Goal: Task Accomplishment & Management: Manage account settings

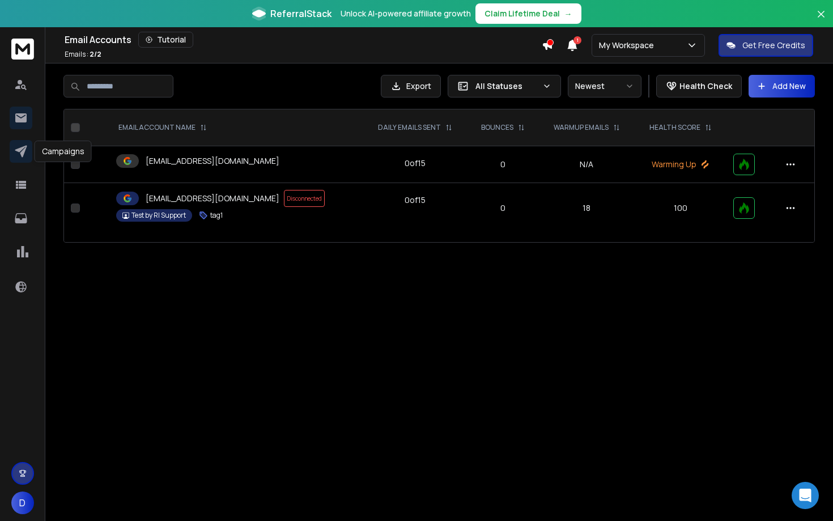
click at [19, 156] on icon at bounding box center [21, 151] width 14 height 14
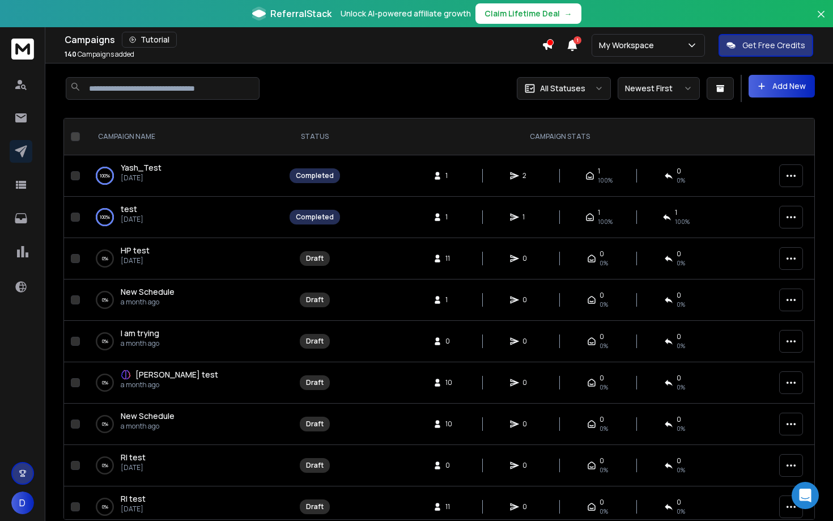
click at [139, 248] on span "HP test" at bounding box center [135, 250] width 29 height 11
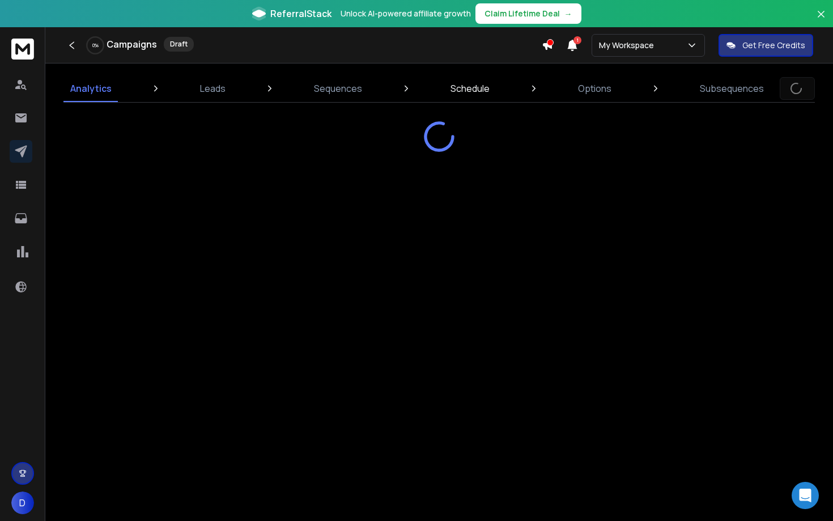
click at [452, 91] on p "Schedule" at bounding box center [469, 89] width 39 height 14
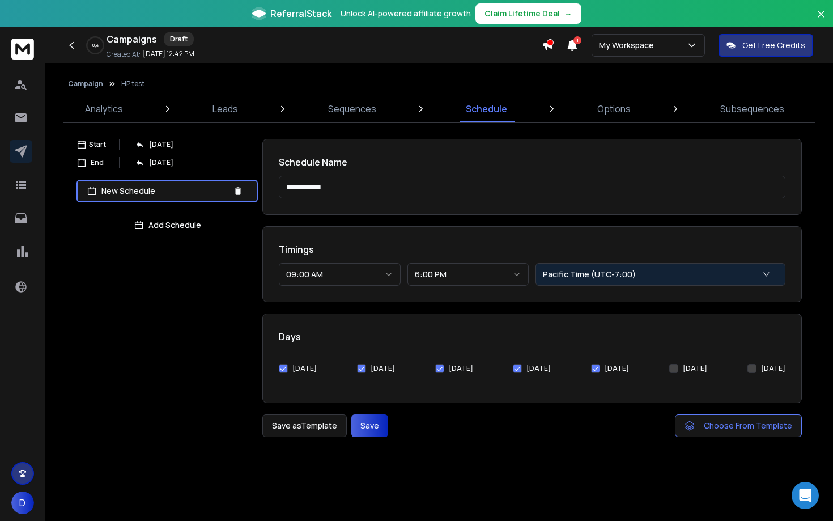
click at [563, 273] on p "Pacific Time (UTC-7:00)" at bounding box center [591, 274] width 97 height 11
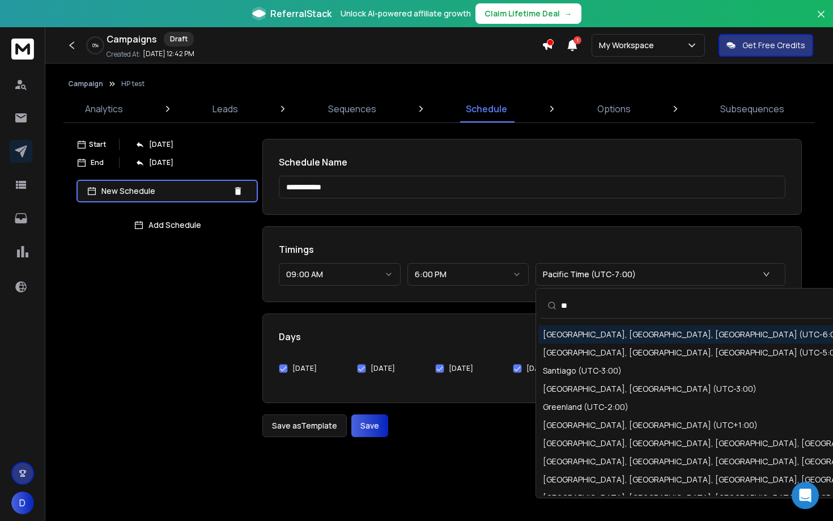
type input "*"
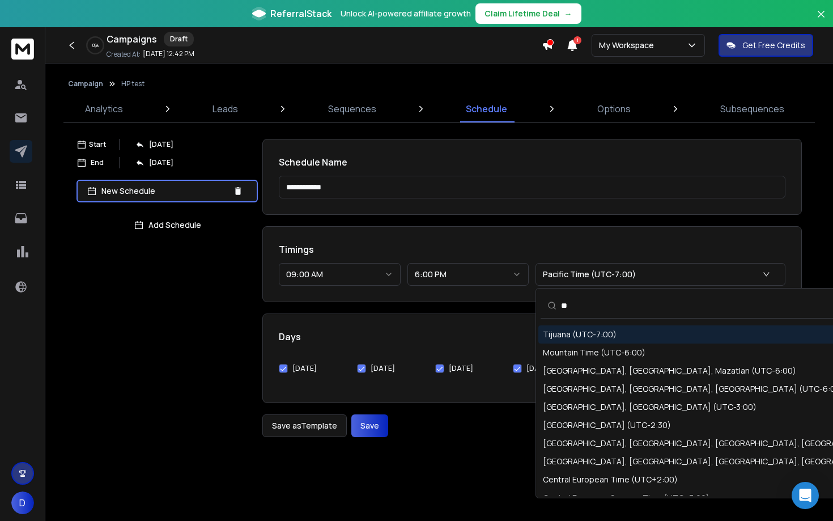
type input "*"
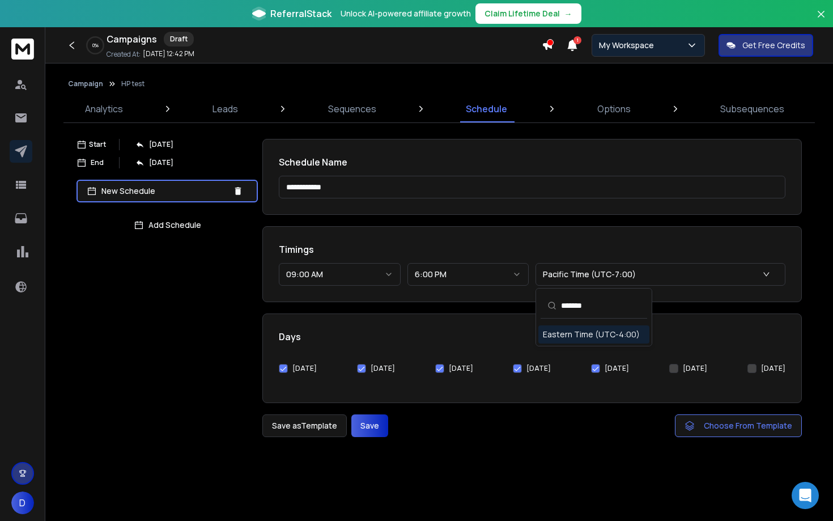
type input "*******"
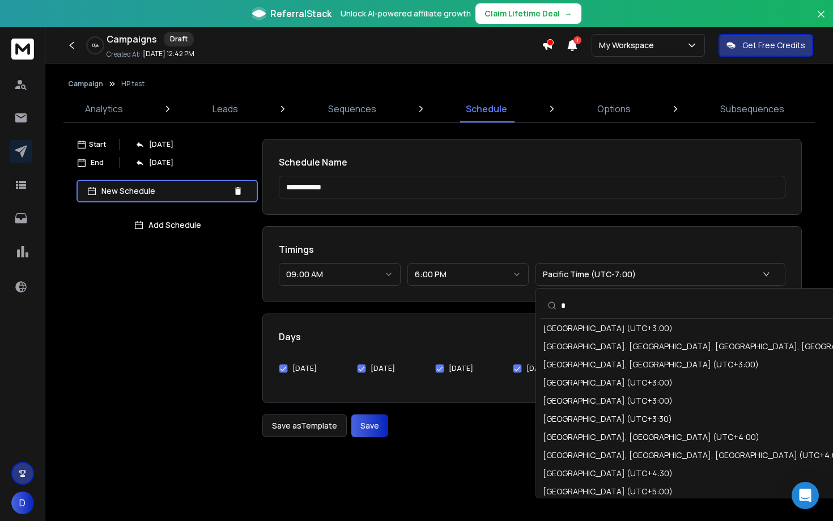
scroll to position [392, 0]
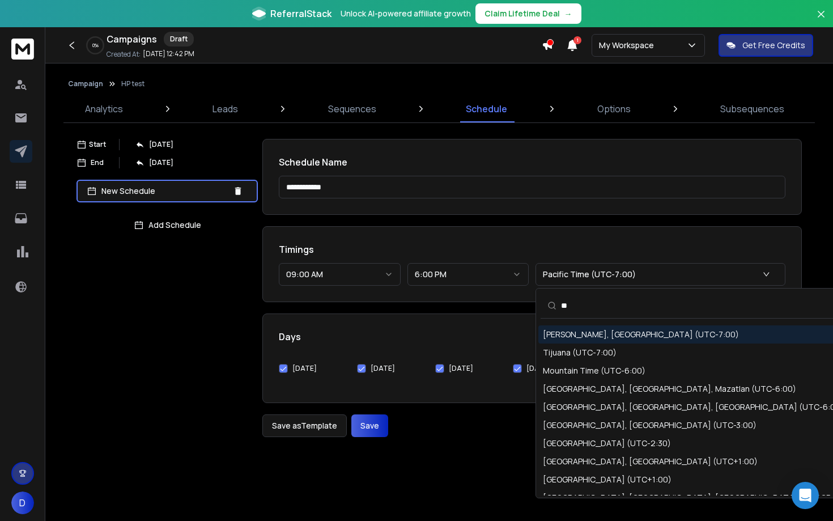
type input "*"
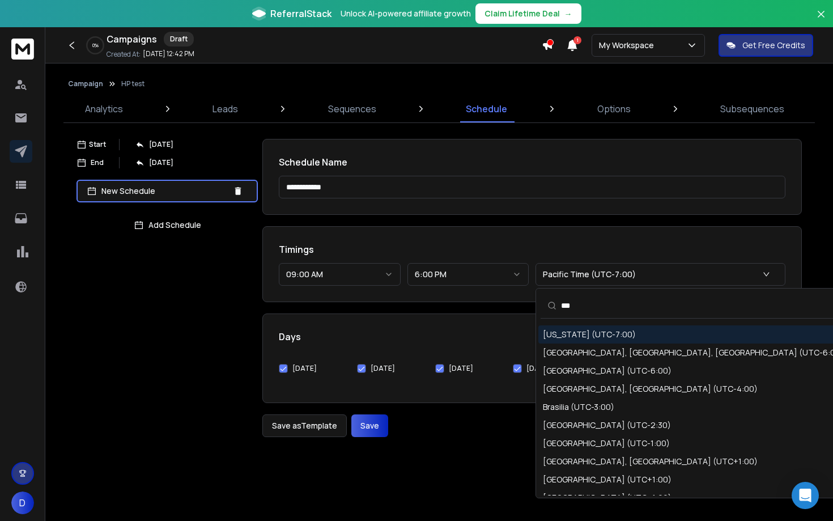
scroll to position [29, 0]
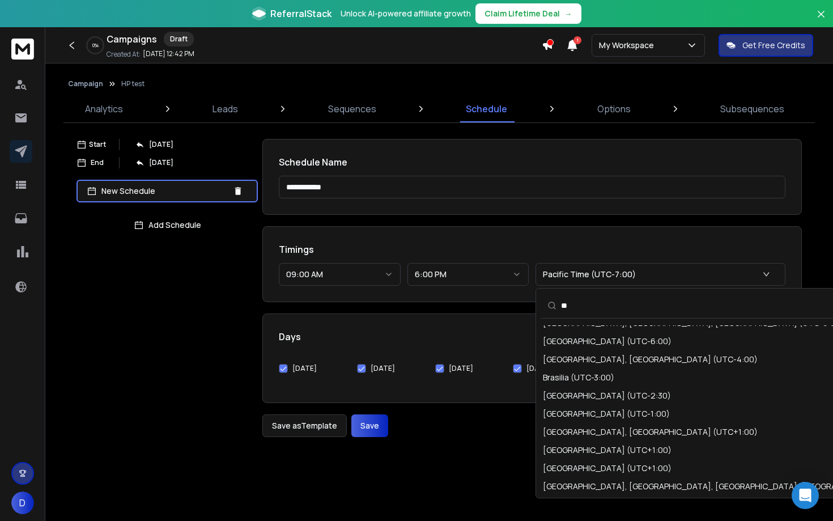
type input "*"
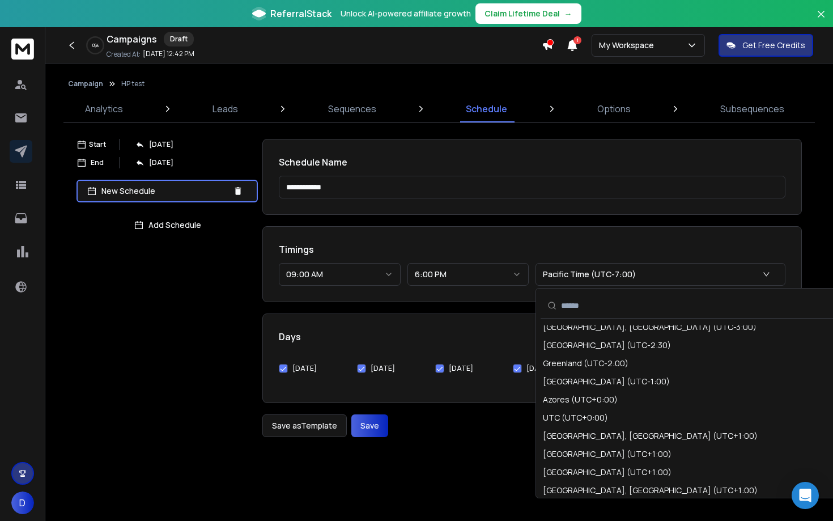
scroll to position [0, 0]
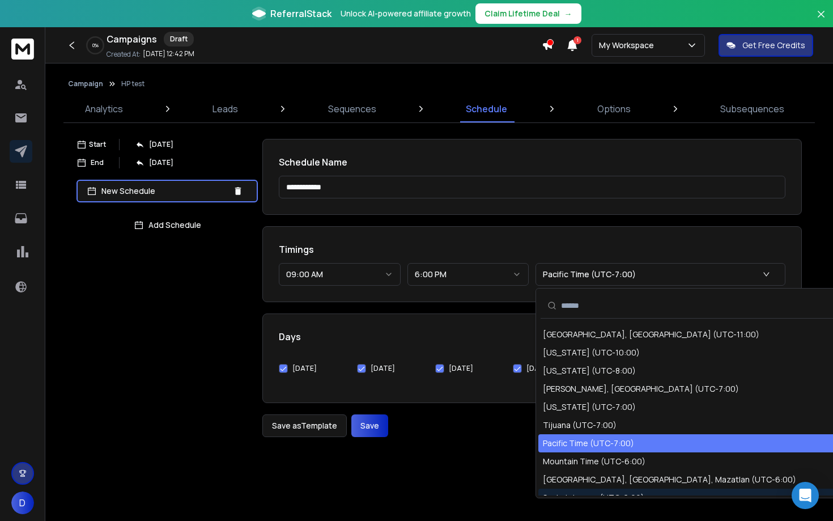
drag, startPoint x: 540, startPoint y: 330, endPoint x: 625, endPoint y: 485, distance: 177.0
click at [628, 488] on div "Midway Island, Samoa (UTC-11:00) Hawaii (UTC-10:00) Alaska (UTC-8:00) Dawson, Y…" at bounding box center [823, 410] width 570 height 170
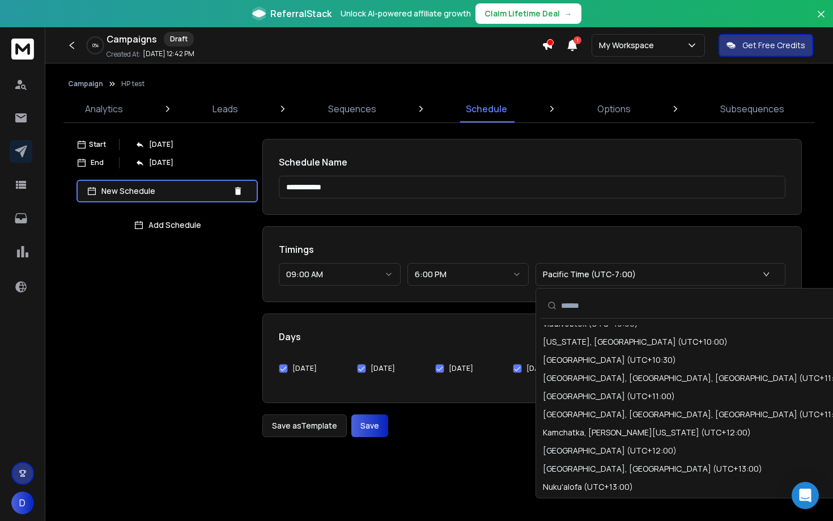
scroll to position [1299, 0]
click at [585, 313] on input "text" at bounding box center [830, 305] width 538 height 25
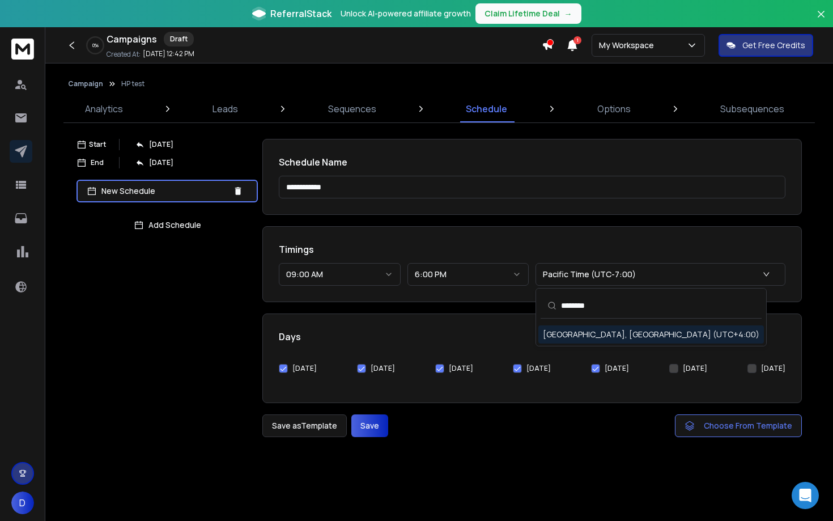
type input "********"
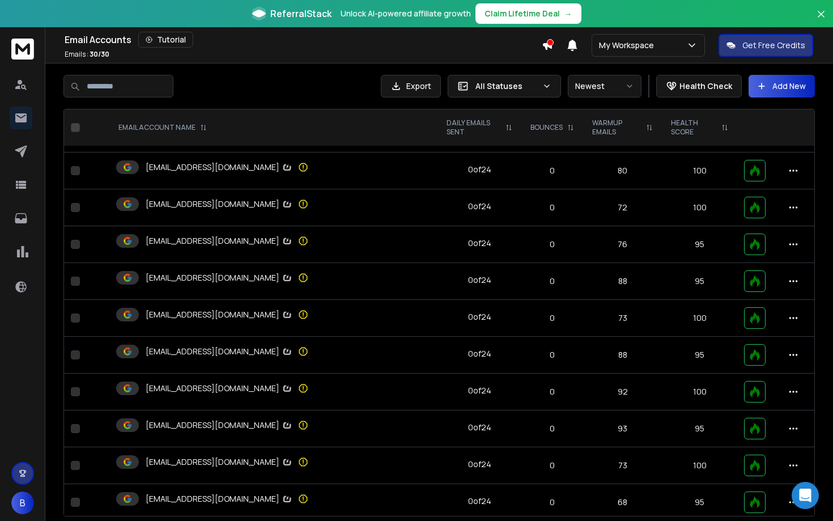
scroll to position [735, 0]
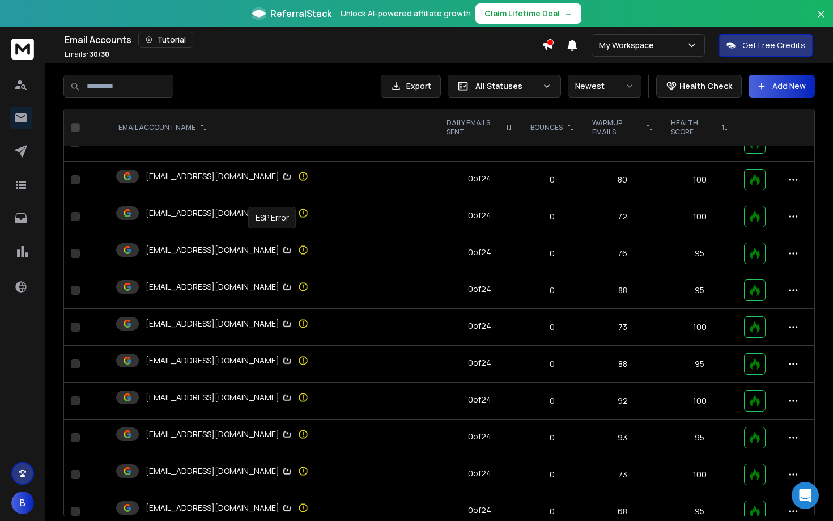
click at [297, 244] on icon at bounding box center [302, 249] width 11 height 11
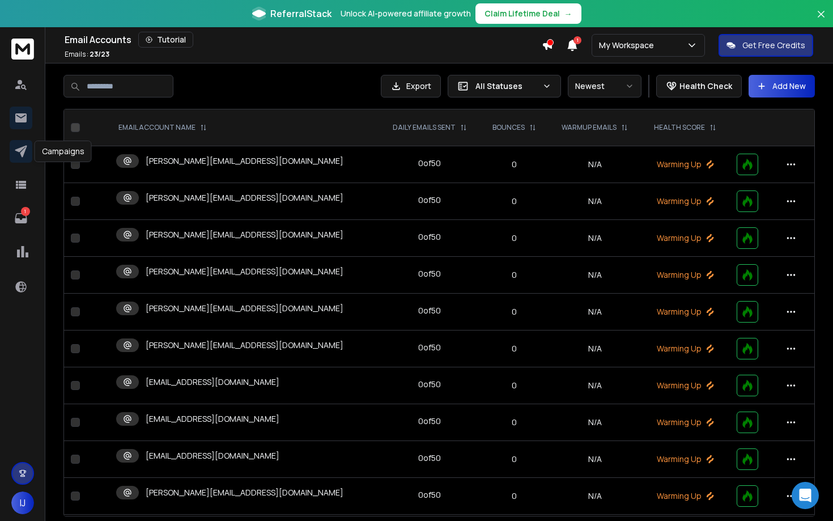
click at [22, 151] on icon at bounding box center [21, 152] width 12 height 12
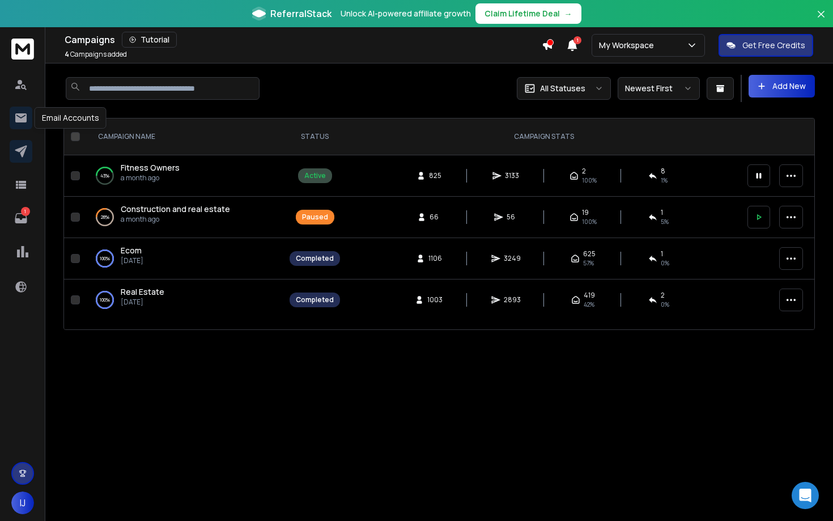
click at [17, 122] on icon at bounding box center [21, 118] width 14 height 14
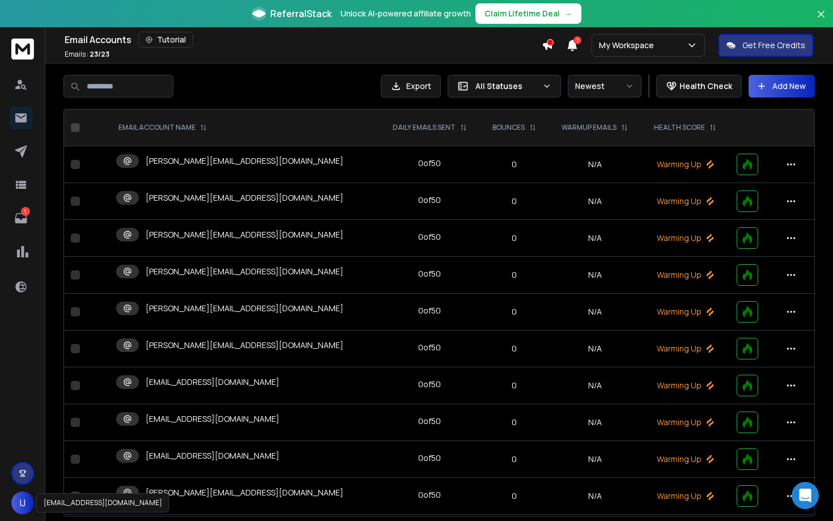
click at [21, 499] on span "IJ" at bounding box center [22, 502] width 23 height 23
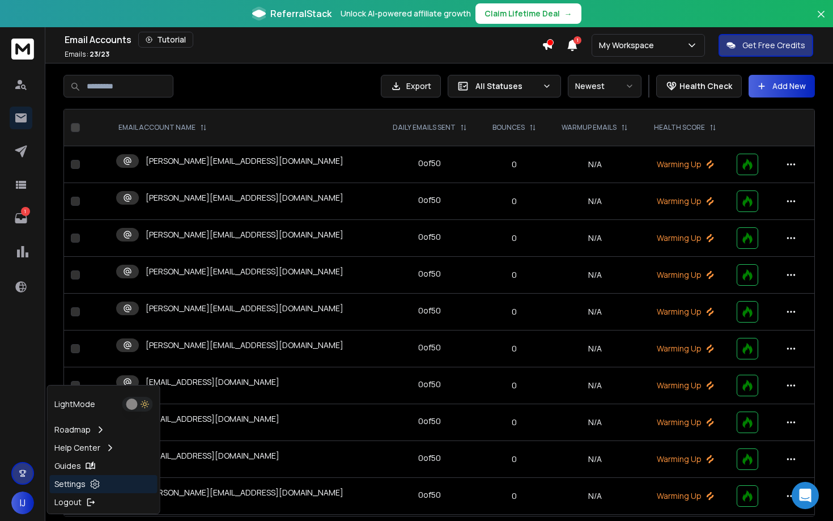
click at [52, 488] on div "Settings" at bounding box center [104, 484] width 108 height 18
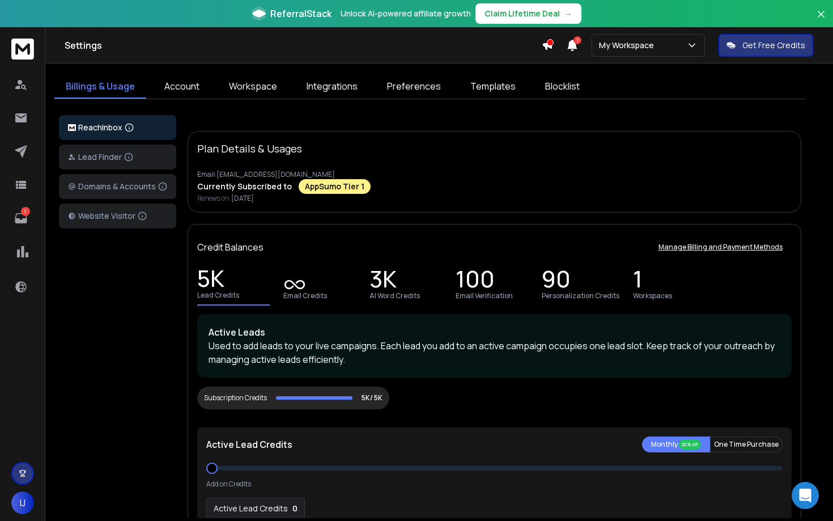
click at [673, 248] on p "Manage Billing and Payment Methods" at bounding box center [720, 247] width 124 height 9
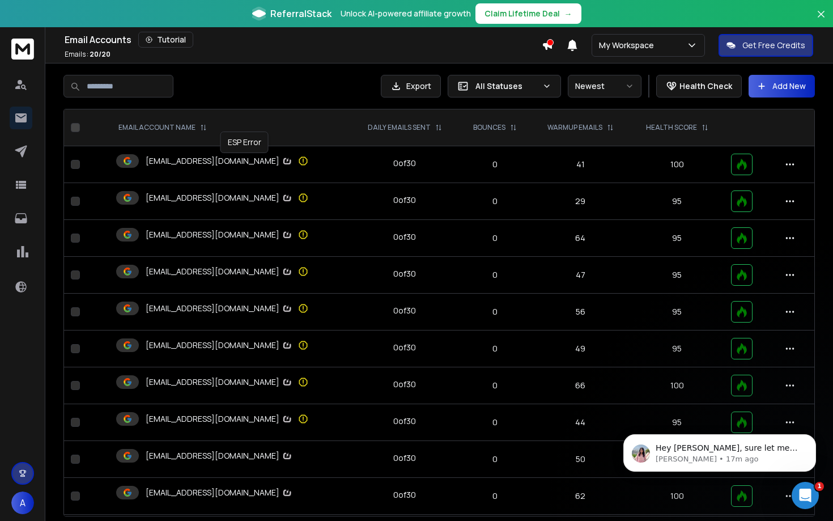
click at [297, 160] on icon at bounding box center [302, 160] width 11 height 11
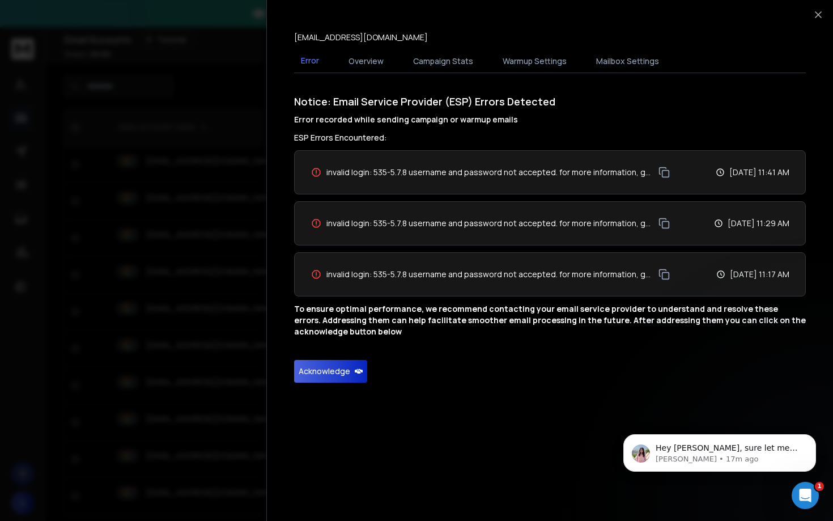
click at [150, 273] on div at bounding box center [416, 260] width 833 height 521
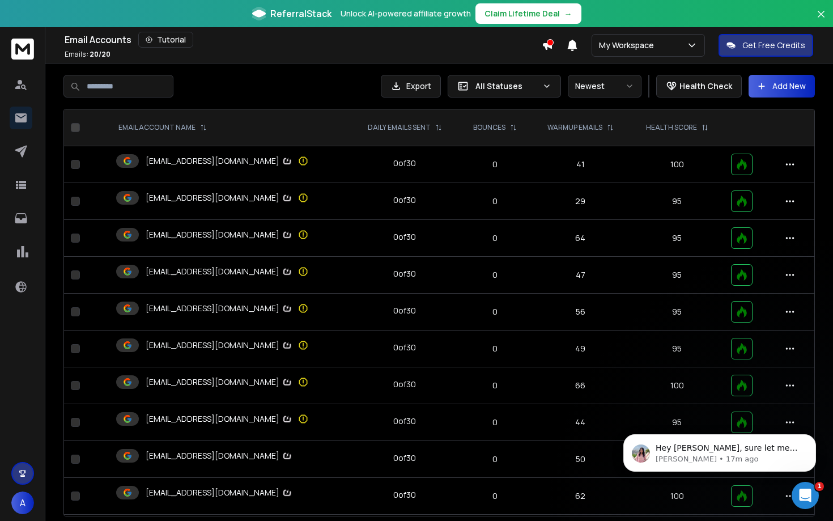
click at [146, 87] on input at bounding box center [118, 86] width 110 height 23
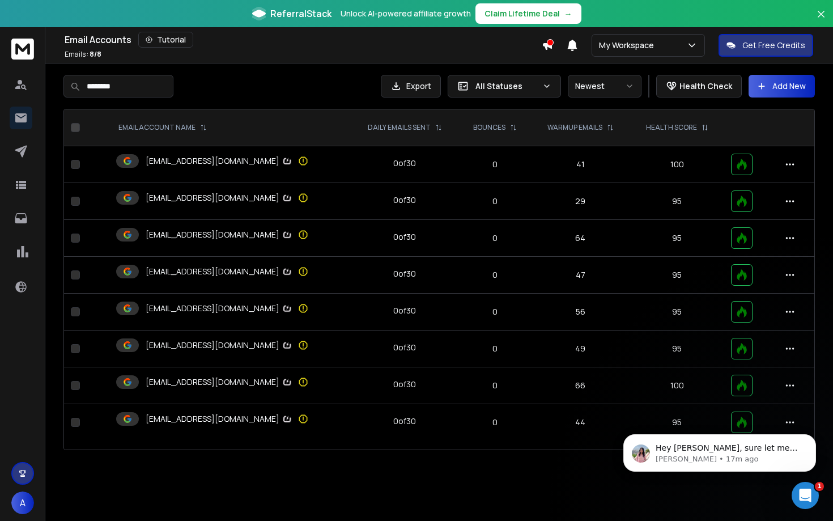
type input "*********"
click at [256, 246] on td "[EMAIL_ADDRESS][DOMAIN_NAME]" at bounding box center [229, 238] width 241 height 37
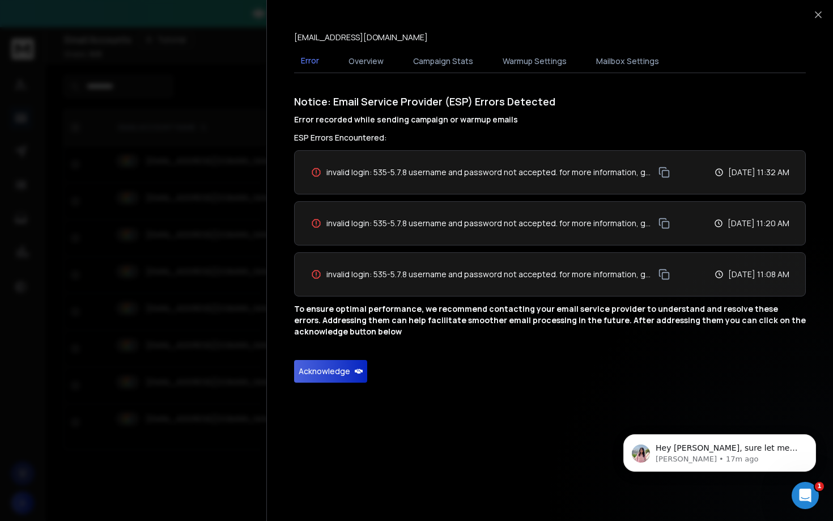
click at [1, 451] on div at bounding box center [416, 260] width 833 height 521
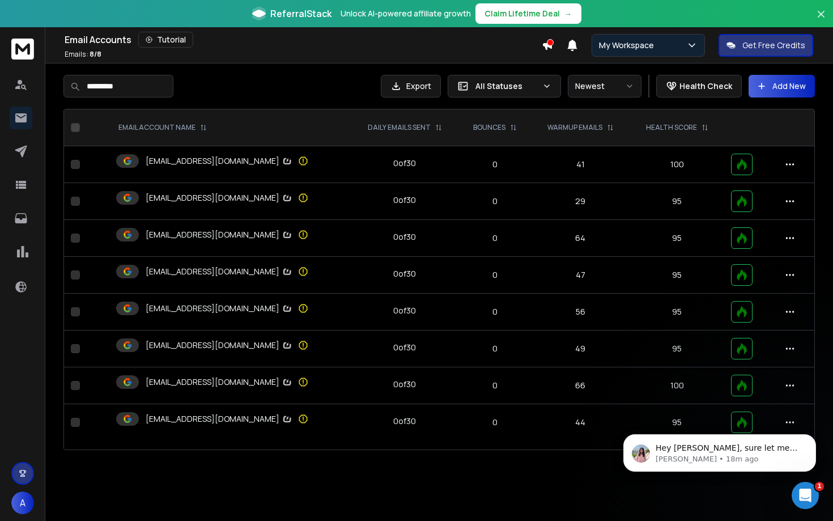
click at [673, 49] on div "My Workspace" at bounding box center [648, 45] width 99 height 11
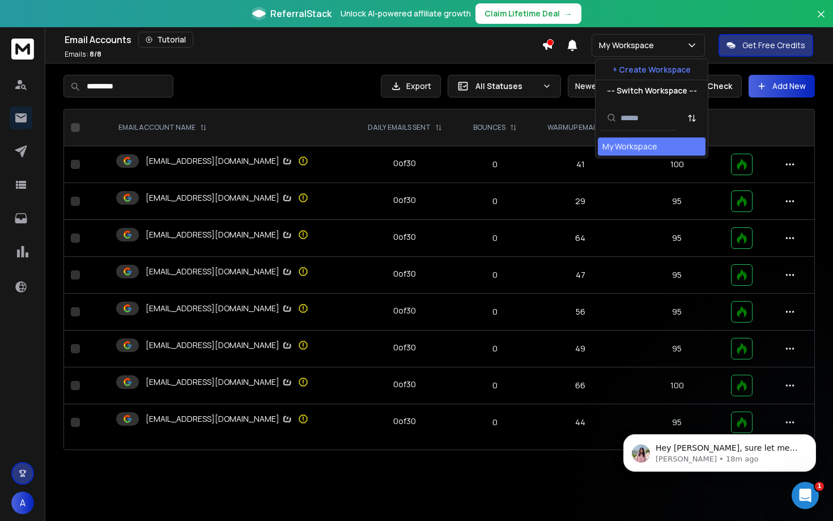
click at [122, 83] on input "*********" at bounding box center [118, 86] width 110 height 23
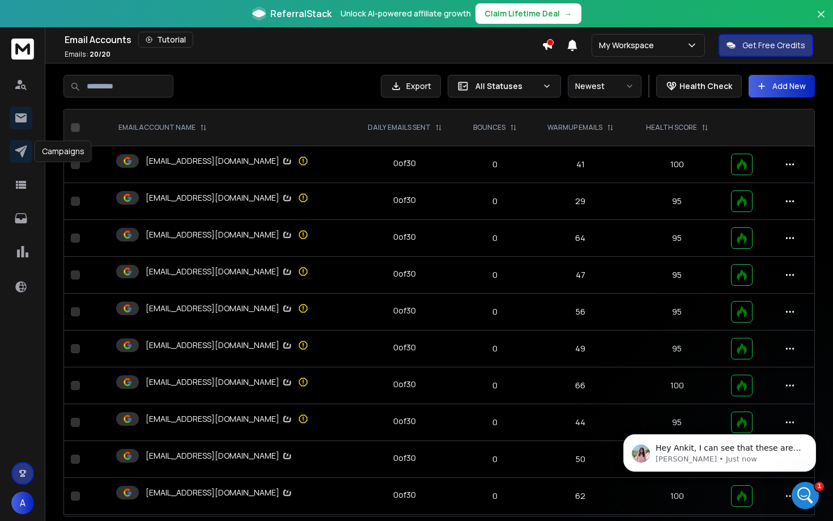
click at [20, 156] on icon at bounding box center [21, 151] width 14 height 14
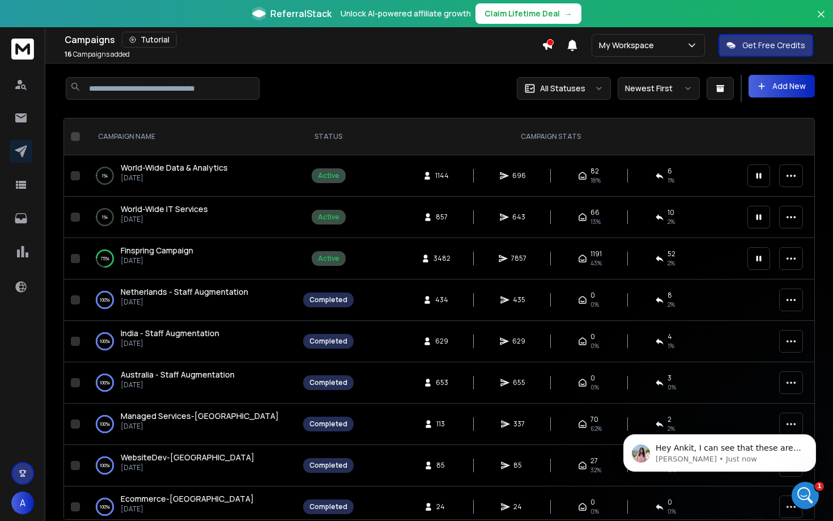
click at [197, 175] on p "12 days ago" at bounding box center [174, 177] width 107 height 9
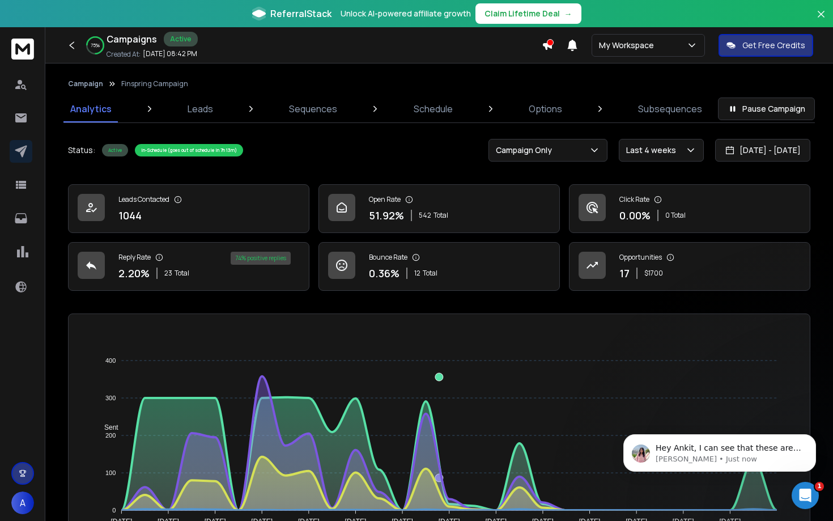
scroll to position [311, 0]
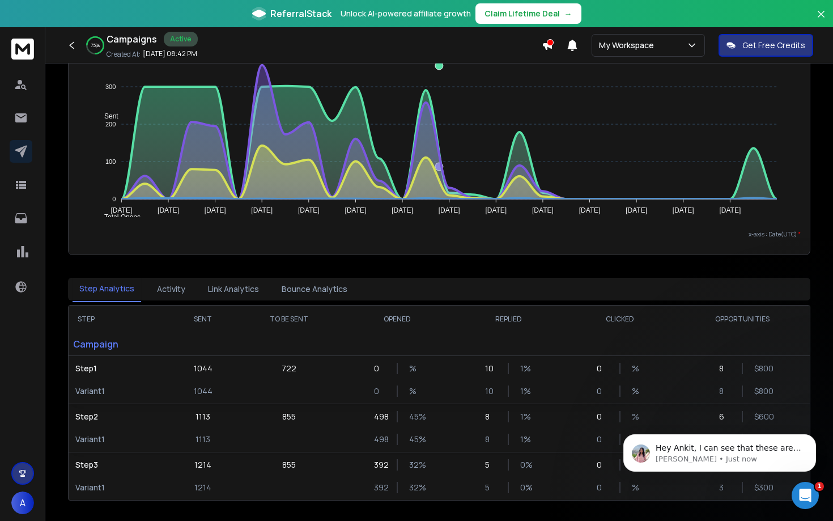
click at [177, 290] on button "Activity" at bounding box center [171, 289] width 42 height 25
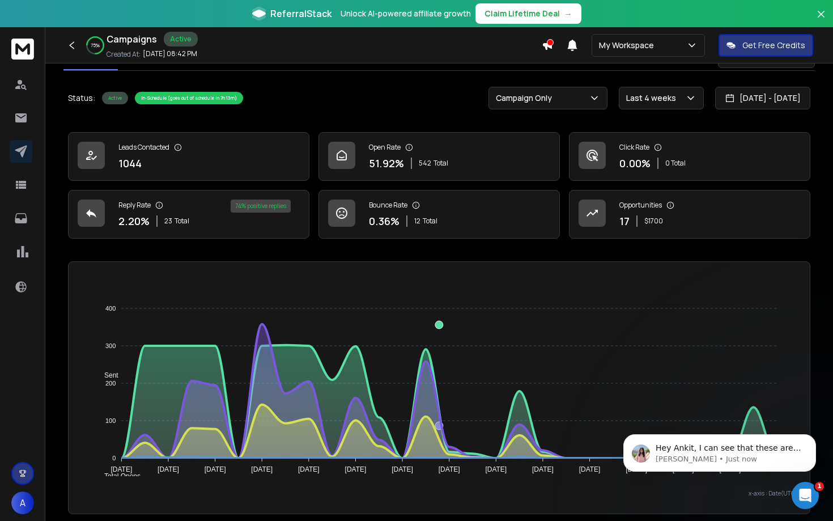
scroll to position [0, 0]
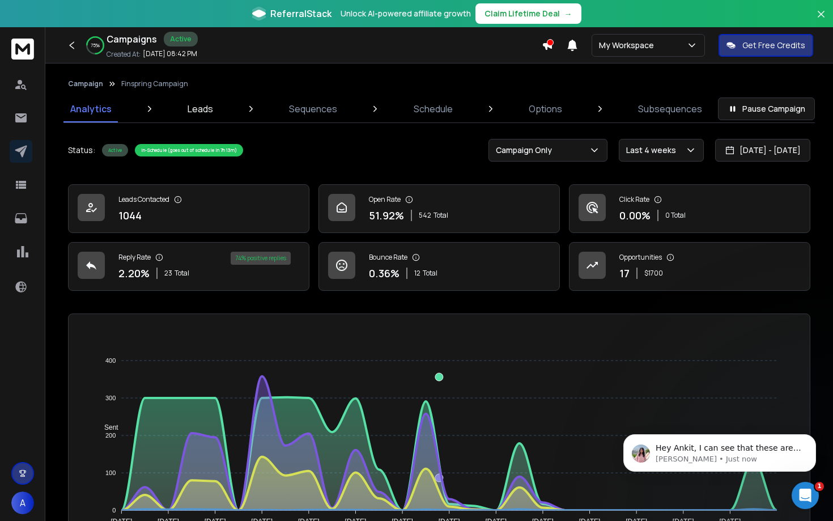
click at [211, 112] on p "Leads" at bounding box center [200, 109] width 25 height 14
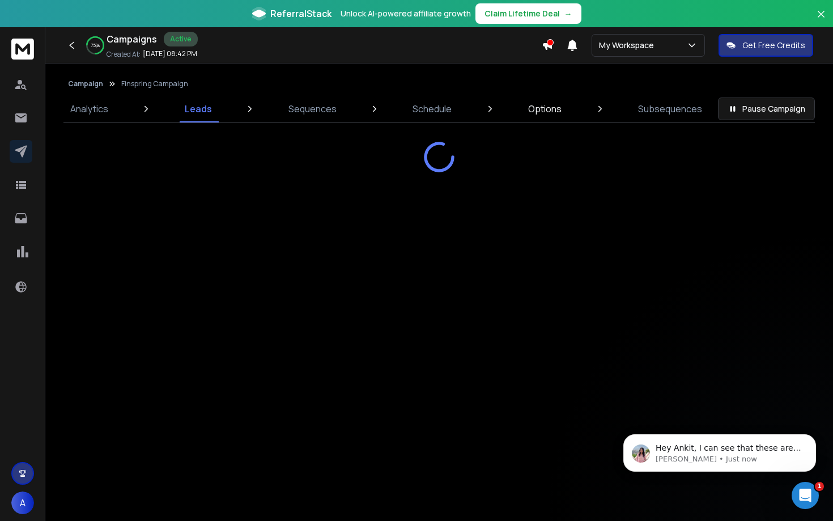
click at [538, 104] on p "Options" at bounding box center [544, 109] width 33 height 14
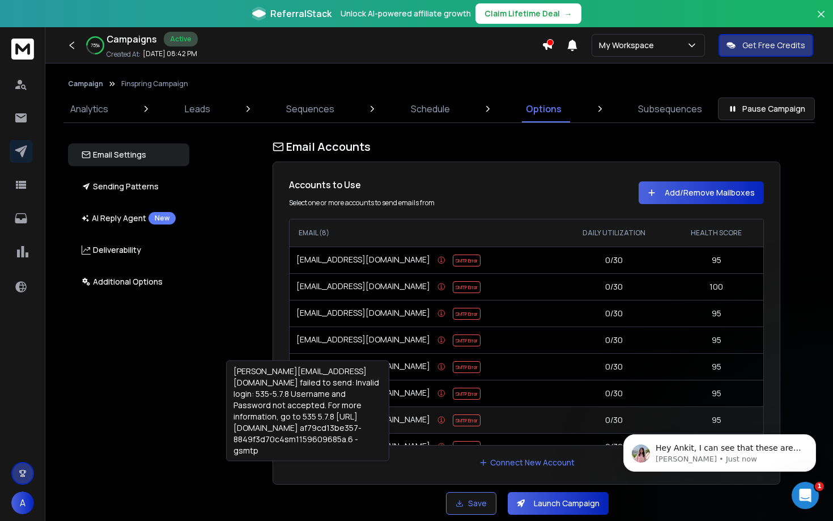
scroll to position [16, 0]
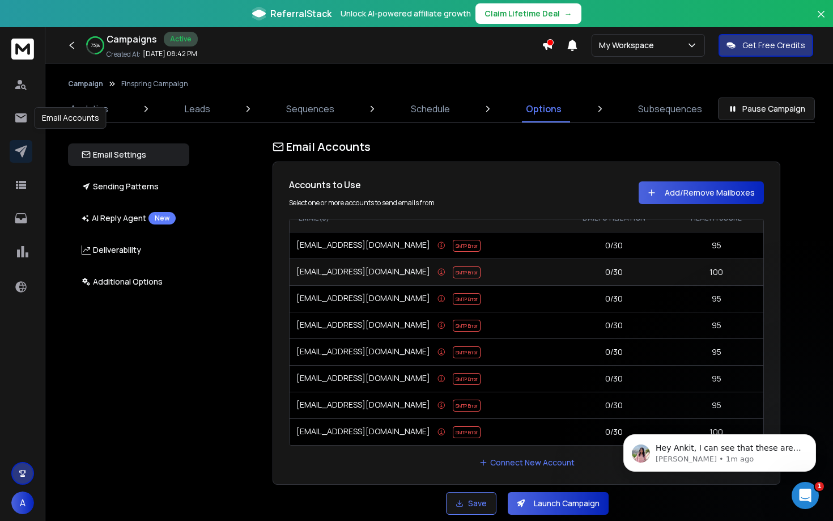
click at [331, 269] on p "[EMAIL_ADDRESS][DOMAIN_NAME]" at bounding box center [363, 272] width 134 height 12
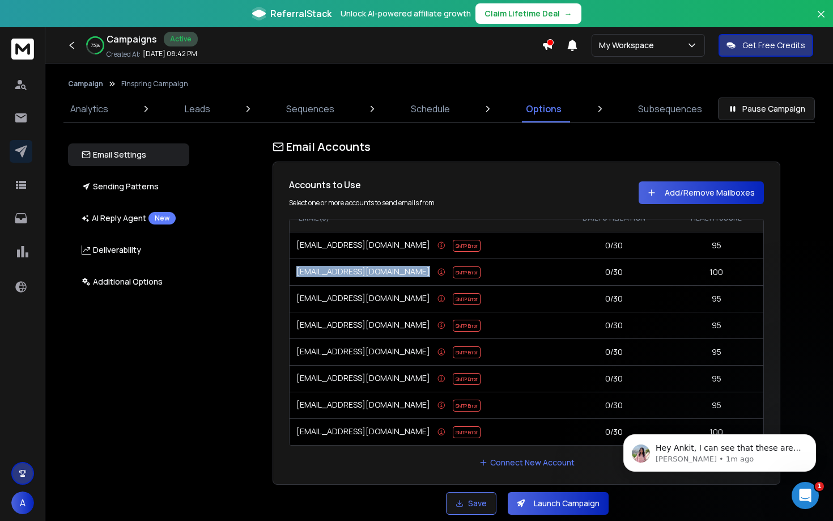
copy div "[EMAIL_ADDRESS][DOMAIN_NAME]"
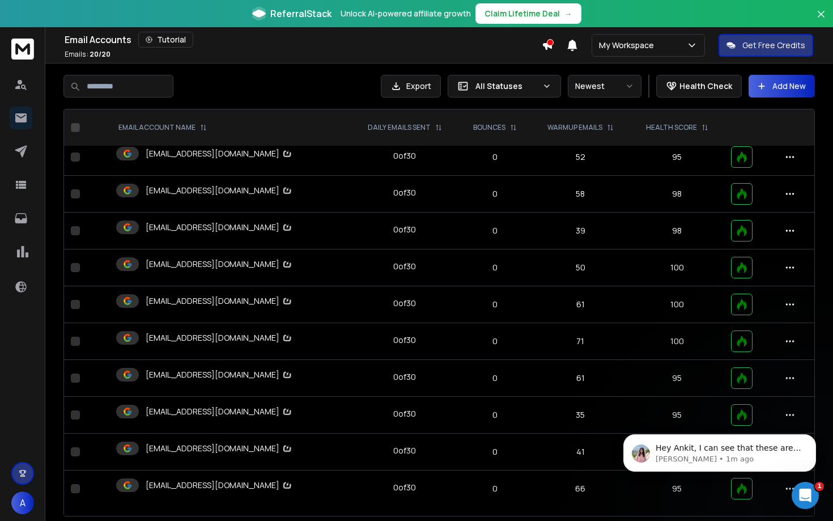
click at [147, 90] on input at bounding box center [118, 86] width 110 height 23
paste input "**********"
type input "**********"
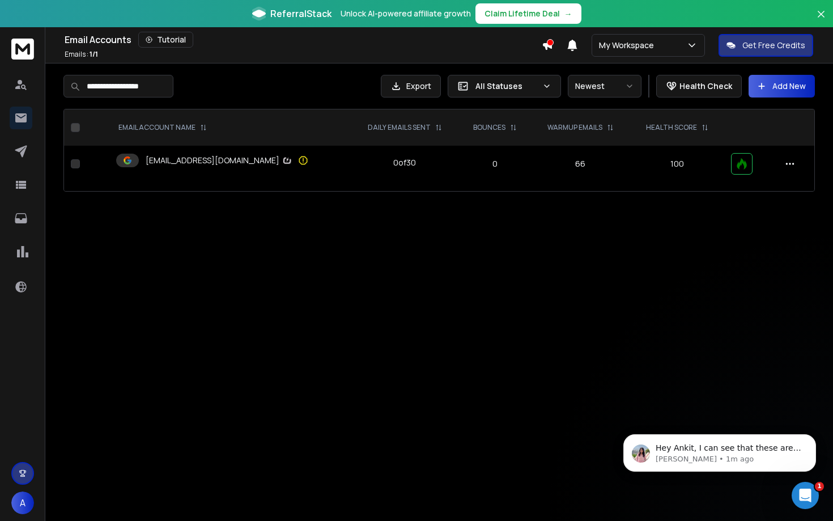
click at [144, 80] on input "**********" at bounding box center [118, 86] width 110 height 23
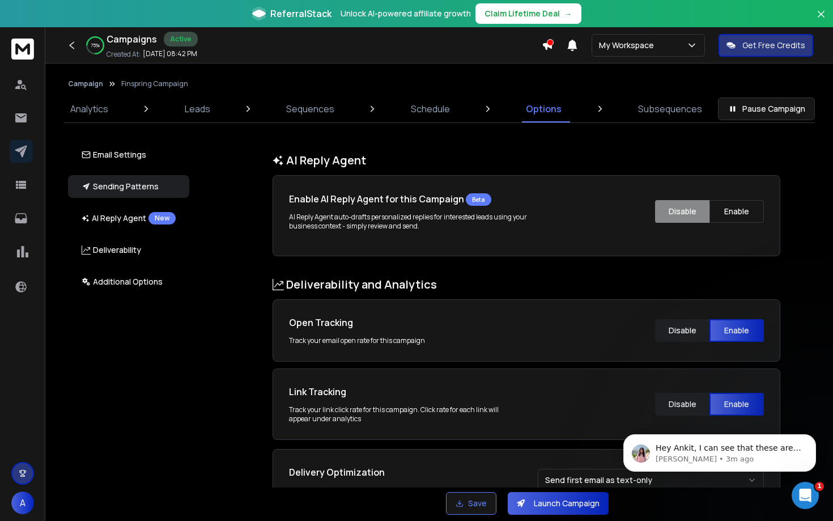
scroll to position [517, 0]
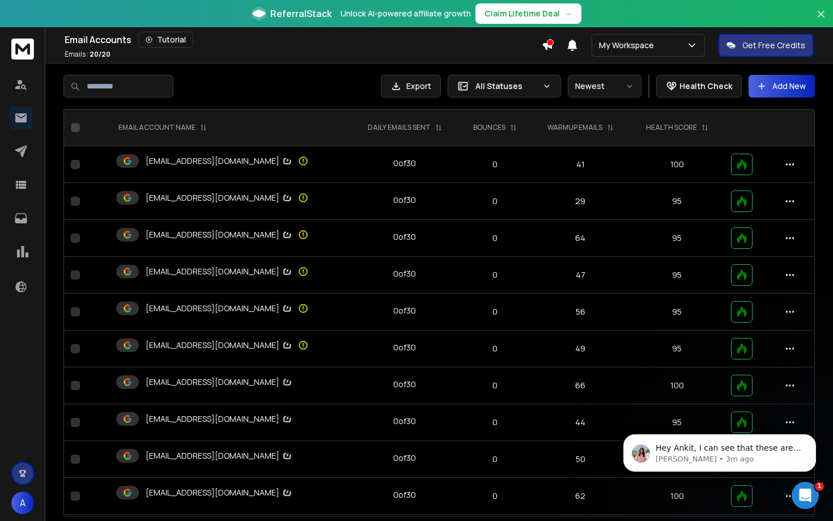
click at [78, 161] on button "button" at bounding box center [75, 164] width 9 height 9
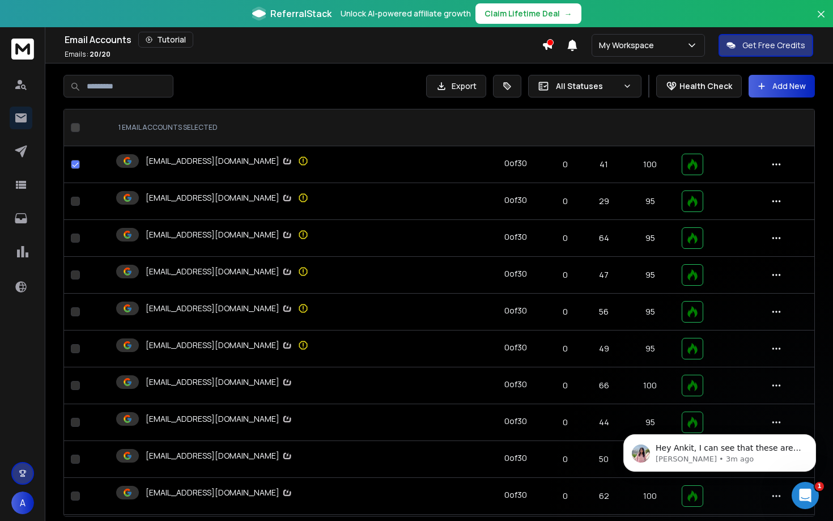
type button "on"
click at [75, 349] on button "button" at bounding box center [75, 348] width 9 height 9
type button "on"
click at [76, 159] on td at bounding box center [86, 164] width 45 height 37
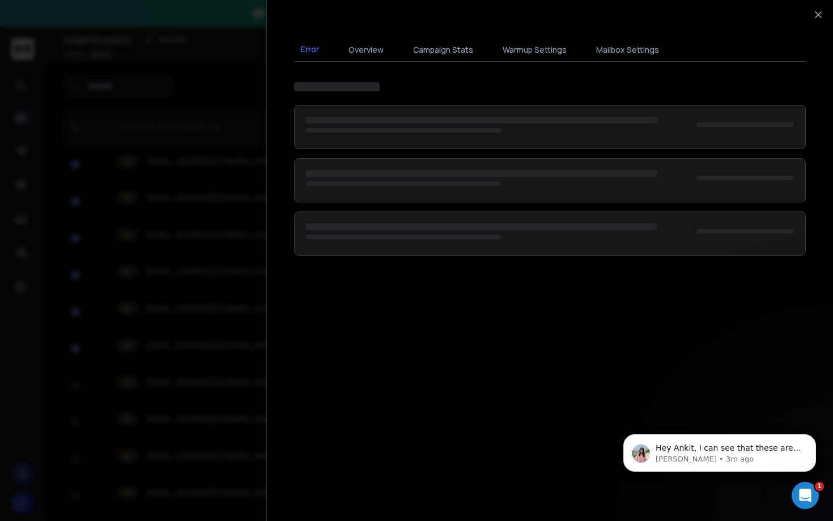
click at [188, 133] on div at bounding box center [416, 260] width 833 height 521
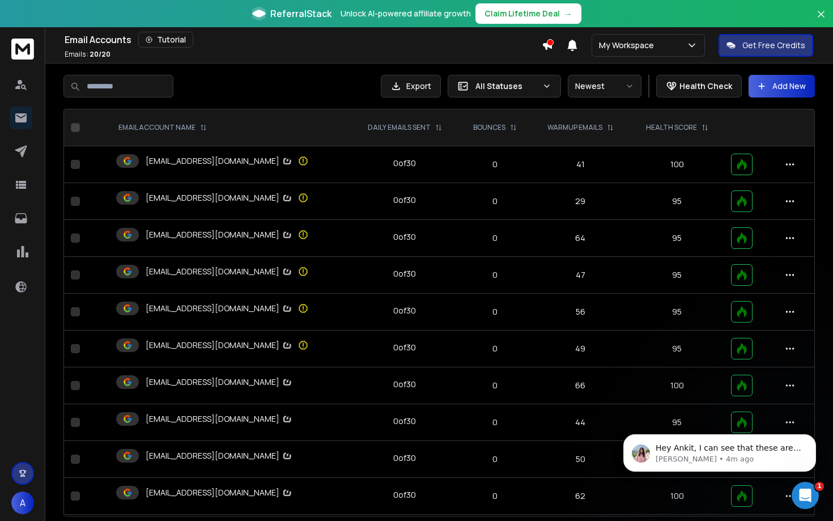
click at [140, 84] on input at bounding box center [118, 86] width 110 height 23
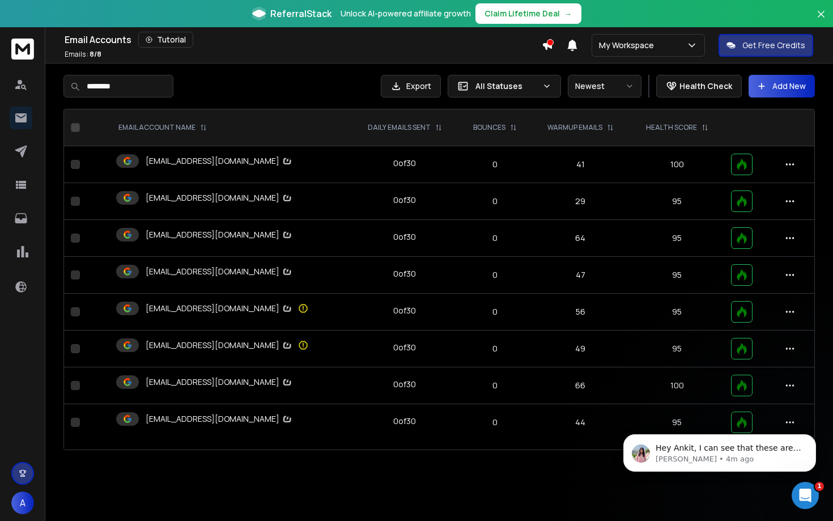
type input "*********"
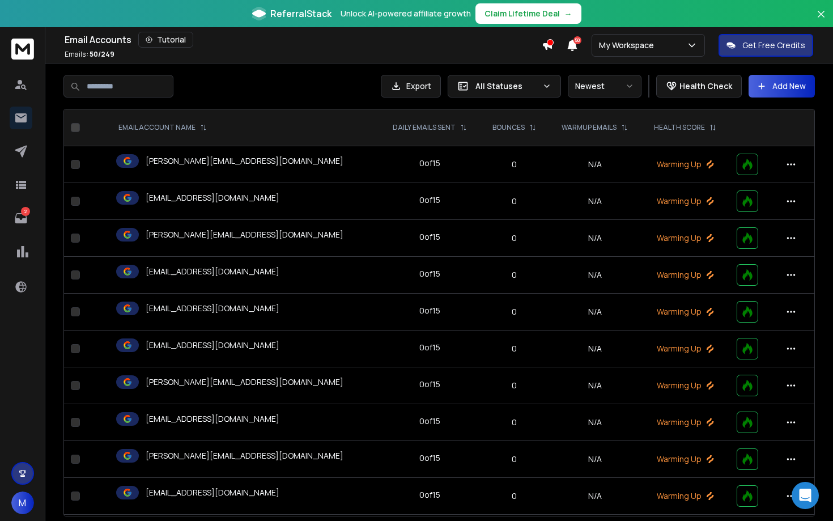
drag, startPoint x: 103, startPoint y: 53, endPoint x: 160, endPoint y: 53, distance: 57.2
click at [160, 53] on div "Emails : 50 / 249" at bounding box center [303, 54] width 477 height 9
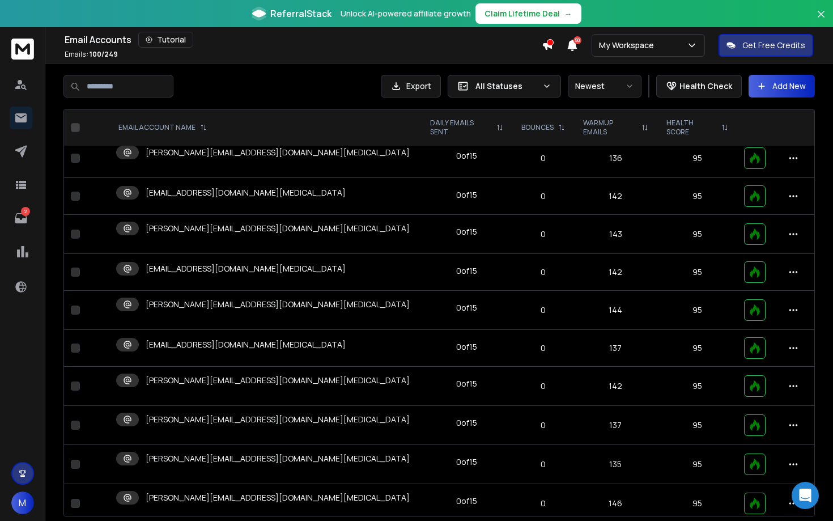
scroll to position [3153, 0]
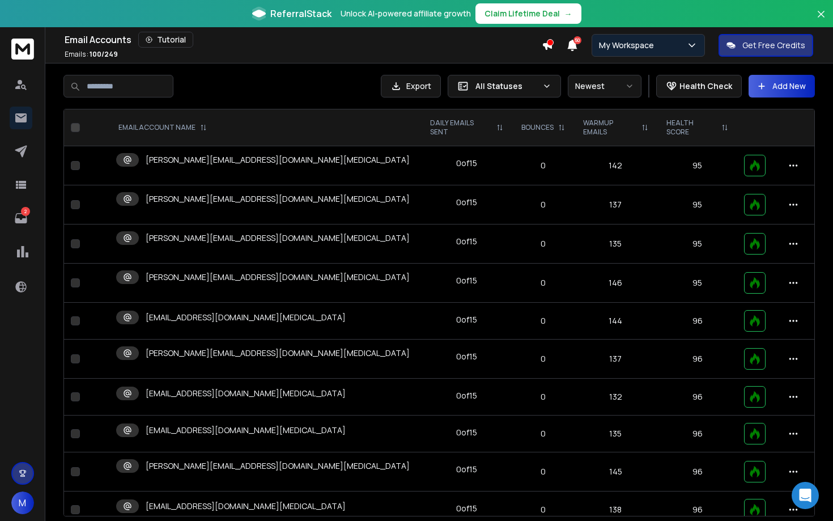
click at [622, 46] on p "My Workspace" at bounding box center [628, 45] width 59 height 11
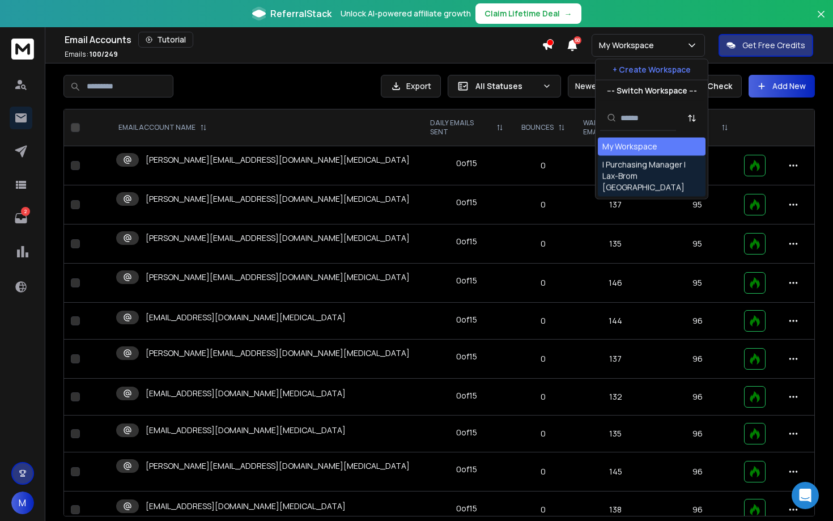
click at [611, 178] on div "| Purchasing Manager | Lax-Brom Estonia" at bounding box center [651, 176] width 99 height 34
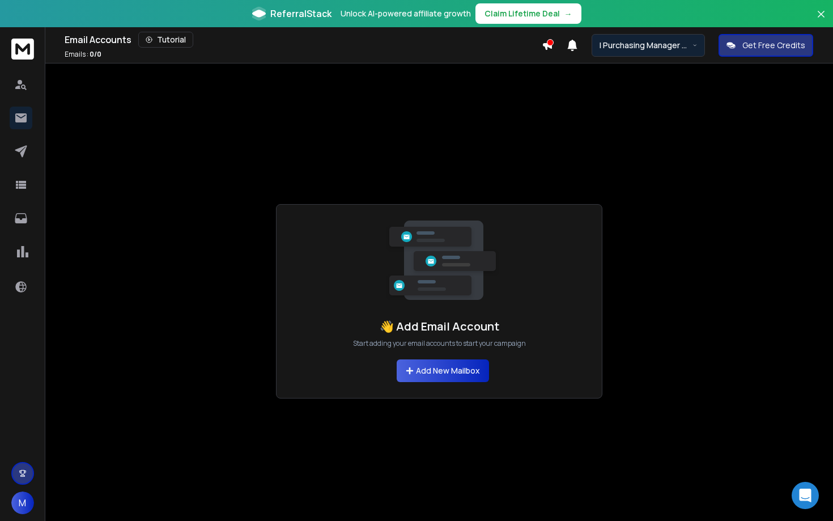
click at [613, 42] on p "| Purchasing Manager | Lax-Brom [GEOGRAPHIC_DATA]" at bounding box center [645, 45] width 93 height 11
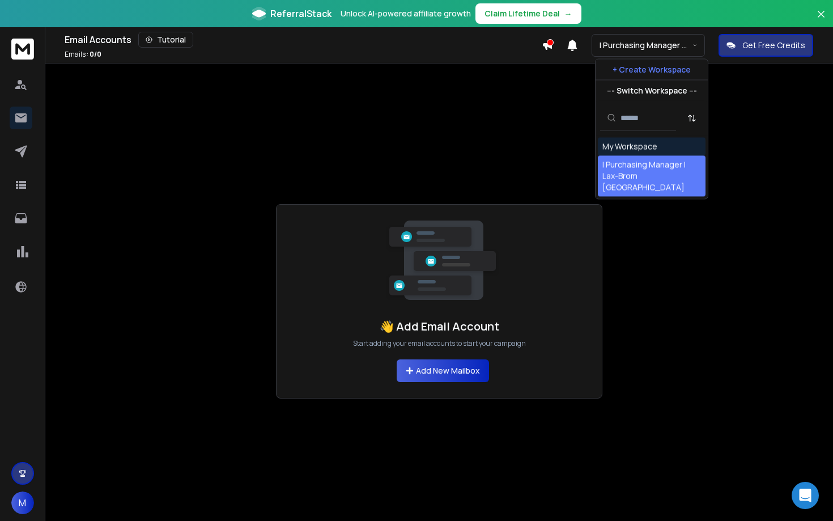
click at [616, 148] on div "My Workspace" at bounding box center [629, 146] width 55 height 11
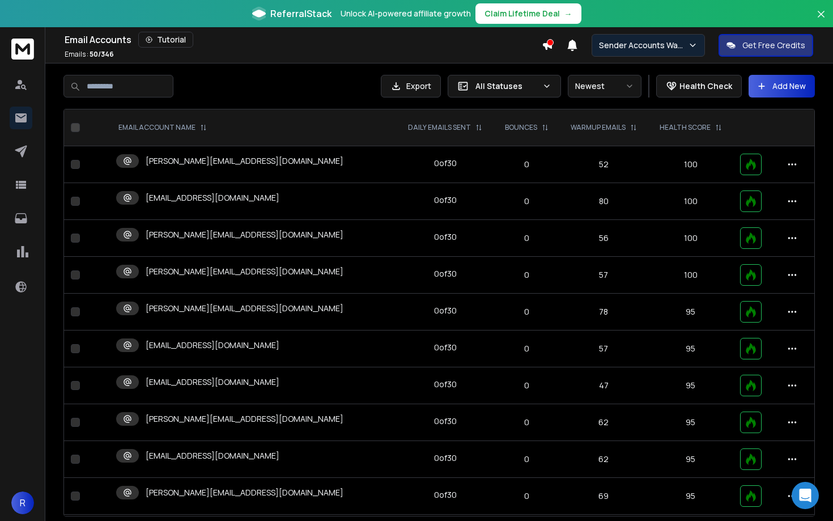
click at [620, 41] on p "Sender Accounts Warmup" at bounding box center [643, 45] width 89 height 11
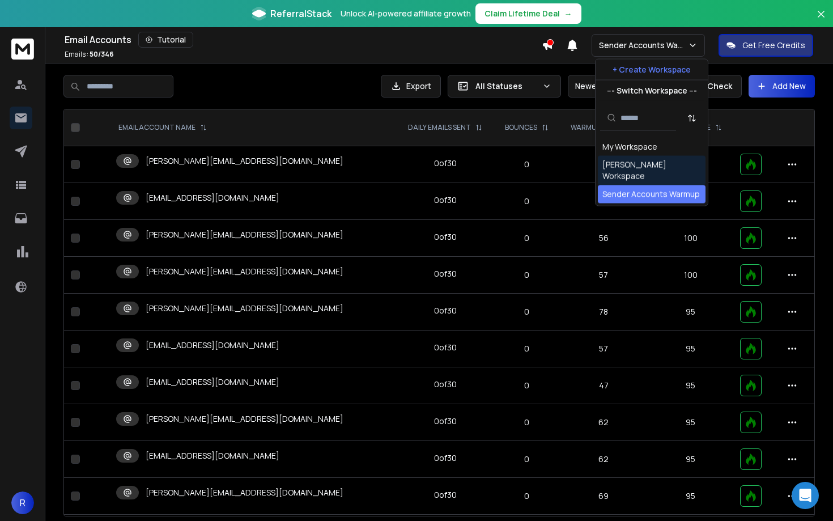
click at [627, 161] on div "Henry's Workspace" at bounding box center [651, 170] width 99 height 23
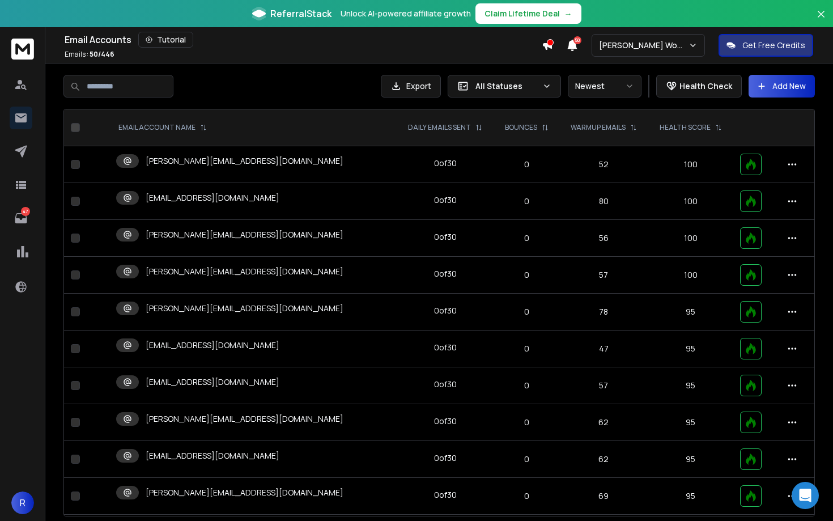
click at [479, 92] on div "All Statuses" at bounding box center [504, 86] width 113 height 23
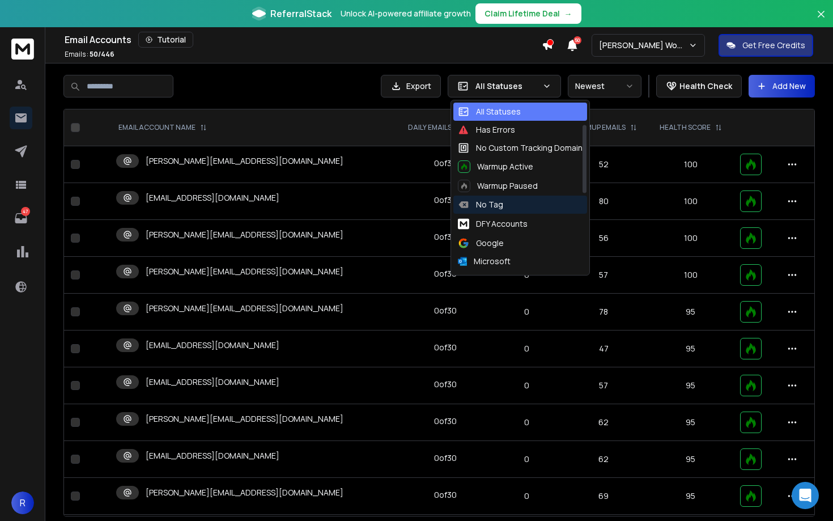
scroll to position [252, 0]
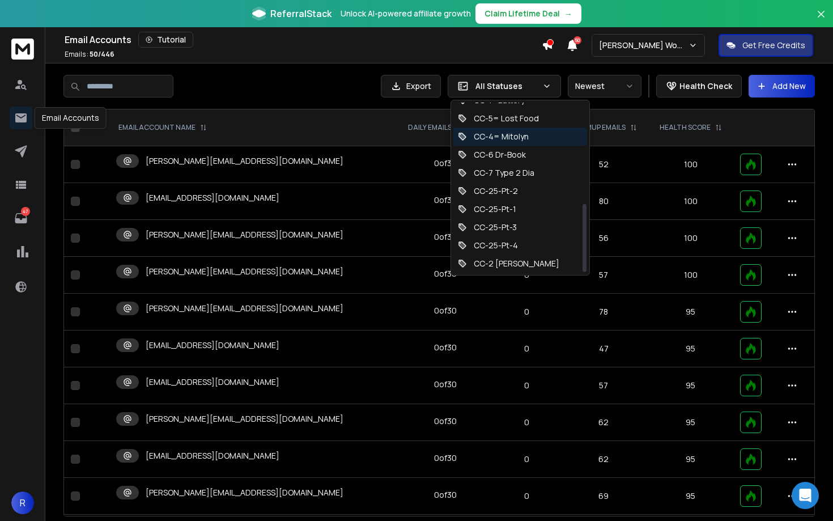
click at [17, 138] on div "47" at bounding box center [23, 187] width 26 height 229
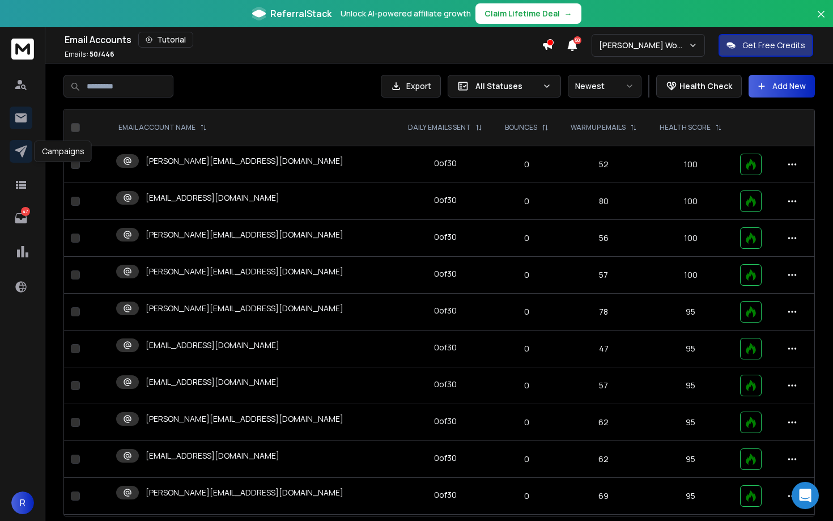
click at [20, 152] on icon at bounding box center [21, 152] width 12 height 12
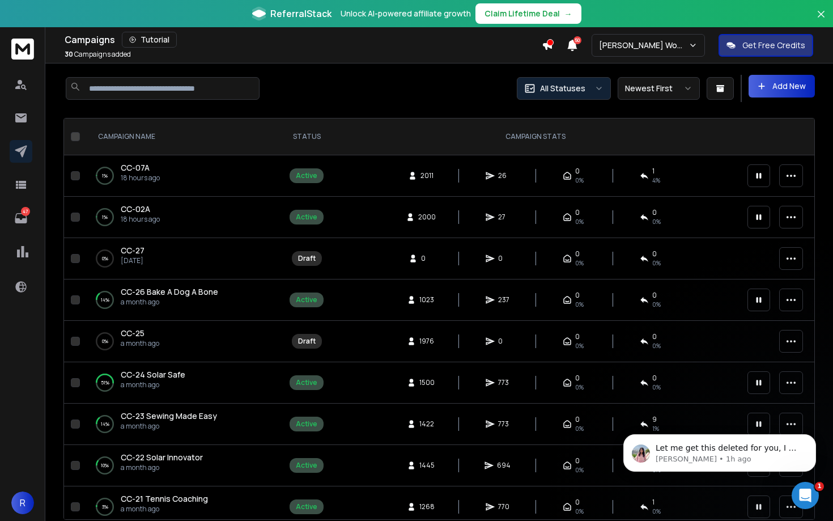
click at [546, 77] on button "All Statuses" at bounding box center [564, 88] width 94 height 23
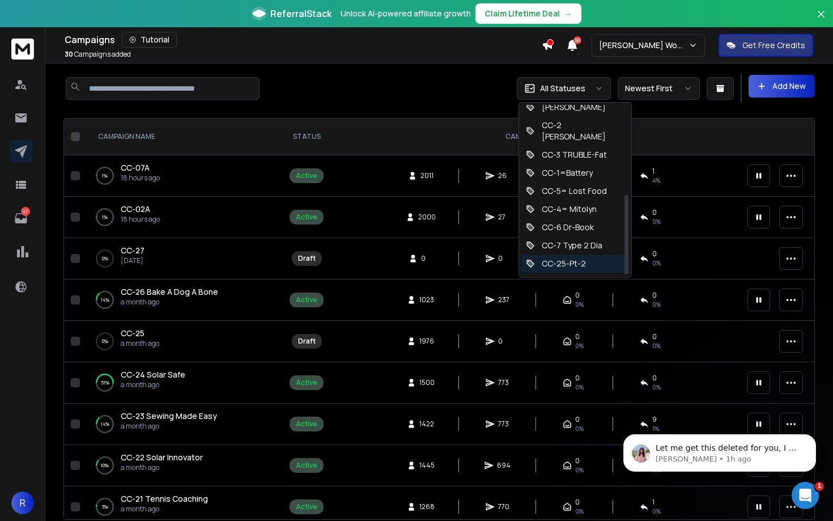
scroll to position [193, 0]
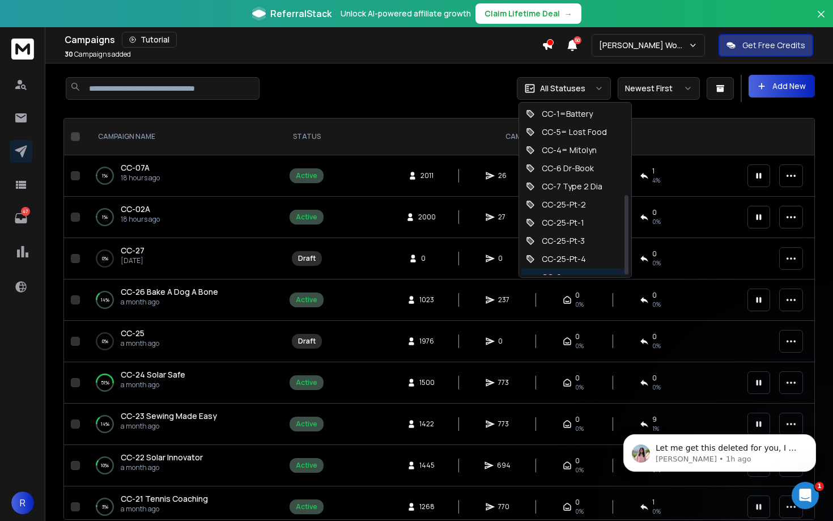
click at [299, 99] on div at bounding box center [251, 88] width 376 height 27
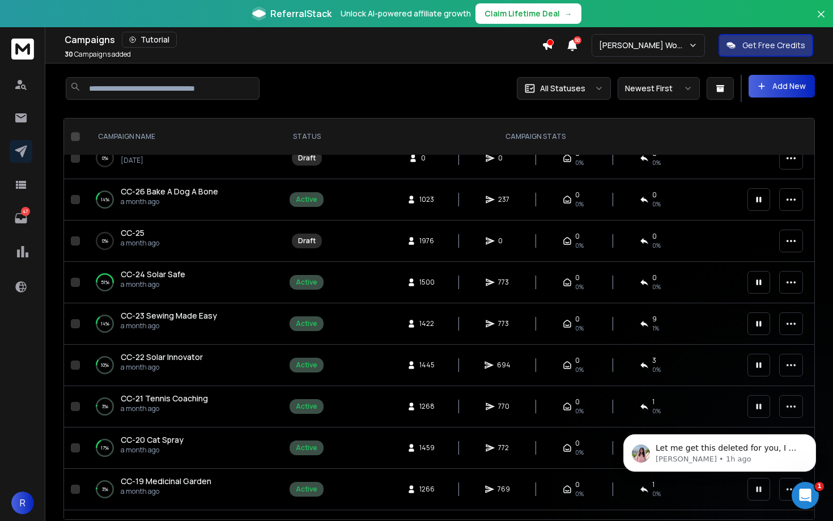
scroll to position [0, 0]
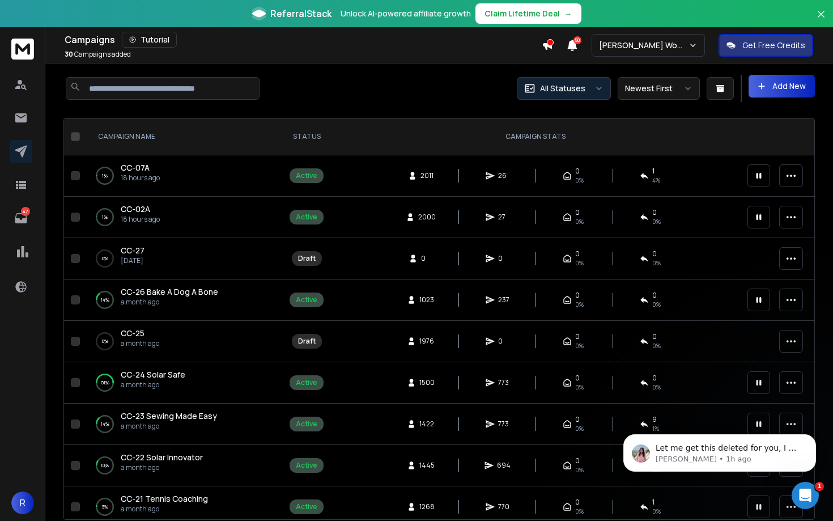
click at [568, 80] on button "All Statuses" at bounding box center [564, 88] width 94 height 23
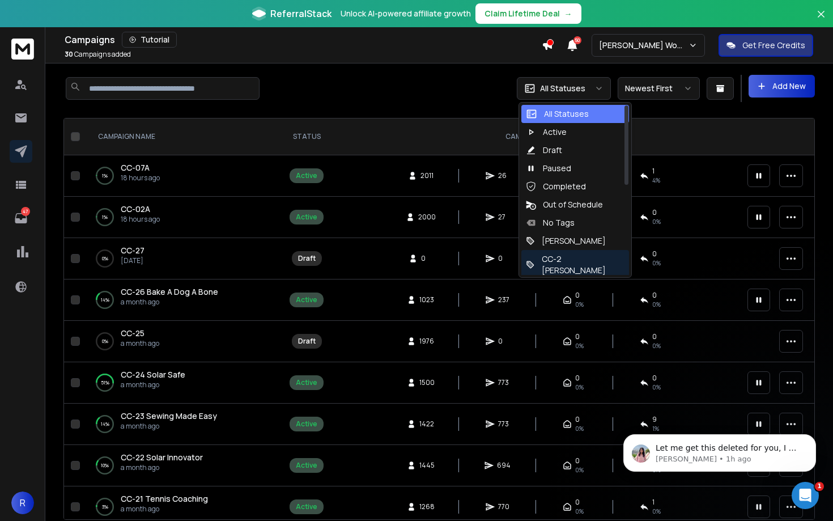
click at [549, 260] on div "CC-2 Ted" at bounding box center [575, 264] width 99 height 23
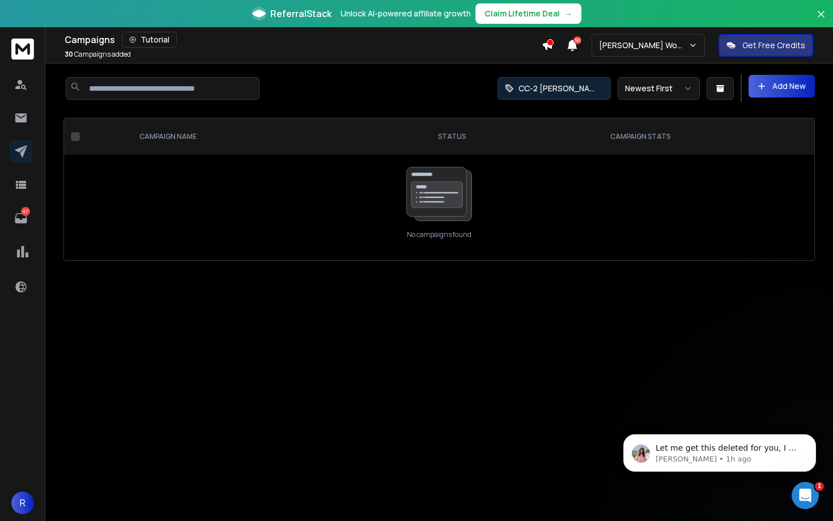
click at [584, 95] on button "CC-2 Ted" at bounding box center [554, 88] width 113 height 23
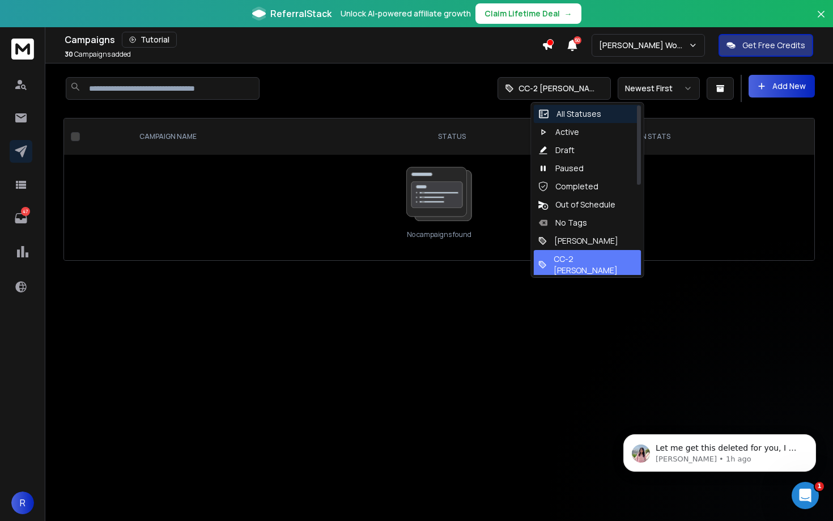
click at [573, 118] on div "All Statuses" at bounding box center [569, 113] width 63 height 11
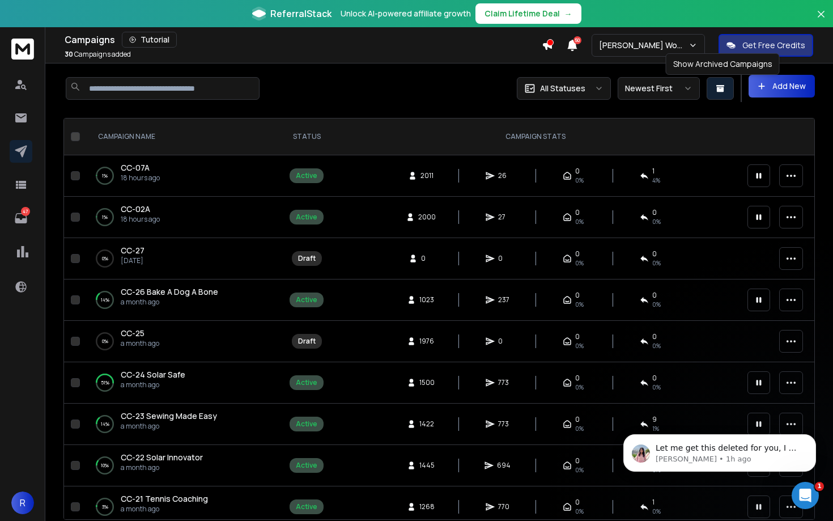
click at [725, 80] on button at bounding box center [720, 88] width 27 height 23
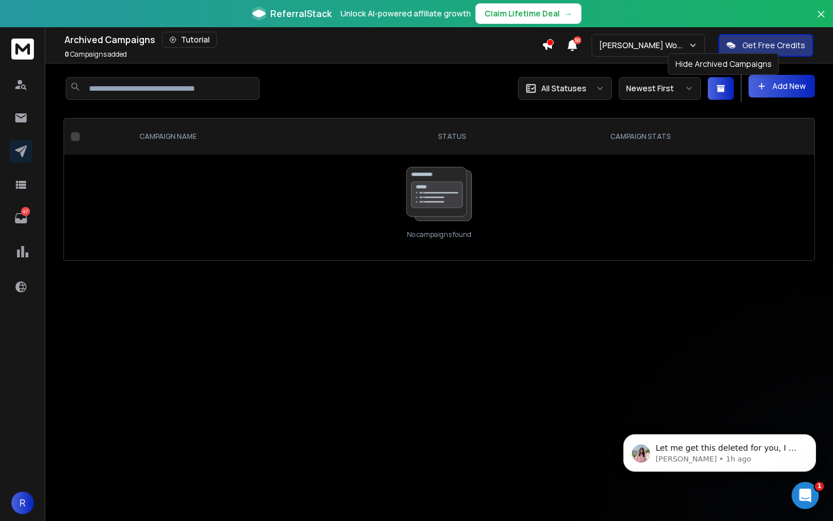
click at [720, 89] on icon at bounding box center [721, 88] width 8 height 7
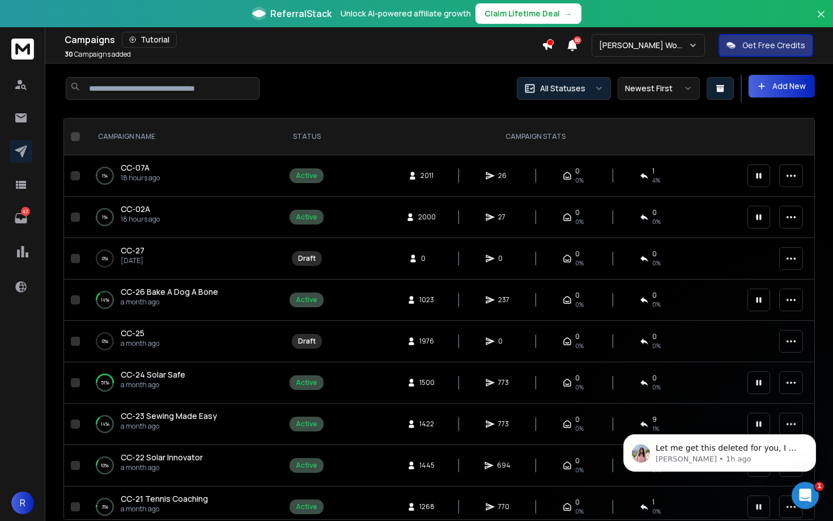
click at [588, 78] on button "All Statuses" at bounding box center [564, 88] width 94 height 23
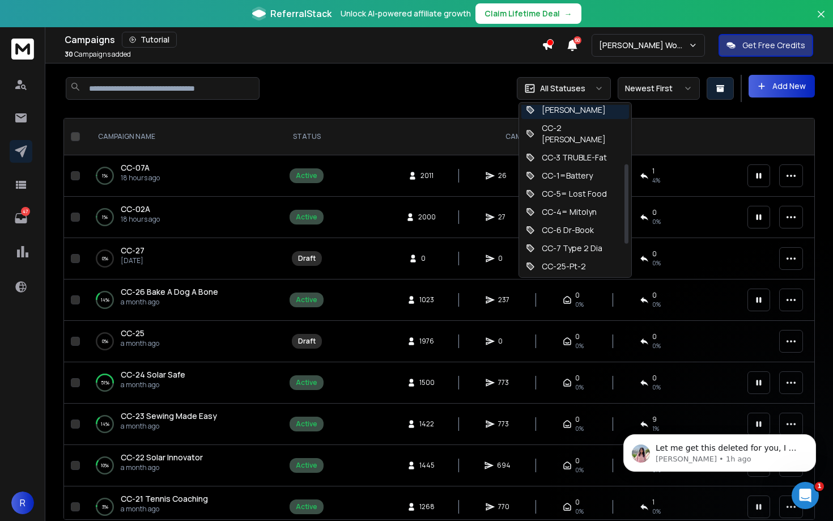
scroll to position [193, 0]
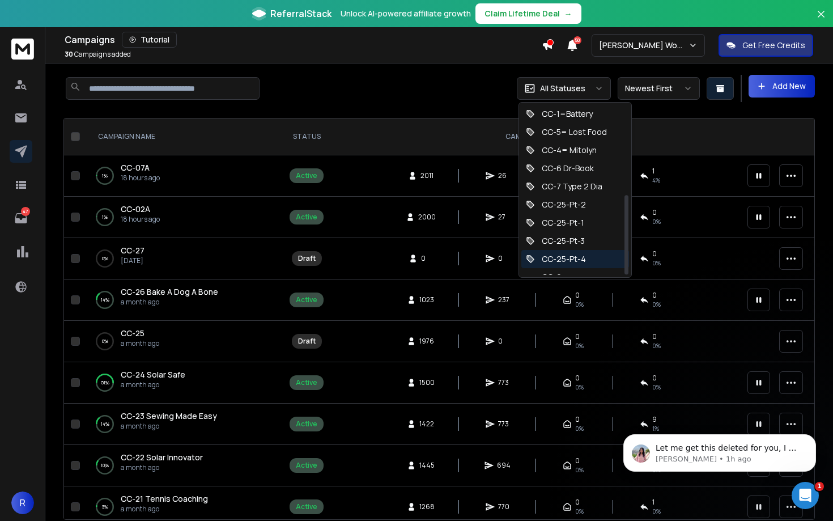
click at [355, 88] on div at bounding box center [251, 88] width 376 height 27
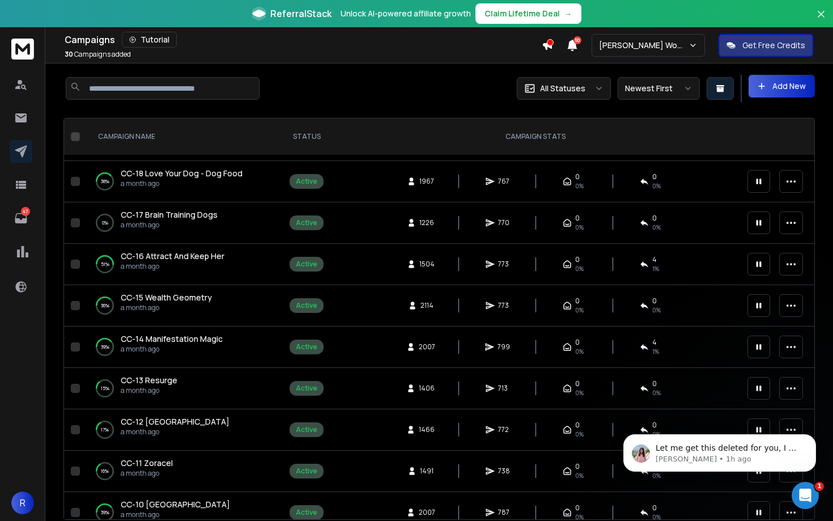
scroll to position [886, 0]
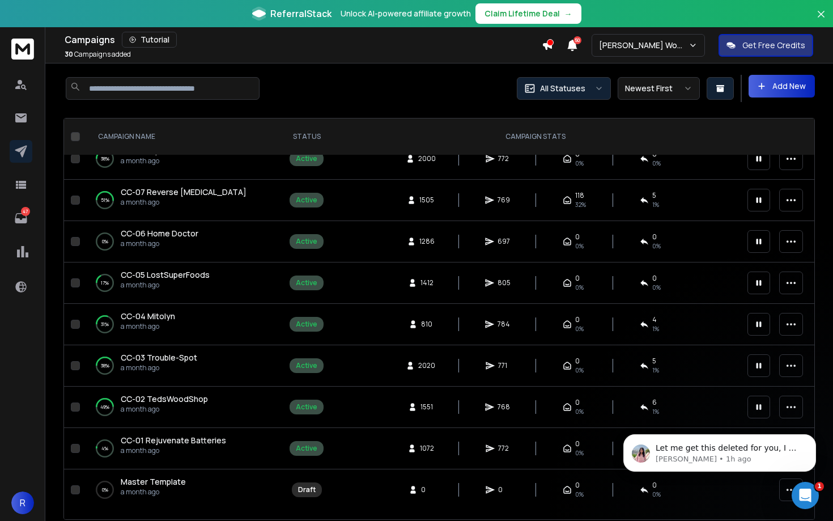
click at [582, 83] on p "All Statuses" at bounding box center [562, 88] width 45 height 11
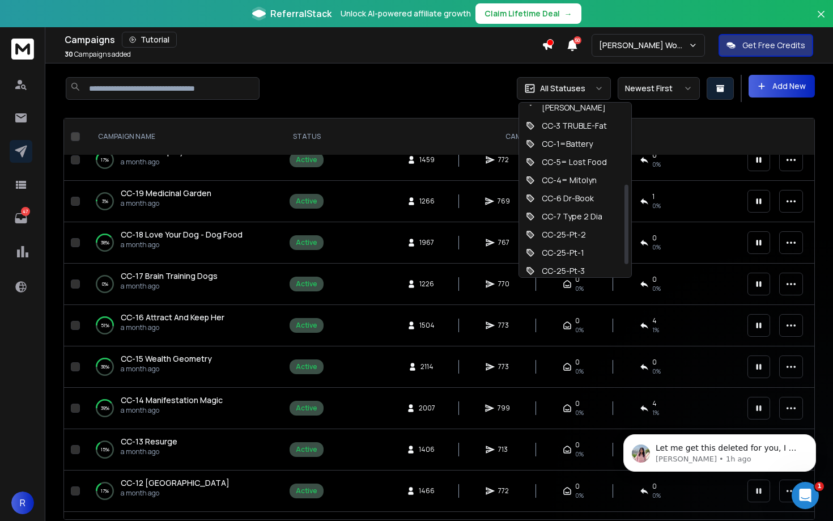
scroll to position [193, 0]
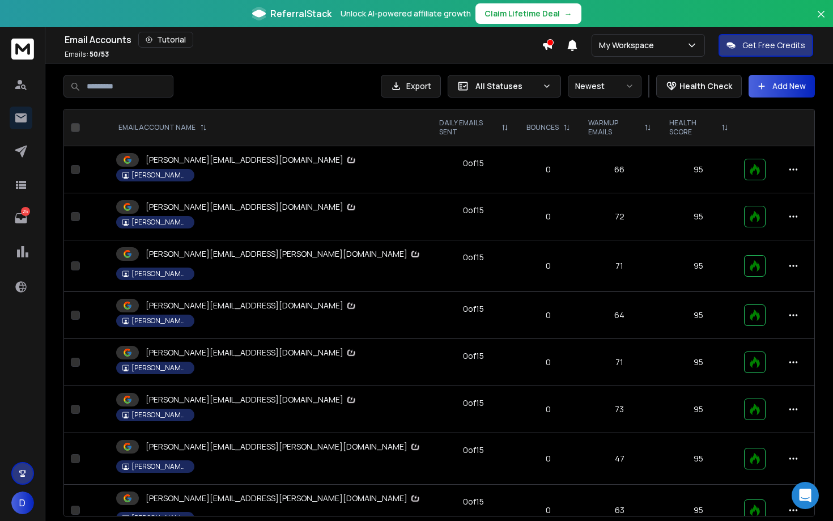
click at [0, 211] on div "25 D" at bounding box center [22, 276] width 45 height 498
click at [14, 219] on icon at bounding box center [21, 218] width 14 height 14
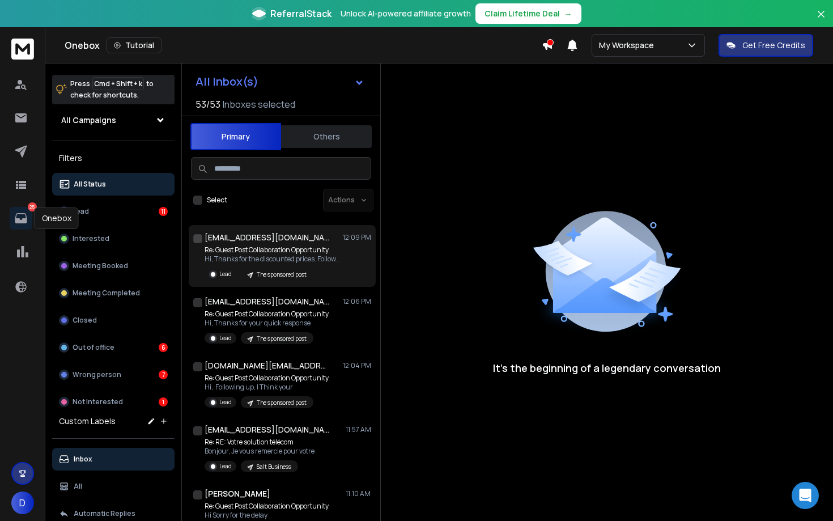
click at [301, 235] on h1 "thithtoolwin2025@gmail.com" at bounding box center [267, 237] width 125 height 11
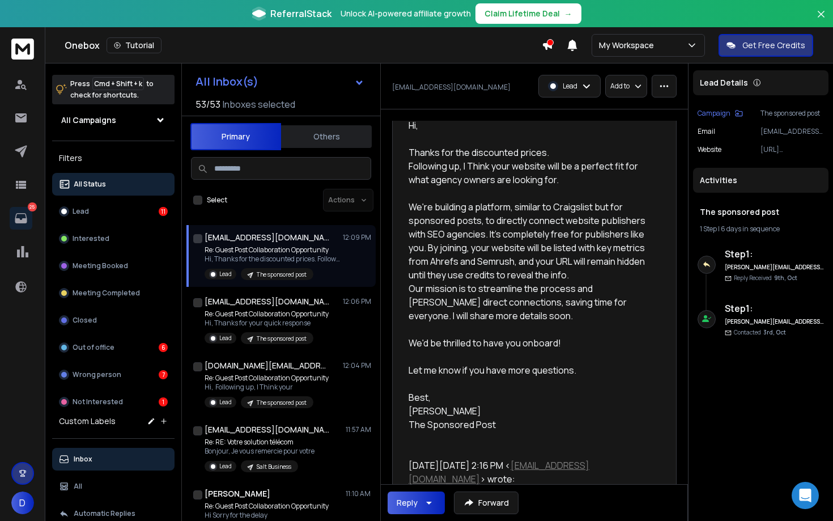
scroll to position [184, 0]
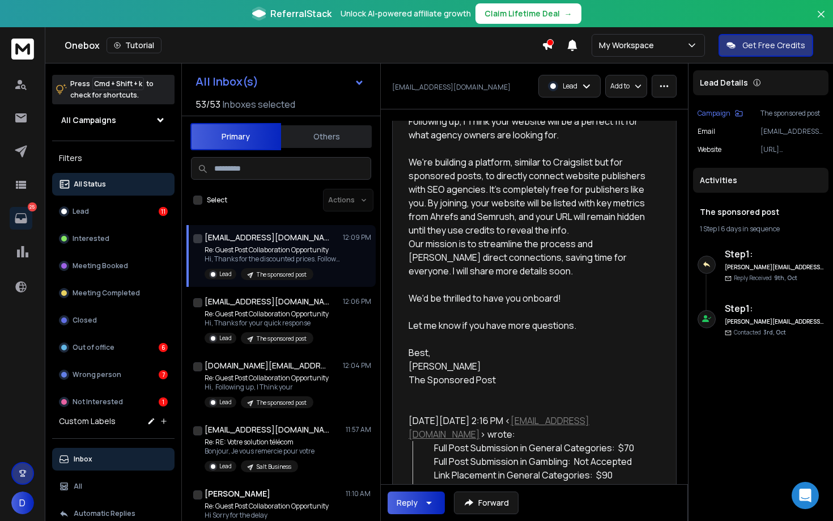
click at [404, 505] on div "Reply" at bounding box center [407, 502] width 21 height 11
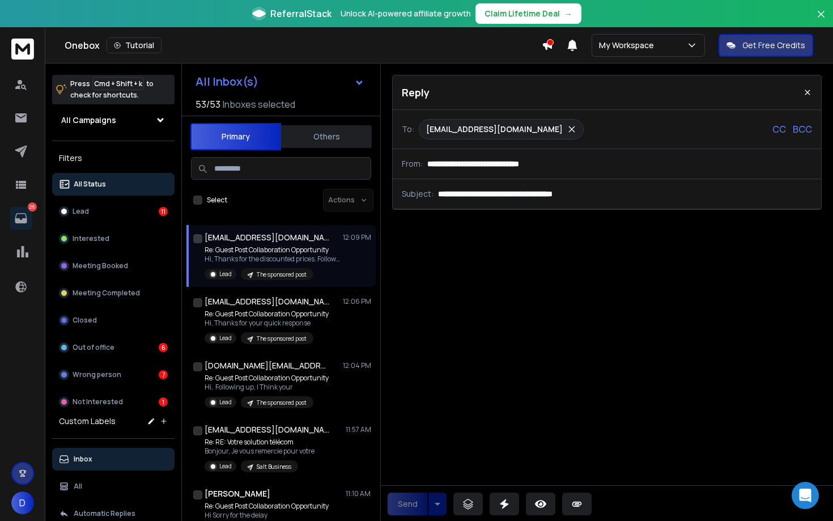
scroll to position [0, 0]
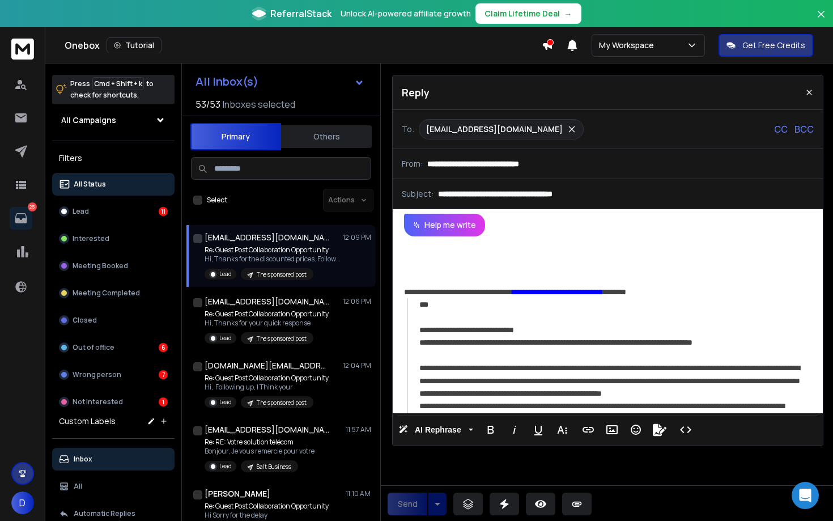
click at [807, 94] on icon at bounding box center [809, 92] width 5 height 5
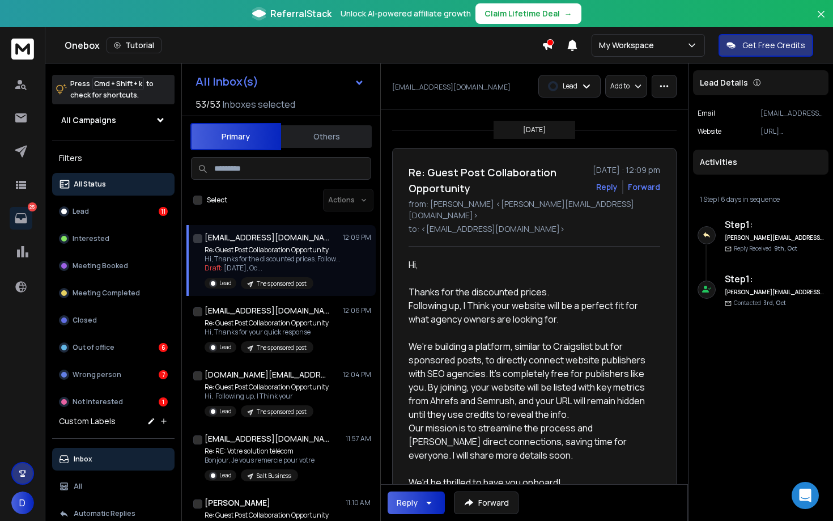
click at [409, 500] on div "Reply" at bounding box center [407, 502] width 21 height 11
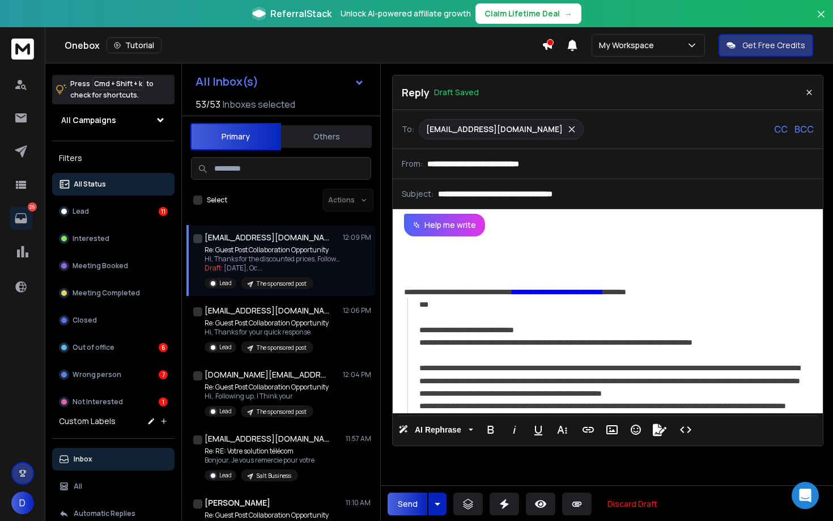
click at [658, 453] on div "**********" at bounding box center [607, 325] width 431 height 501
click at [628, 501] on button "Discard Draft" at bounding box center [632, 503] width 68 height 23
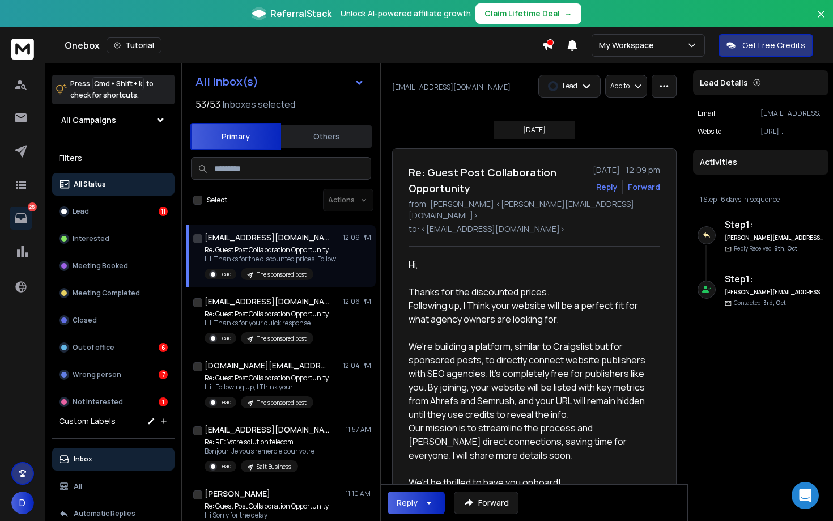
click at [405, 501] on div "Reply" at bounding box center [407, 502] width 21 height 11
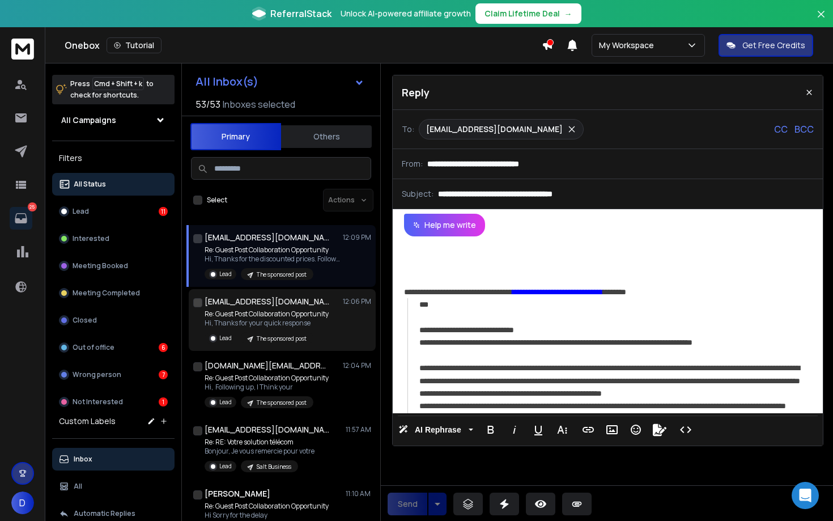
click at [296, 318] on div "Re: Guest Post Collaboration Opportunity Hi, Thanks for your quick response Lea…" at bounding box center [267, 326] width 124 height 35
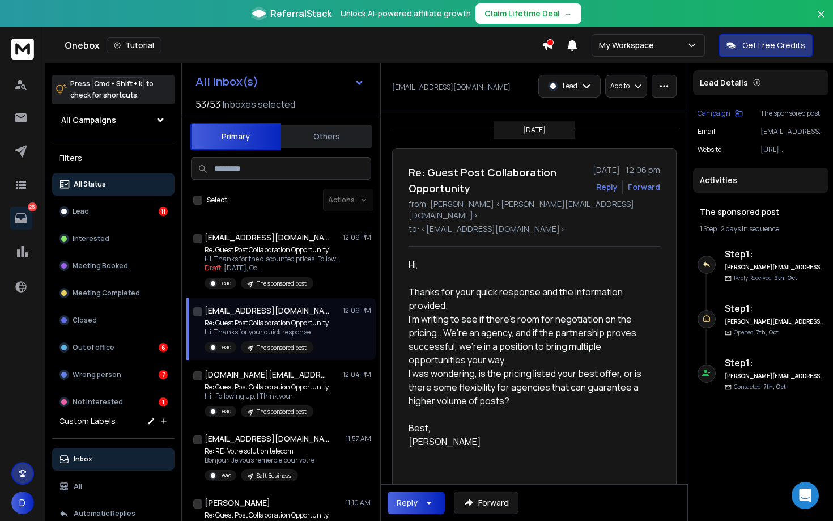
click at [401, 496] on div "Reply" at bounding box center [416, 503] width 39 height 14
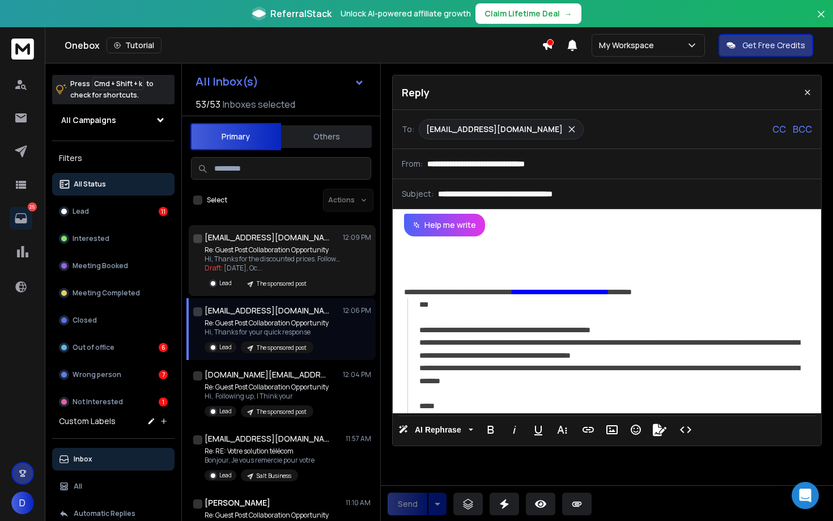
click at [299, 259] on p "Hi, Thanks for the discounted prices. Following" at bounding box center [273, 258] width 136 height 9
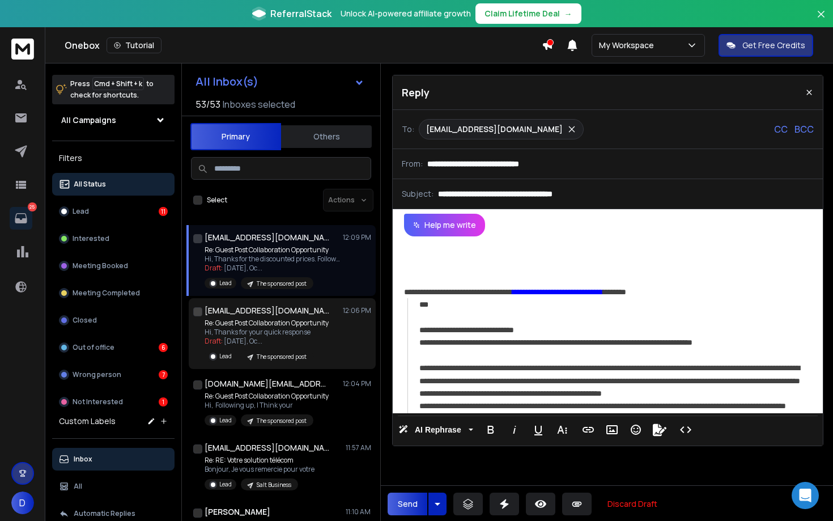
click at [326, 353] on div "Lead The sponsored post" at bounding box center [267, 356] width 124 height 12
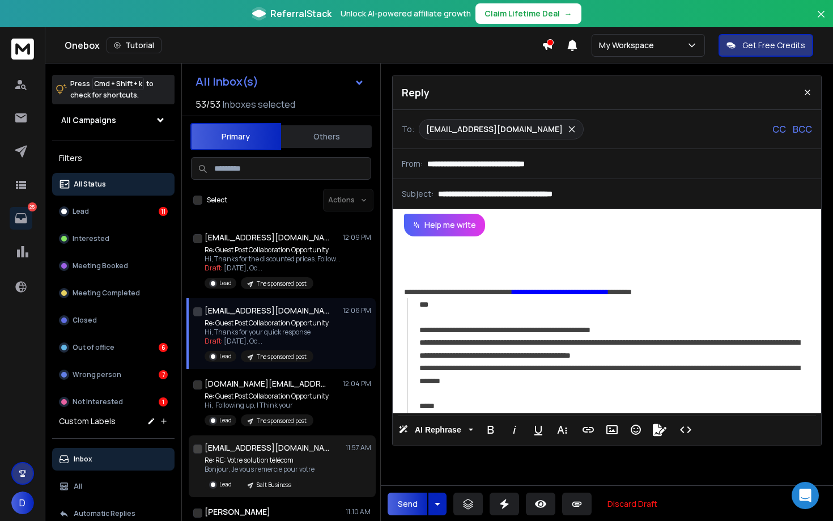
click at [305, 446] on h1 "christian.voide@netplus.pro" at bounding box center [267, 447] width 125 height 11
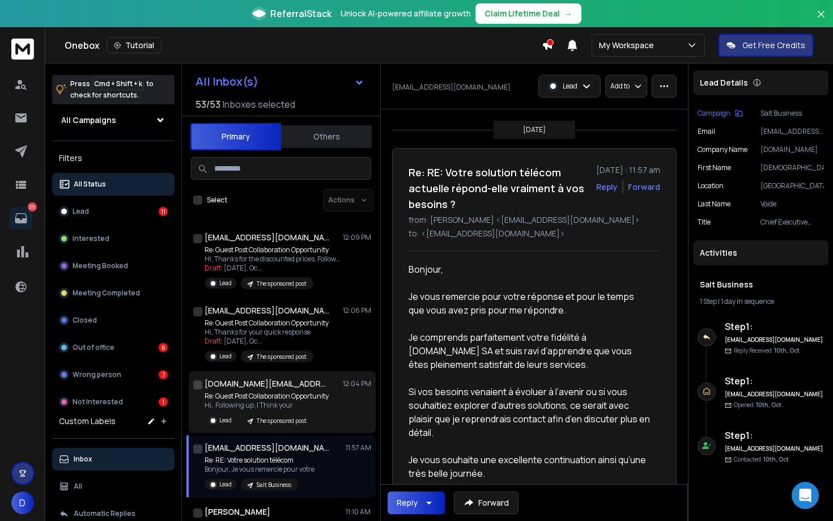
click at [269, 382] on h1 "info.learningtoday.net@gmail.com" at bounding box center [267, 383] width 125 height 11
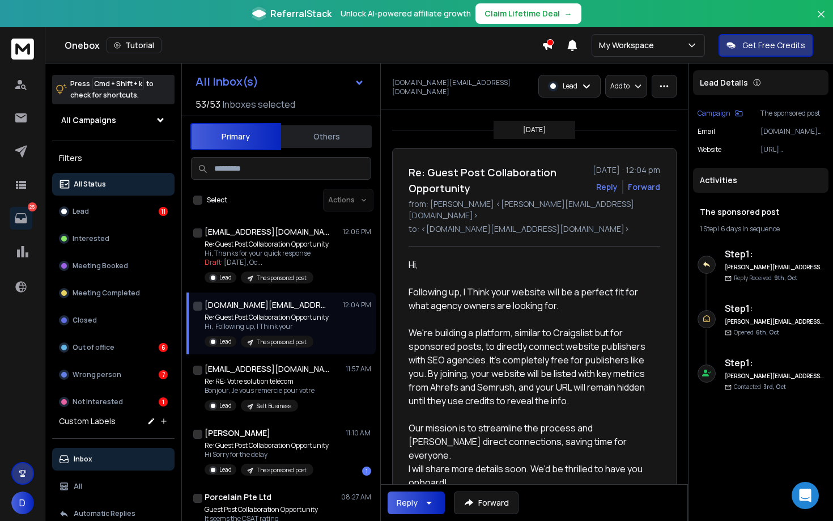
scroll to position [86, 0]
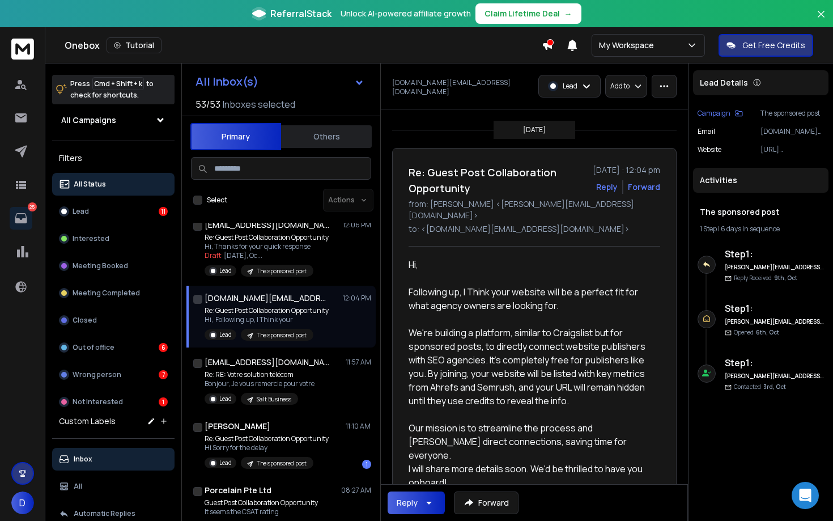
click at [403, 501] on div "Reply" at bounding box center [407, 502] width 21 height 11
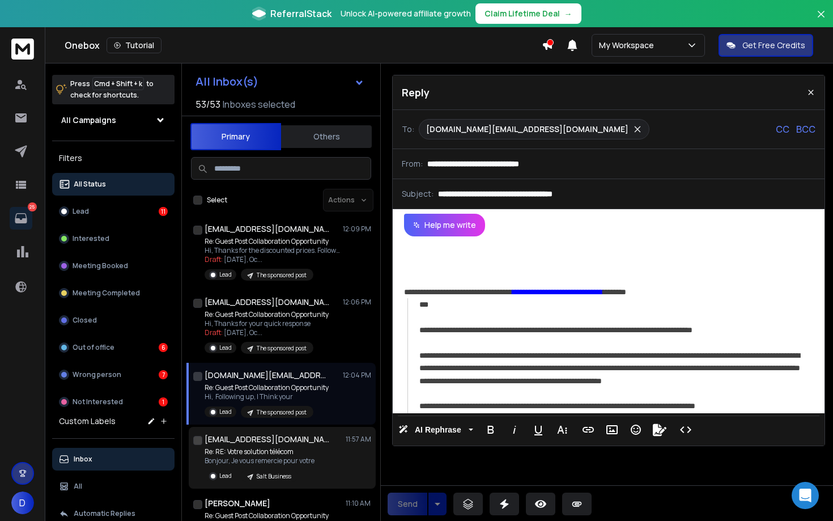
scroll to position [0, 0]
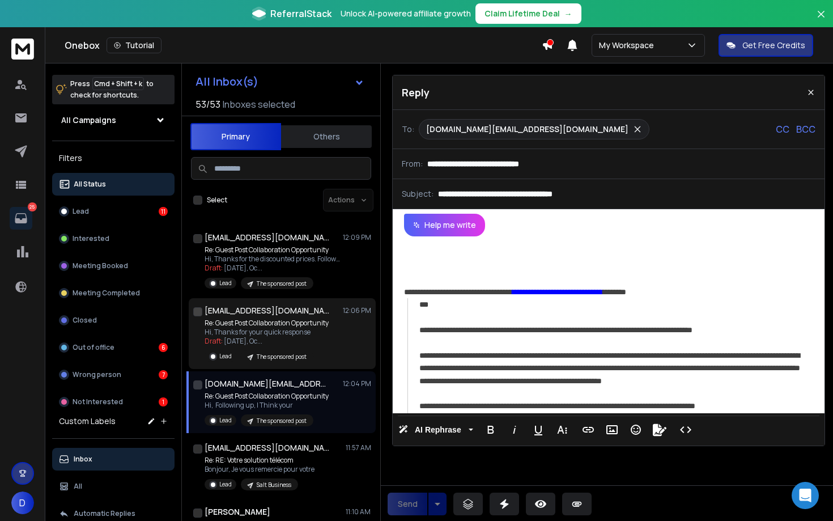
click at [263, 305] on h1 "contact.arceusx@gmail.com" at bounding box center [267, 310] width 125 height 11
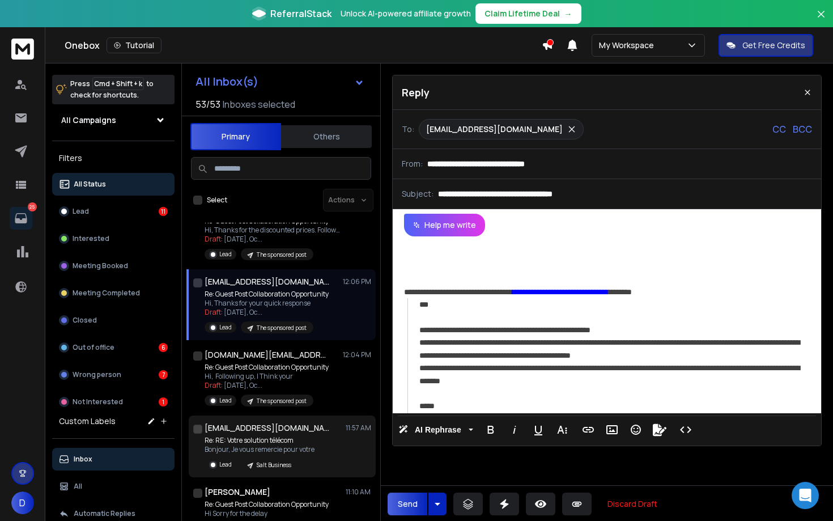
scroll to position [68, 0]
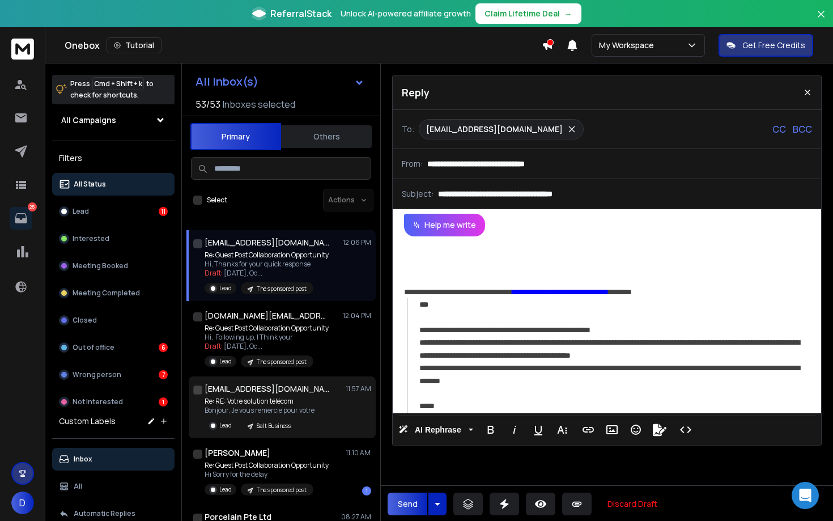
click at [278, 415] on div "Re: RE: Votre solution télécom Bonjour, Je vous remercie pour votre Lead Salt B…" at bounding box center [260, 414] width 110 height 35
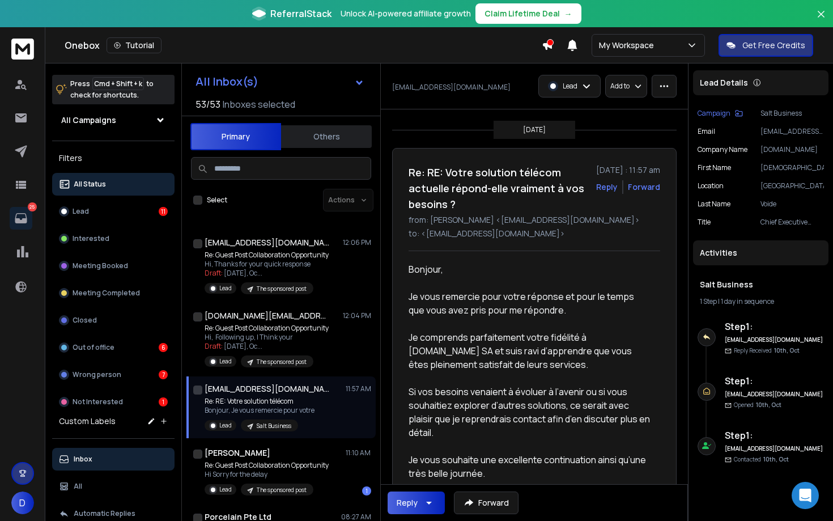
click at [397, 496] on div "Reply" at bounding box center [416, 503] width 39 height 14
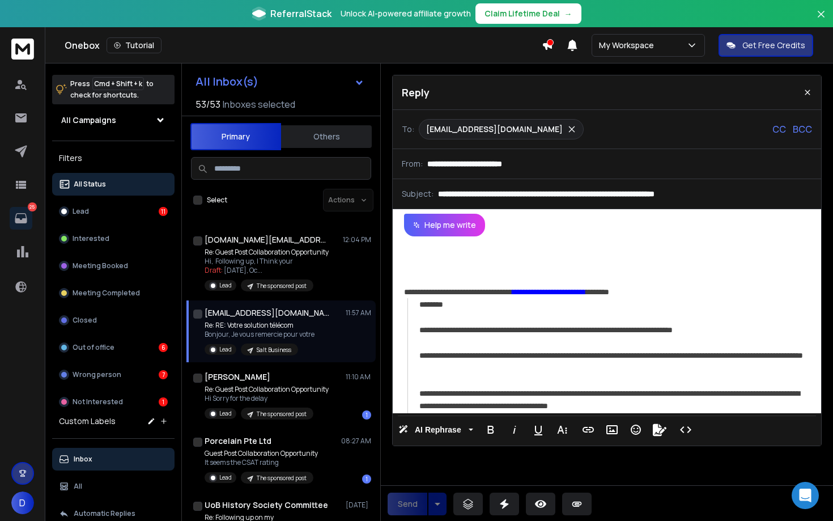
scroll to position [167, 0]
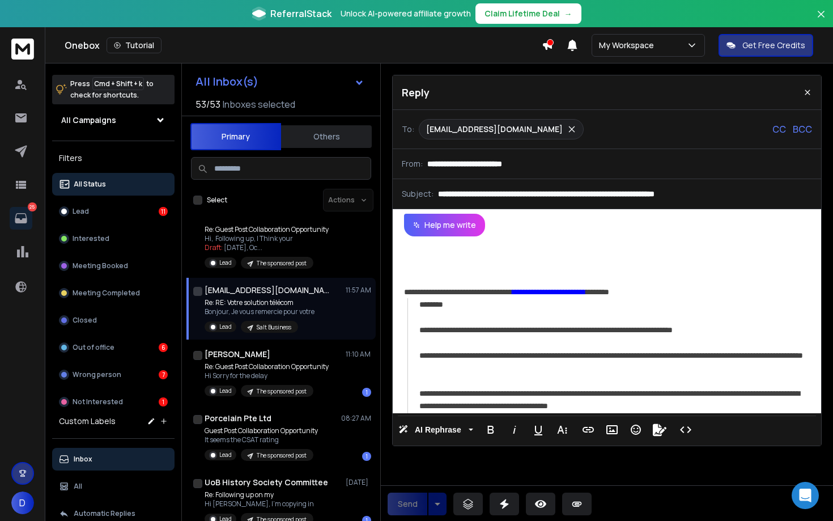
click at [309, 306] on p "Re: RE: Votre solution télécom" at bounding box center [260, 302] width 110 height 9
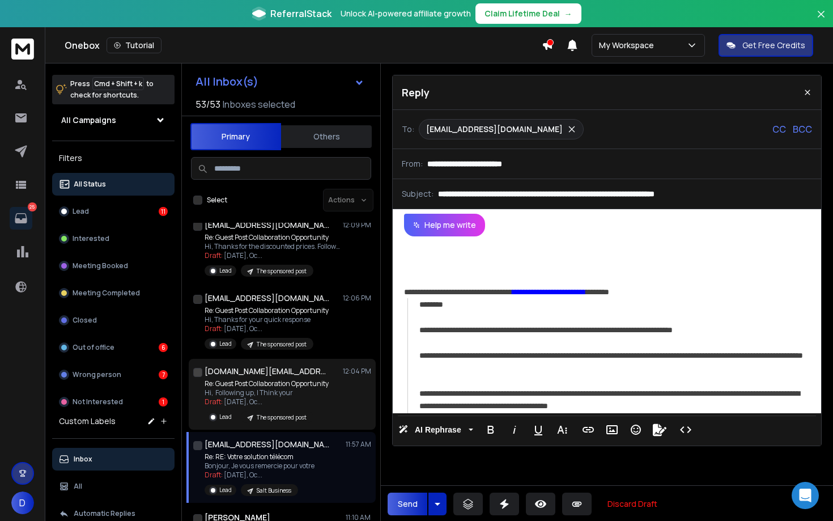
scroll to position [0, 0]
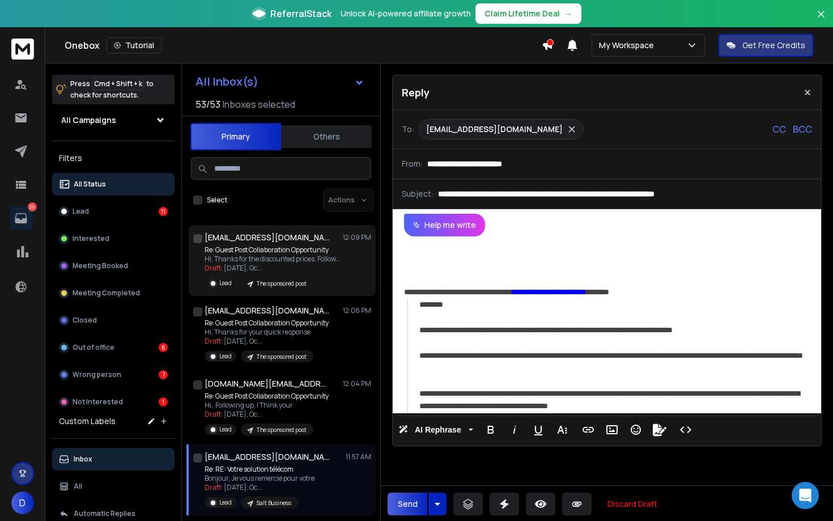
click at [280, 263] on p "Draft: On Tuesday, Oc ..." at bounding box center [273, 267] width 136 height 9
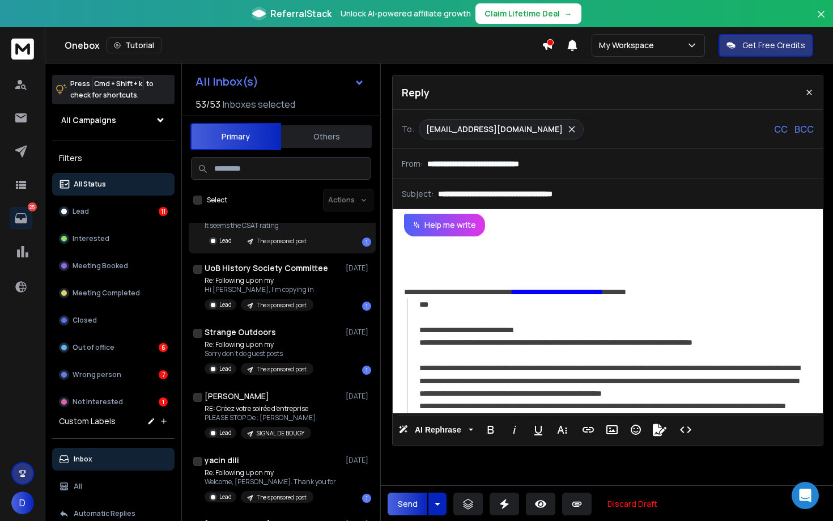
scroll to position [456, 0]
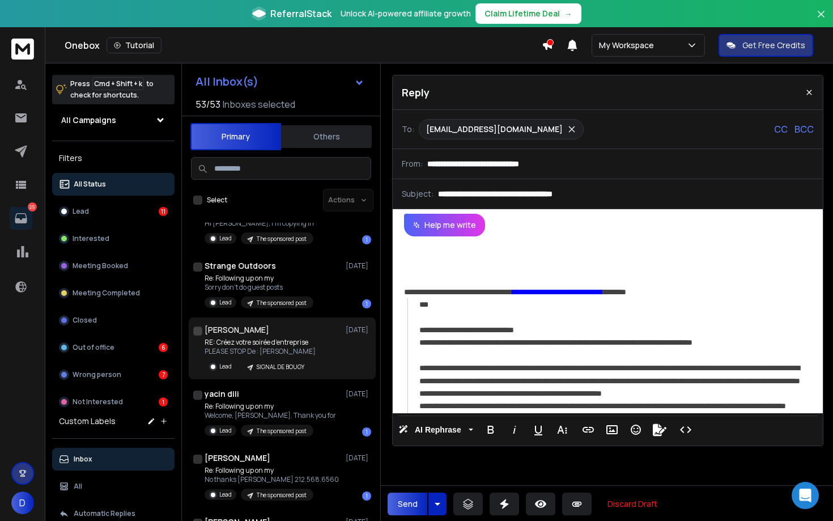
click at [292, 331] on div "Saad Harti 13 Oct" at bounding box center [288, 329] width 167 height 11
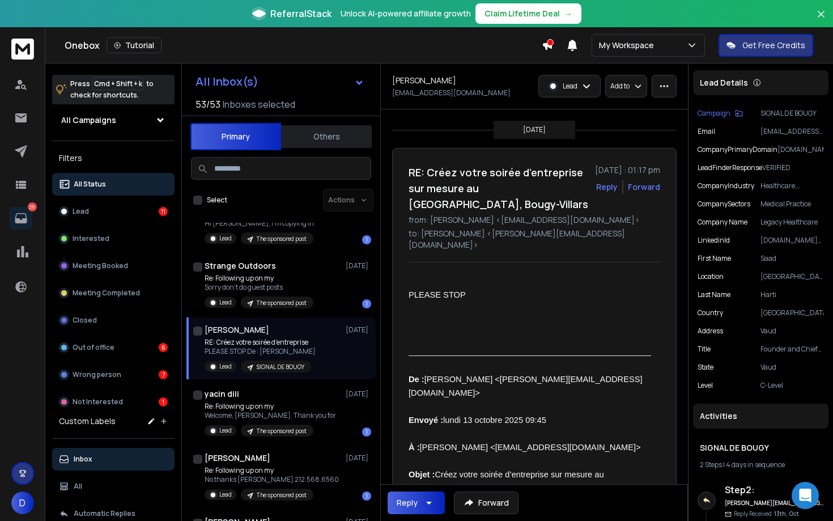
click at [409, 505] on div "Reply" at bounding box center [407, 502] width 21 height 11
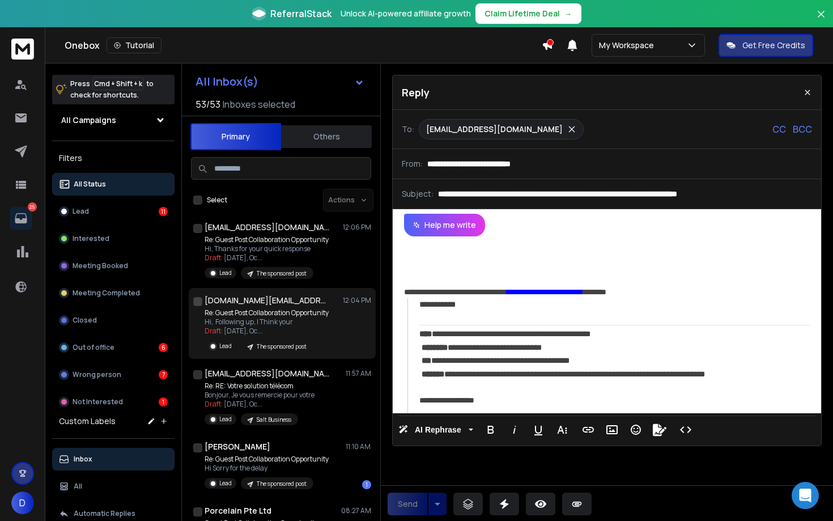
click at [296, 353] on div "info.learningtoday.net@gmail.com 12:04 PM Re: Guest Post Collaboration Opportun…" at bounding box center [282, 323] width 187 height 71
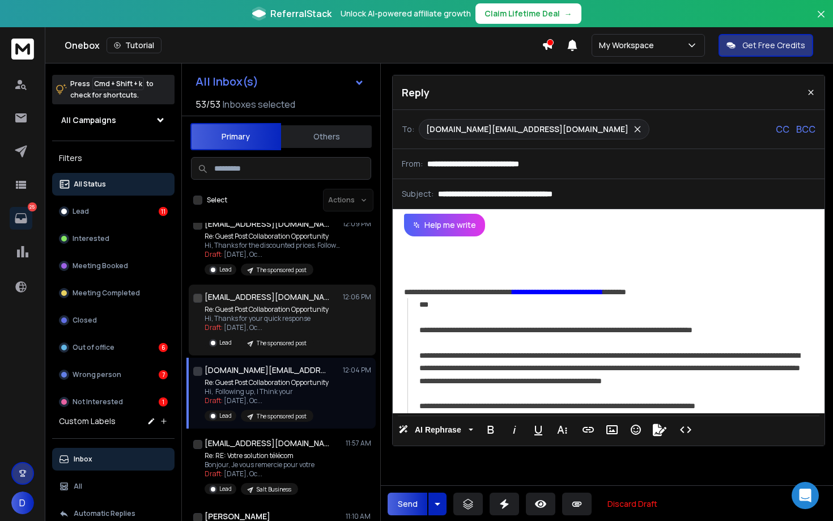
scroll to position [0, 0]
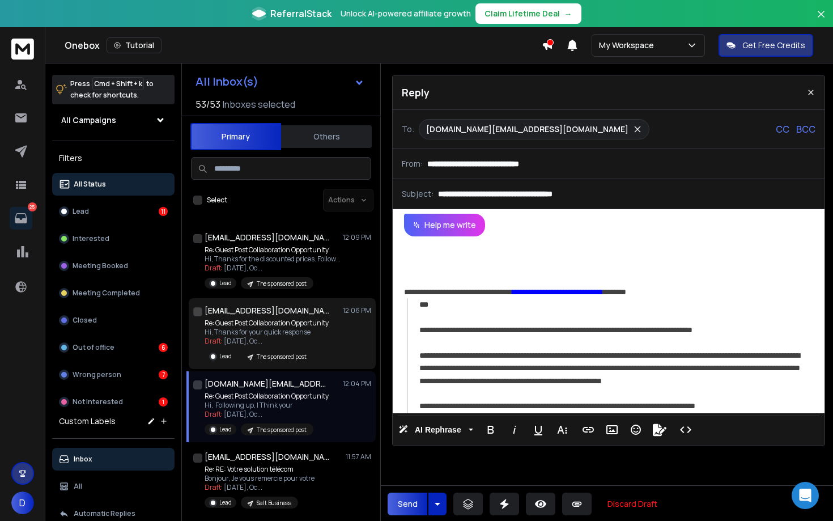
click at [270, 301] on div "contact.arceusx@gmail.com 12:06 PM Re: Guest Post Collaboration Opportunity Hi,…" at bounding box center [282, 333] width 187 height 71
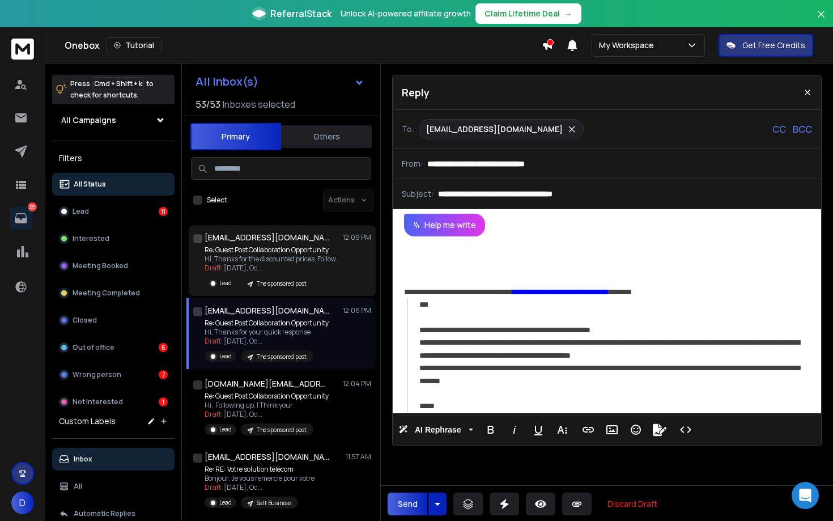
click at [239, 274] on div "Re: Guest Post Collaboration Opportunity Hi, Thanks for the discounted prices. …" at bounding box center [273, 267] width 136 height 44
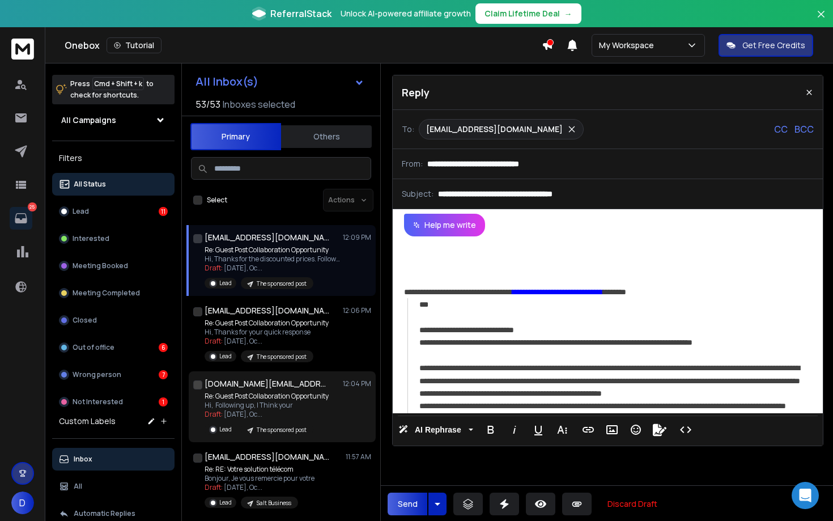
click at [261, 406] on p "Hi, Following up, I Think your" at bounding box center [267, 405] width 124 height 9
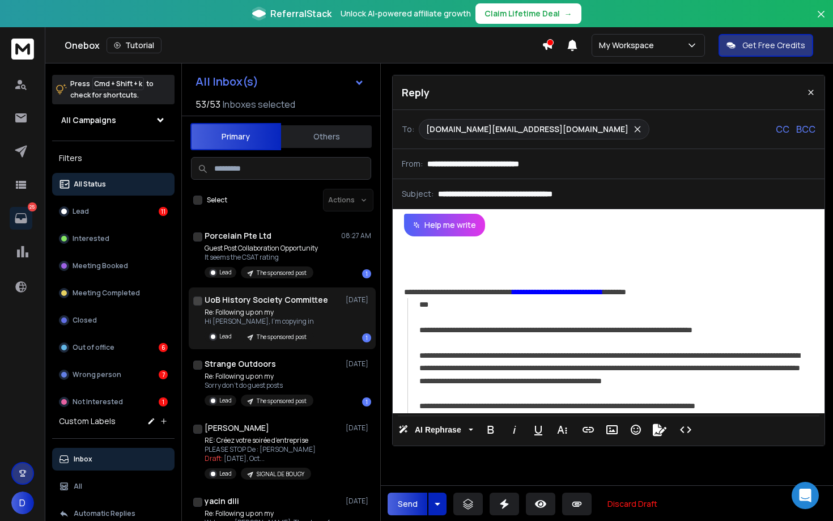
scroll to position [367, 0]
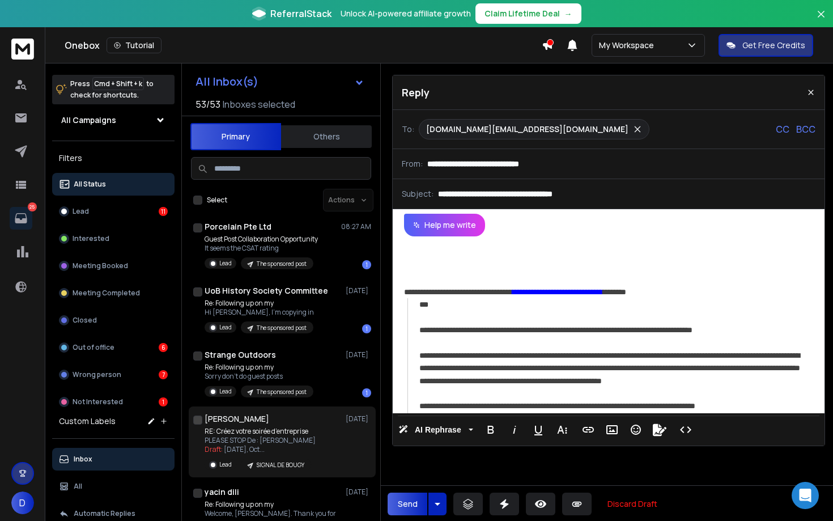
click at [282, 431] on p "RE: Créez votre soirée d’entreprise" at bounding box center [260, 431] width 111 height 9
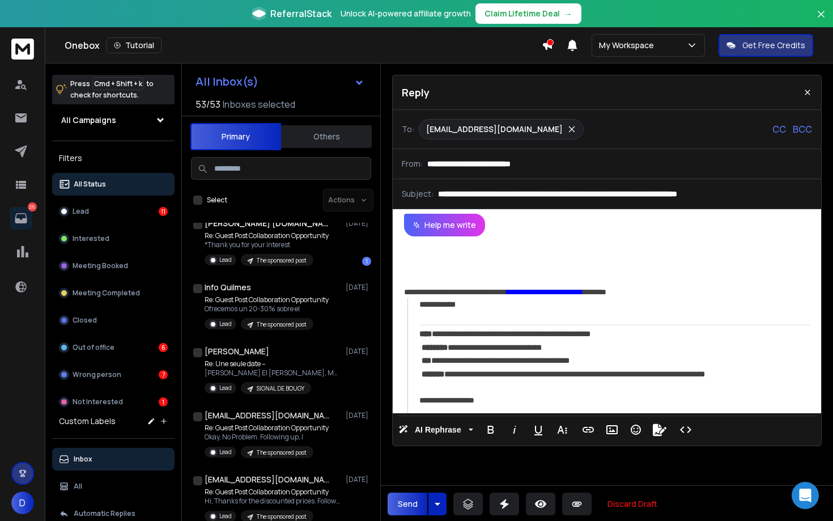
scroll to position [1068, 0]
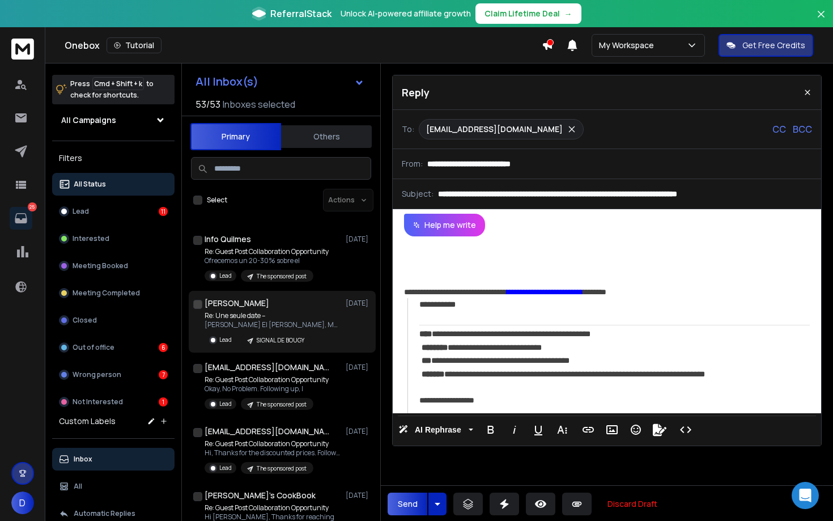
click at [322, 297] on div "Lukas Eppler 09 Oct" at bounding box center [288, 302] width 167 height 11
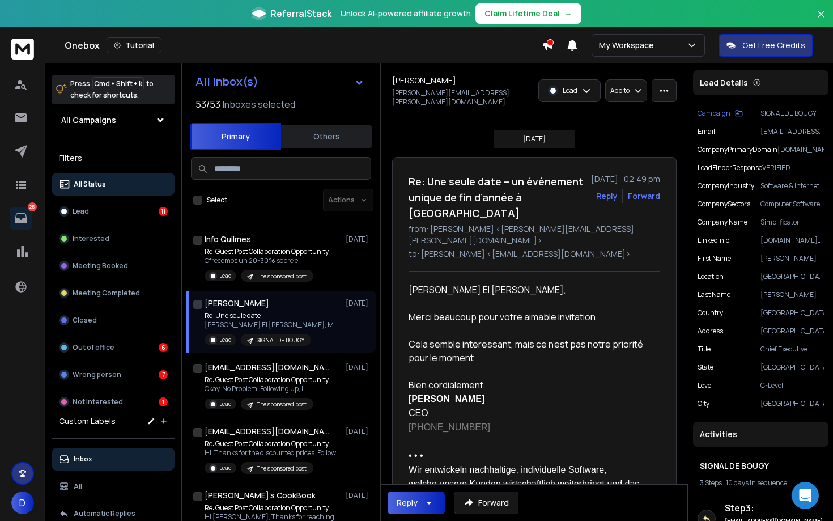
click at [321, 313] on div "Re: Une seule date – Bonjour Chadi El Masri, Merci Lead SIGNAL DE BOUGY" at bounding box center [288, 328] width 167 height 35
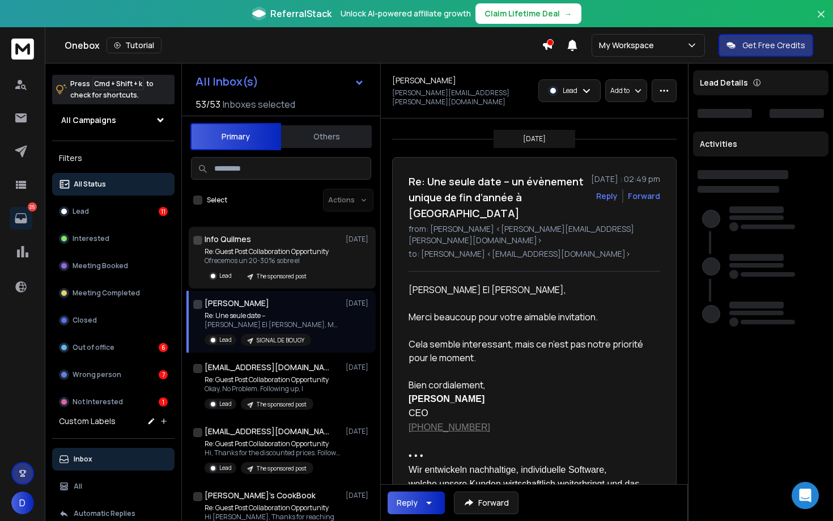
click at [328, 253] on p "Re: Guest Post Collaboration Opportunity" at bounding box center [267, 251] width 124 height 9
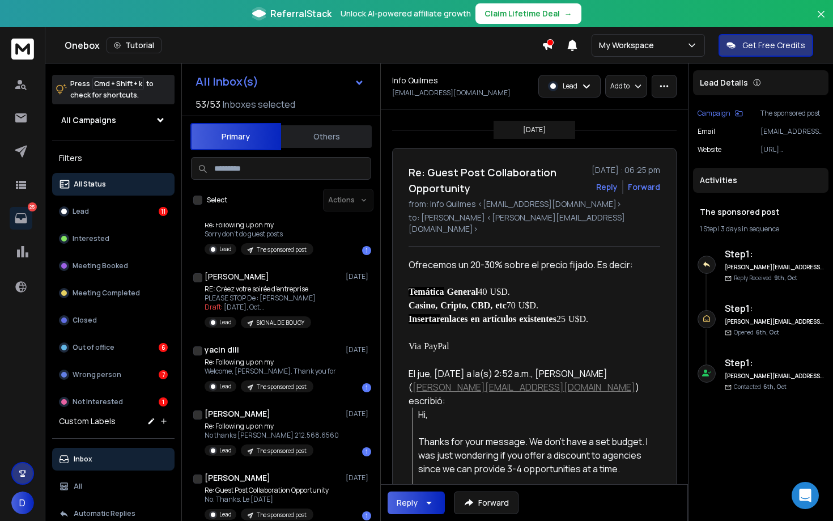
scroll to position [484, 0]
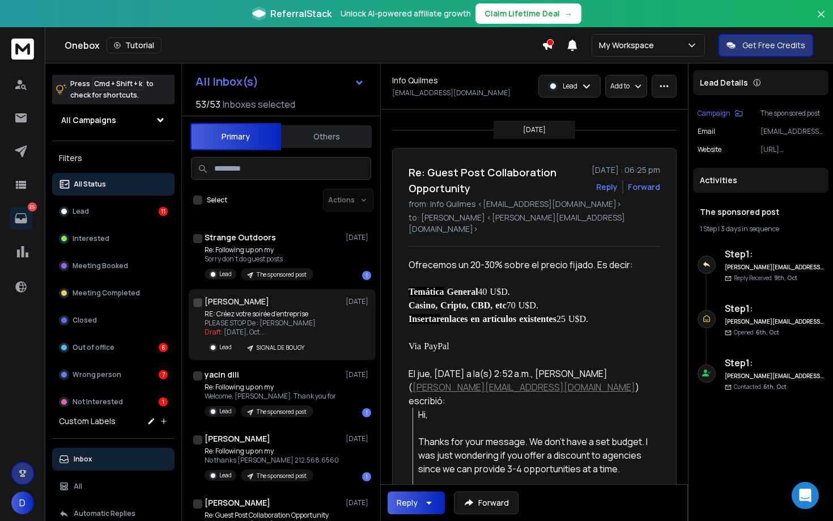
click at [304, 317] on p "RE: Créez votre soirée d’entreprise" at bounding box center [260, 313] width 111 height 9
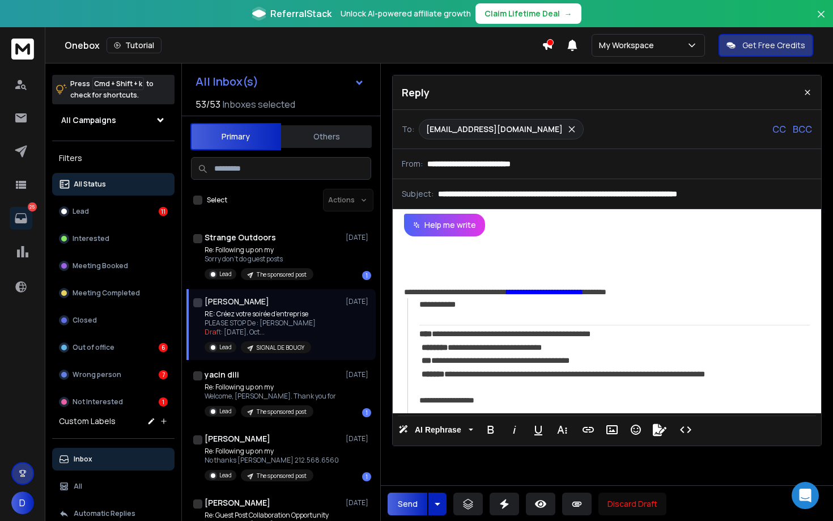
click at [628, 500] on button "Discard Draft" at bounding box center [632, 503] width 68 height 23
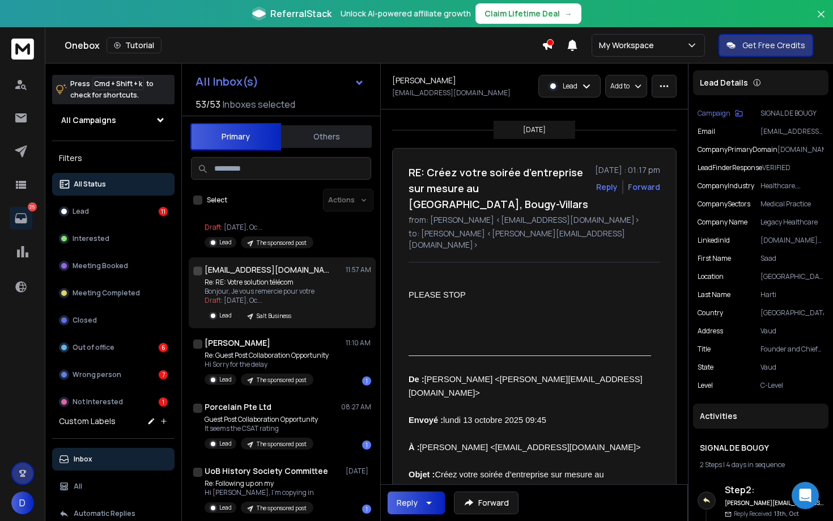
scroll to position [178, 0]
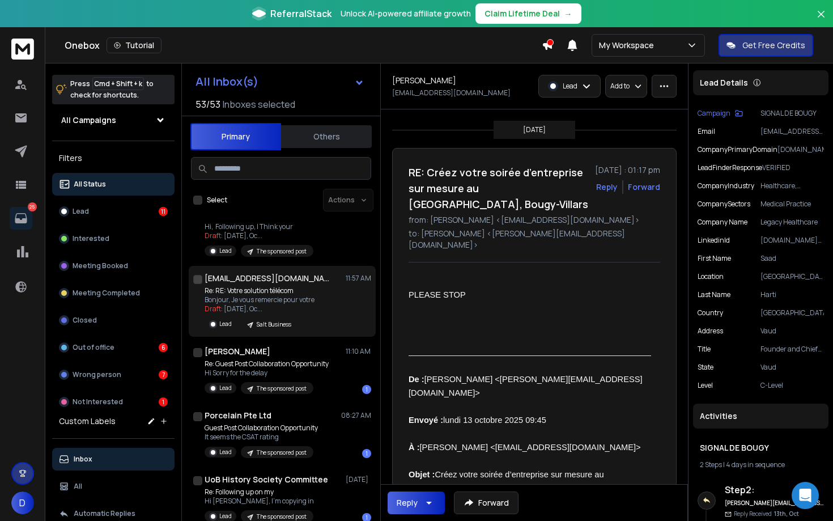
click at [286, 300] on p "Bonjour, Je vous remercie pour votre" at bounding box center [260, 299] width 110 height 9
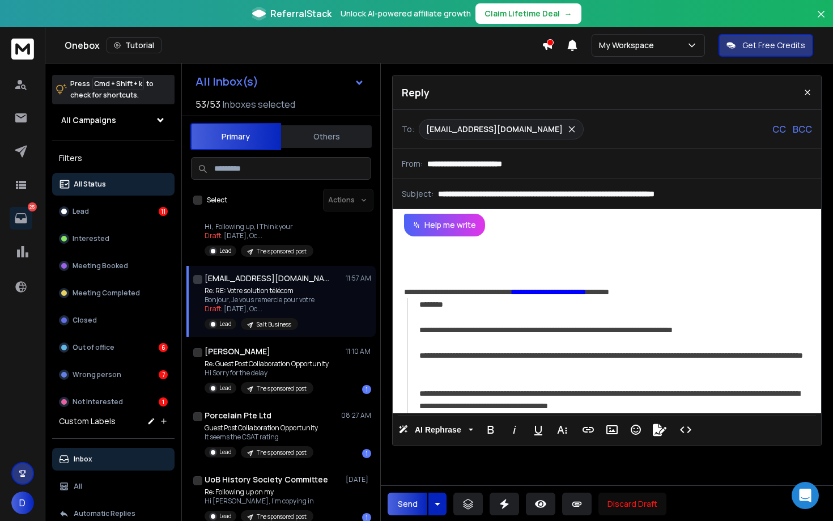
click at [618, 504] on button "Discard Draft" at bounding box center [632, 503] width 68 height 23
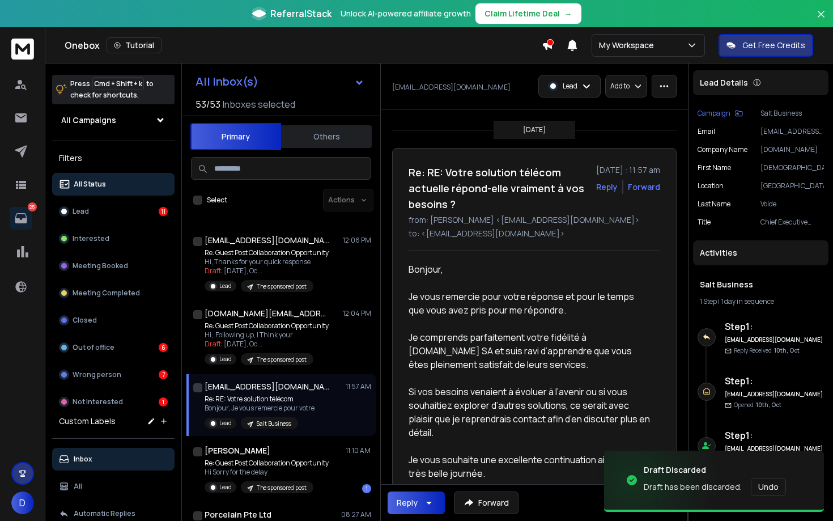
scroll to position [32, 0]
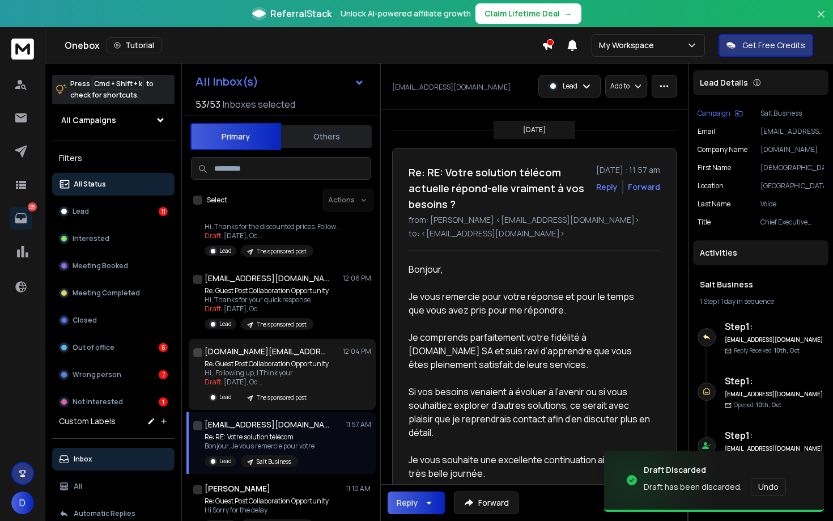
click at [270, 349] on h1 "info.learningtoday.net@gmail.com" at bounding box center [267, 351] width 125 height 11
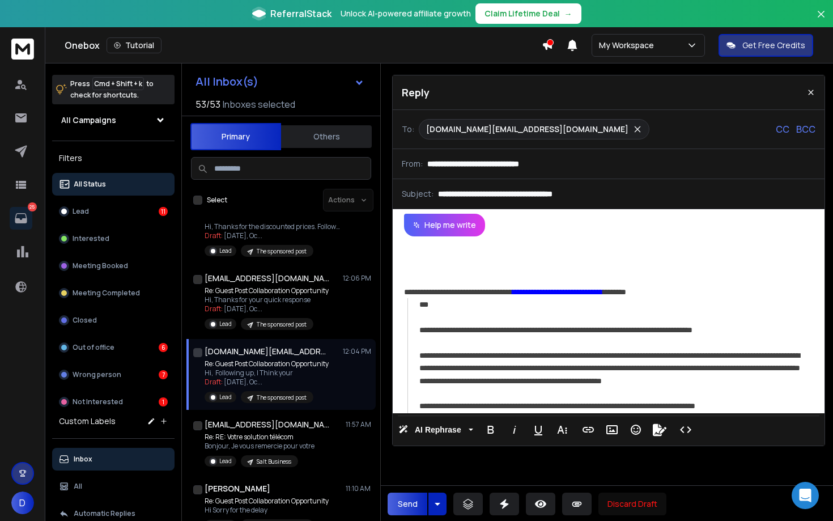
click at [637, 507] on button "Discard Draft" at bounding box center [632, 503] width 68 height 23
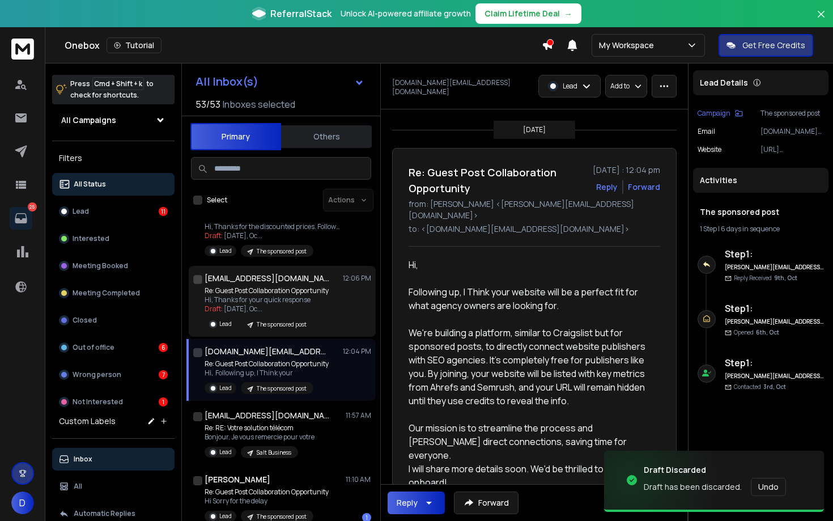
scroll to position [0, 0]
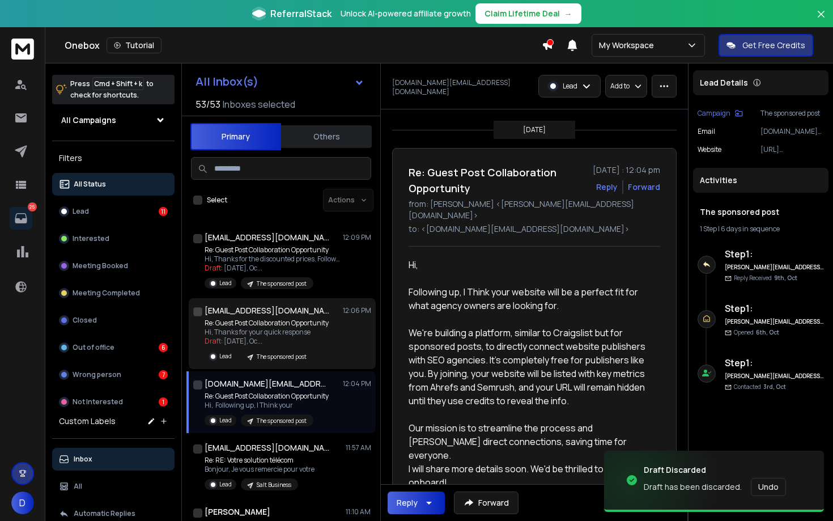
click at [262, 343] on span "On Tuesday, Oc ..." at bounding box center [243, 341] width 39 height 10
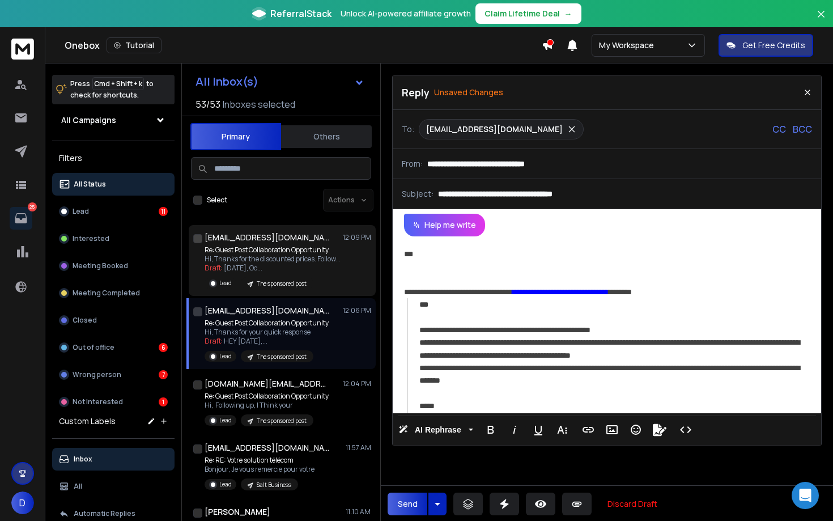
click at [304, 254] on p "Re: Guest Post Collaboration Opportunity" at bounding box center [273, 249] width 136 height 9
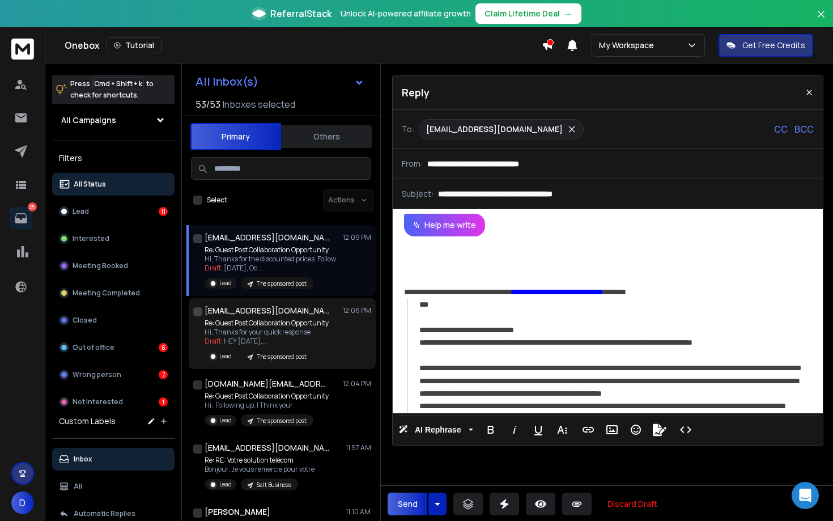
click at [318, 309] on div "contact.arceusx@gmail.com 12:06 PM" at bounding box center [288, 310] width 167 height 11
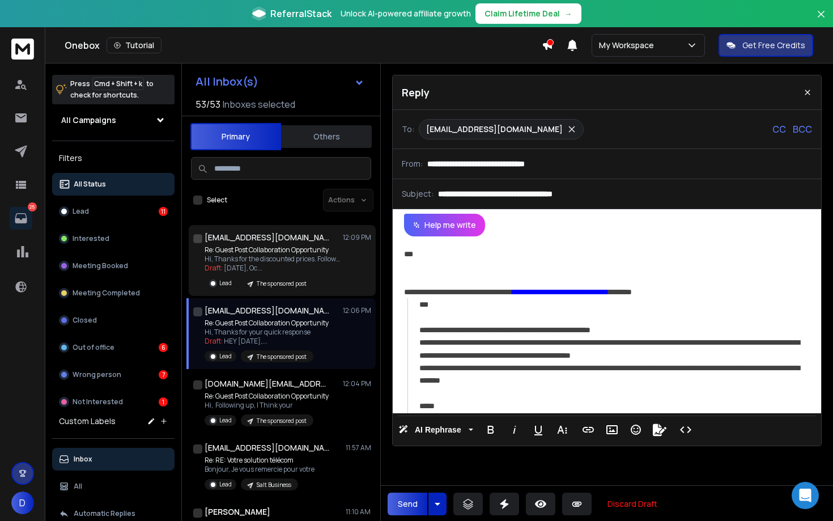
click at [305, 262] on p "Hi, Thanks for the discounted prices. Following" at bounding box center [273, 258] width 136 height 9
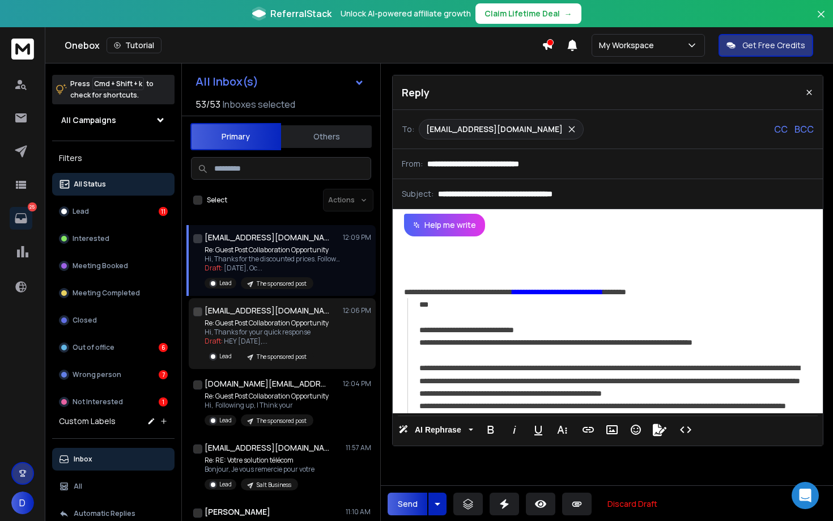
click at [322, 307] on div "contact.arceusx@gmail.com 12:06 PM" at bounding box center [288, 310] width 167 height 11
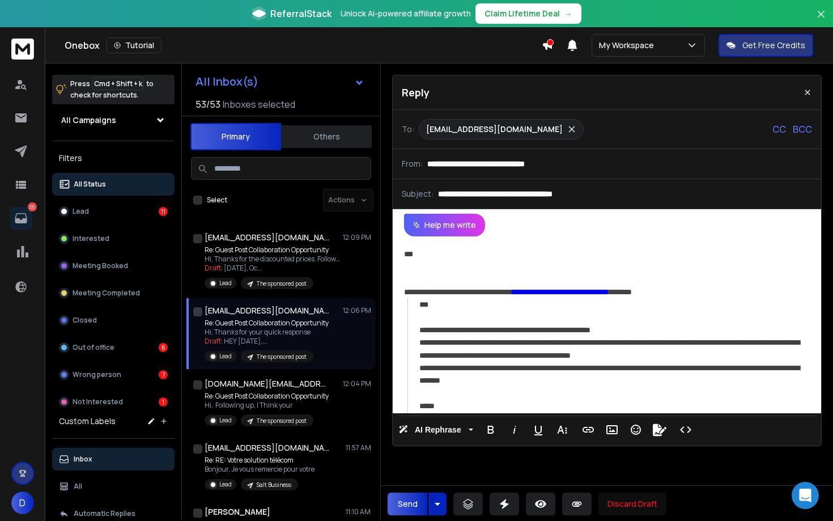
click at [619, 494] on button "Discard Draft" at bounding box center [632, 503] width 68 height 23
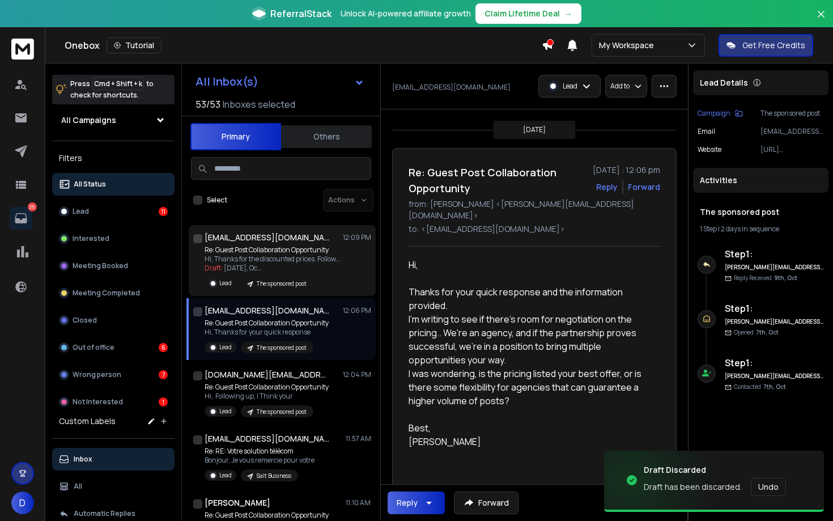
click at [300, 246] on p "Re: Guest Post Collaboration Opportunity" at bounding box center [273, 249] width 136 height 9
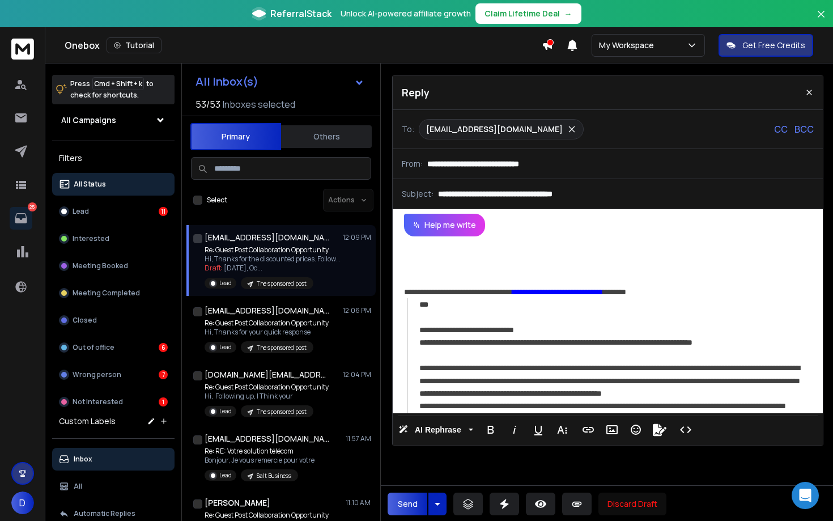
click at [630, 503] on button "Discard Draft" at bounding box center [632, 503] width 68 height 23
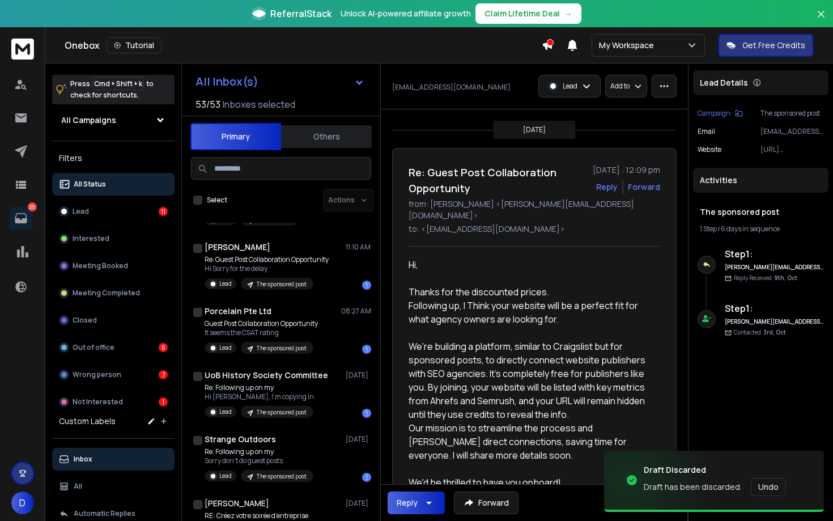
scroll to position [463, 0]
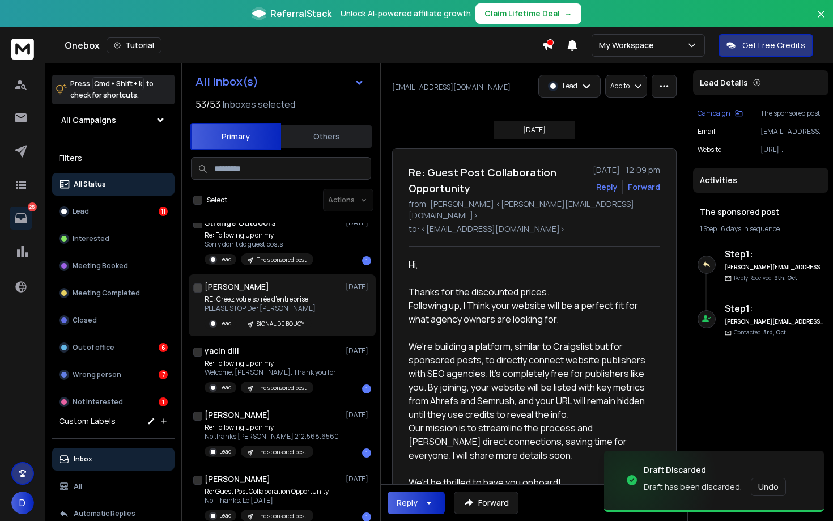
click at [269, 276] on div "Saad Harti 13 Oct RE: Créez votre soirée d’entreprise PLEASE STOP De : Chadi Le…" at bounding box center [282, 305] width 187 height 62
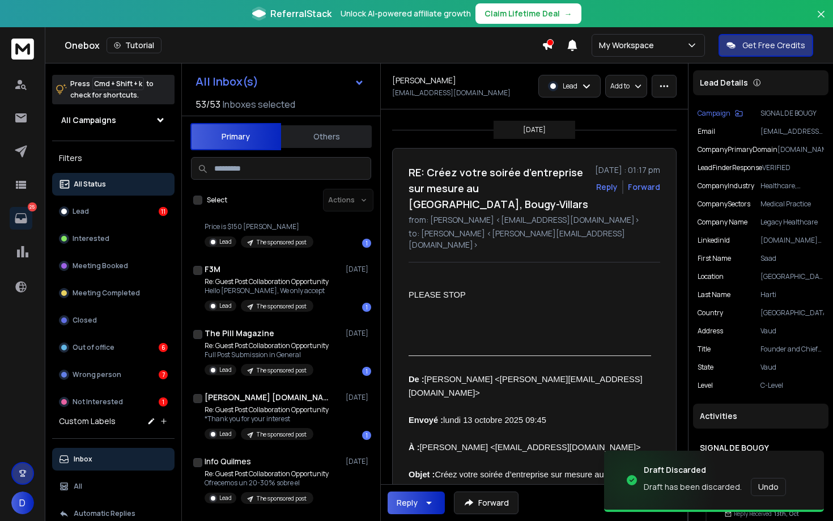
scroll to position [991, 0]
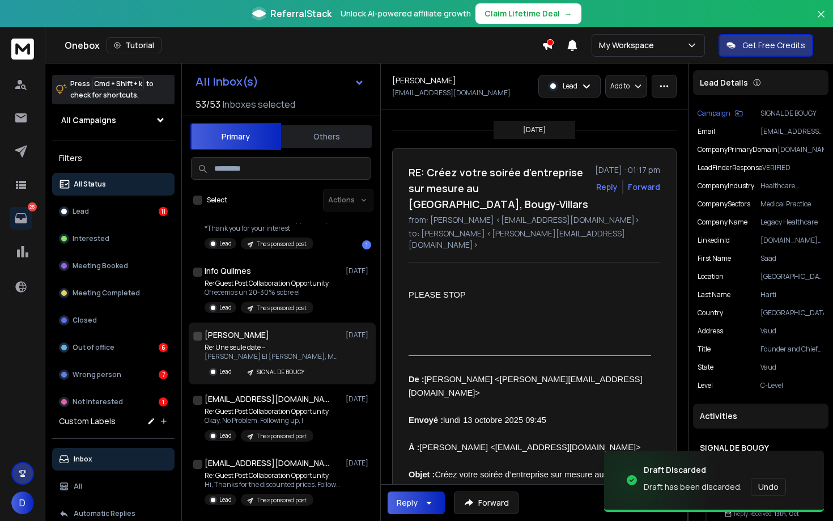
click at [300, 344] on p "Re: Une seule date –" at bounding box center [273, 347] width 136 height 9
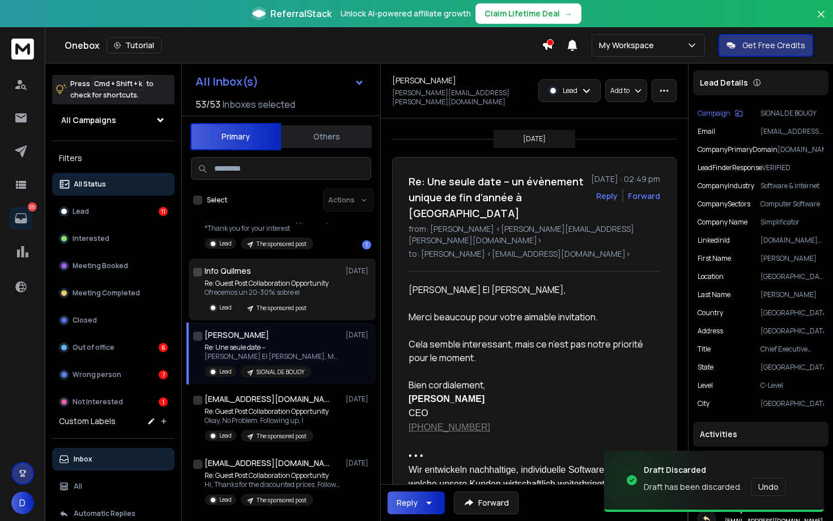
click at [300, 270] on div "Info Quilmes 09 Oct" at bounding box center [288, 270] width 167 height 11
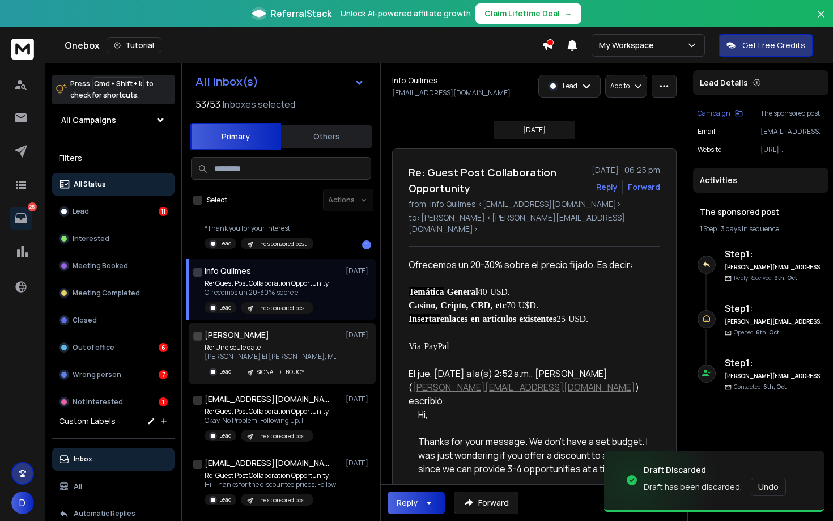
click at [326, 351] on div "Re: Une seule date – Bonjour Chadi El Masri, Merci Lead SIGNAL DE BOUGY" at bounding box center [288, 360] width 167 height 35
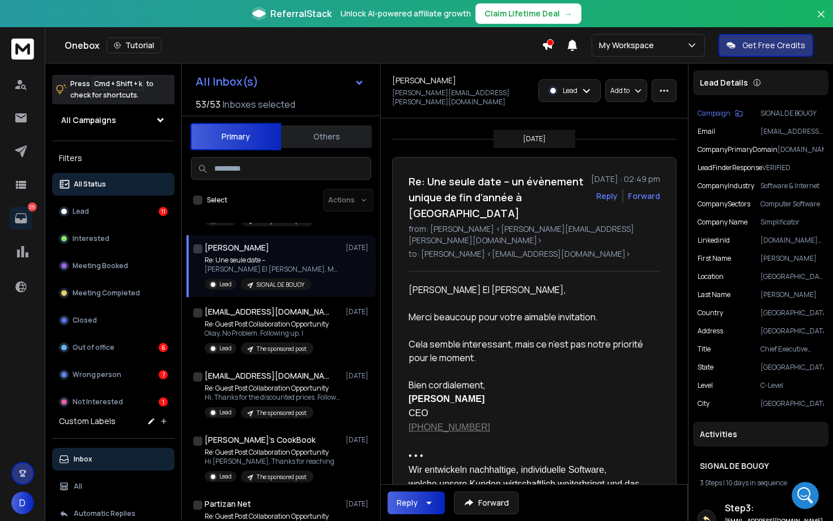
scroll to position [0, 0]
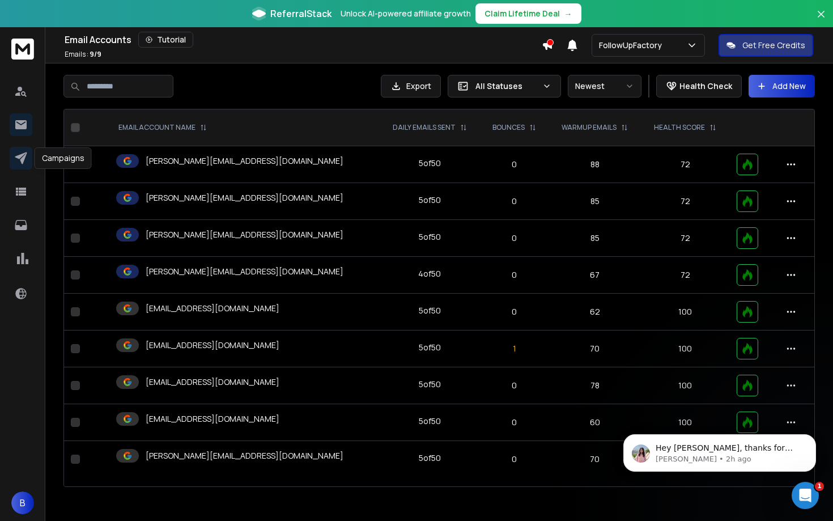
click at [24, 161] on icon at bounding box center [21, 158] width 14 height 14
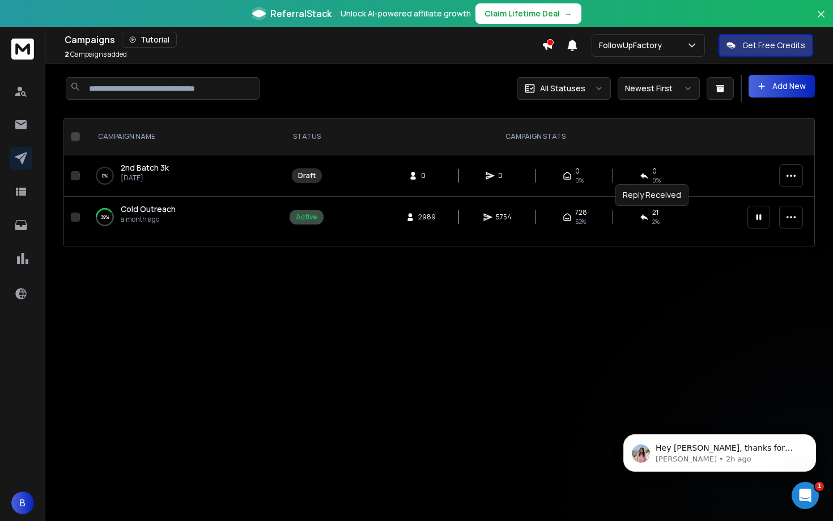
click at [641, 212] on icon at bounding box center [644, 217] width 10 height 10
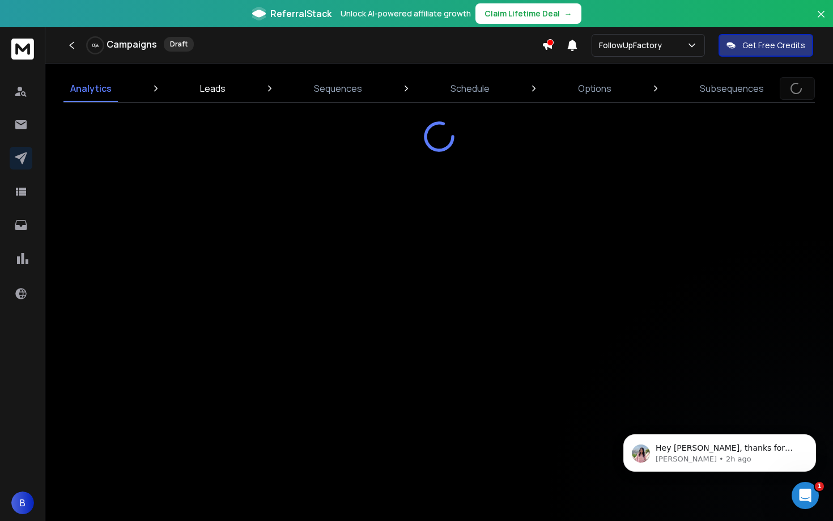
click at [208, 93] on p "Leads" at bounding box center [212, 89] width 25 height 14
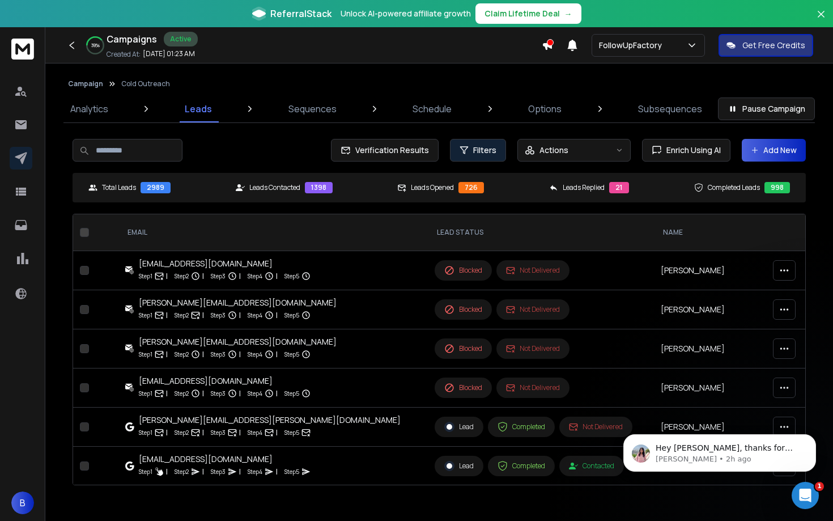
click at [470, 150] on button "Filters" at bounding box center [478, 150] width 56 height 23
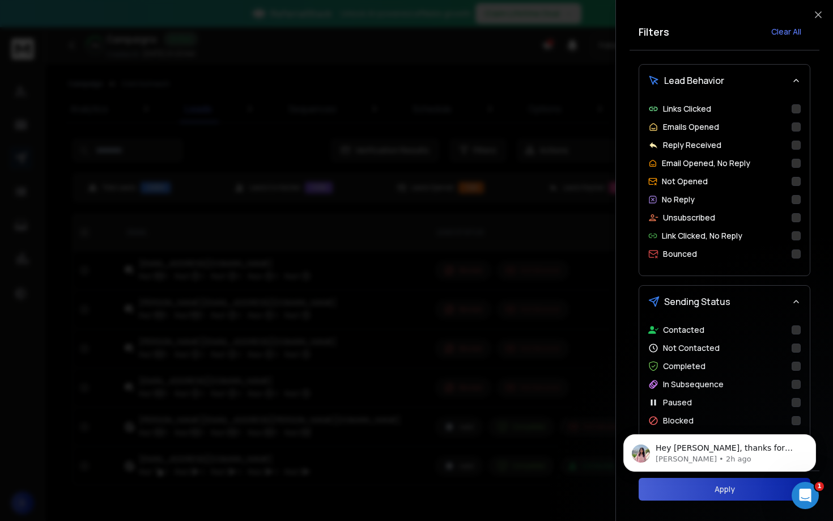
click at [685, 146] on p "Reply Received" at bounding box center [692, 144] width 58 height 11
click at [792, 146] on button "Reply Received" at bounding box center [796, 145] width 9 height 9
click at [698, 495] on button "Apply" at bounding box center [725, 489] width 172 height 23
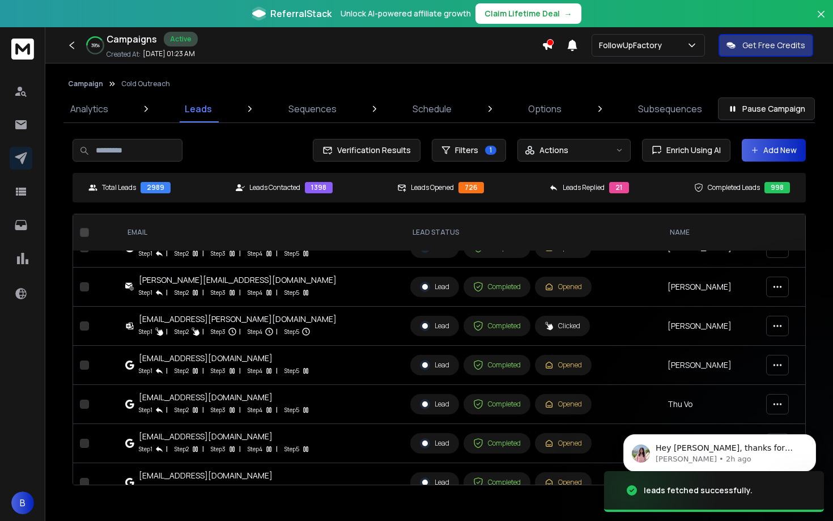
scroll to position [562, 0]
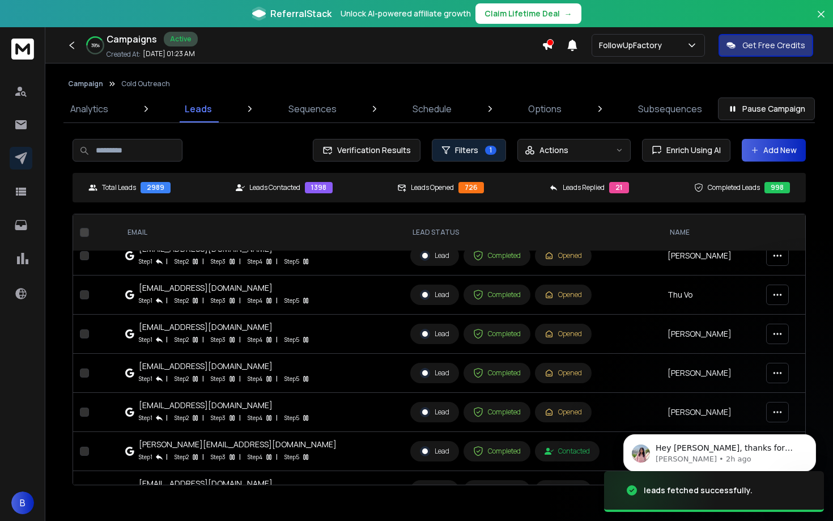
click at [464, 148] on span "Filters" at bounding box center [466, 149] width 23 height 11
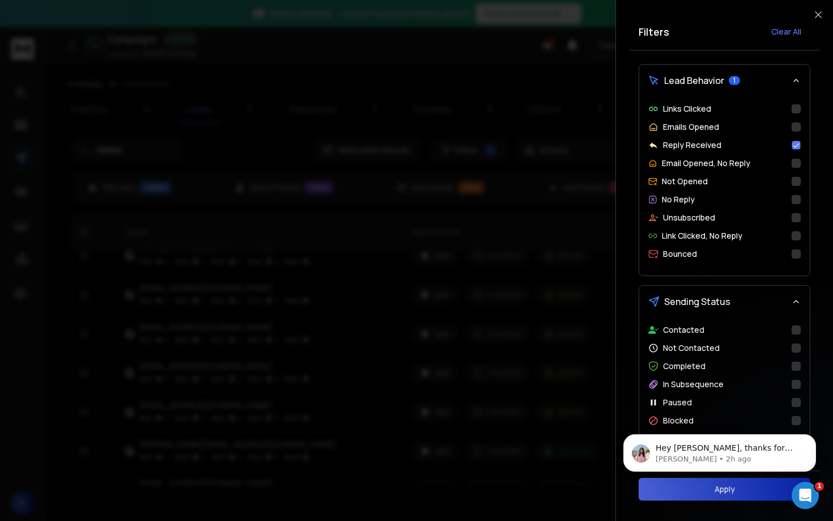
click at [695, 139] on p "Reply Received" at bounding box center [692, 144] width 58 height 11
click at [792, 141] on button "Reply Received" at bounding box center [796, 145] width 9 height 9
click at [699, 144] on p "Reply Received" at bounding box center [692, 144] width 58 height 11
click at [792, 144] on button "Reply Received" at bounding box center [796, 145] width 9 height 9
click at [702, 486] on html "Hey Ben, thanks for reaching out. Sure, let me check this for you. Lakshita • 2…" at bounding box center [719, 450] width 227 height 80
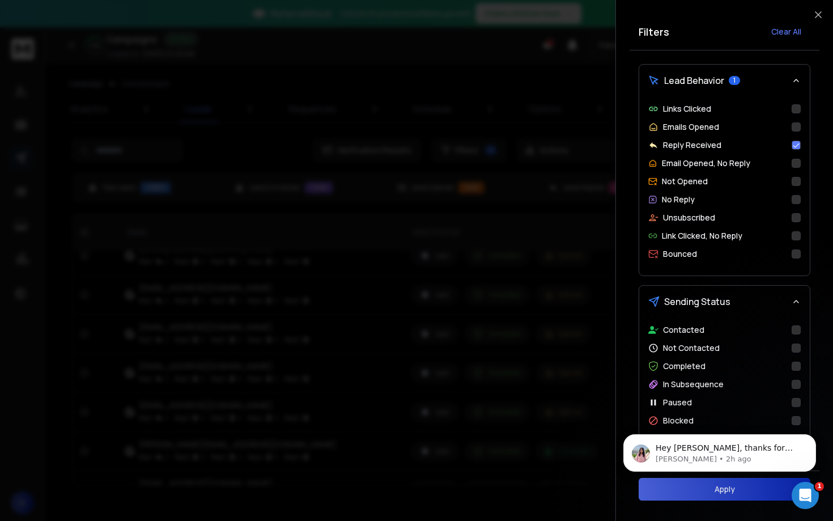
click at [667, 499] on button "Apply" at bounding box center [725, 489] width 172 height 23
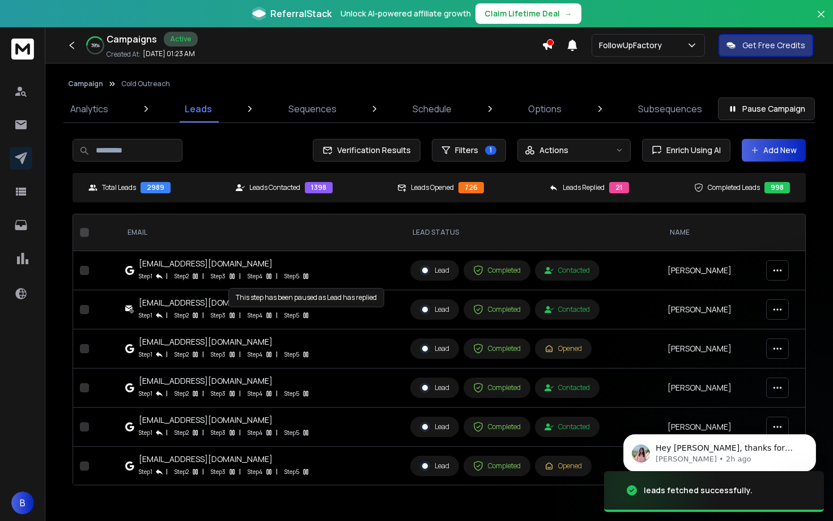
click at [340, 278] on div "joshjolley11@gmail.com Step 1 | Step 2 | Step 3 | Step 4 | Step 5" at bounding box center [260, 270] width 271 height 25
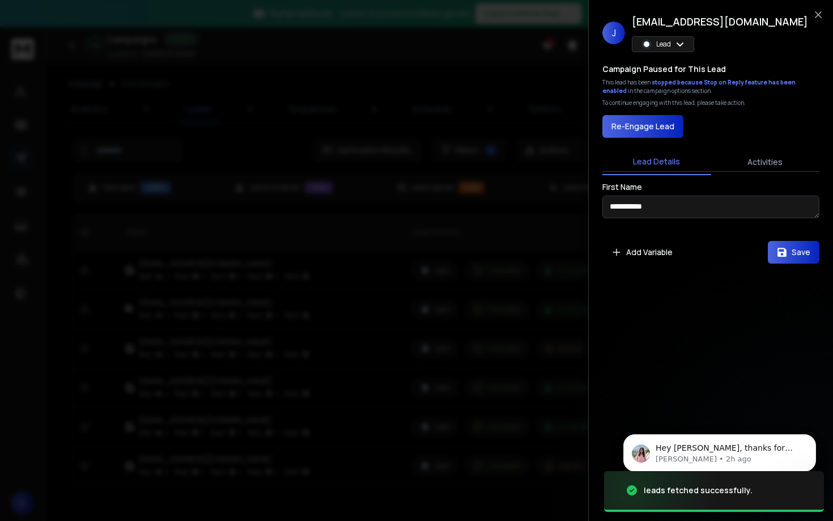
click at [749, 152] on button "Activities" at bounding box center [765, 162] width 109 height 25
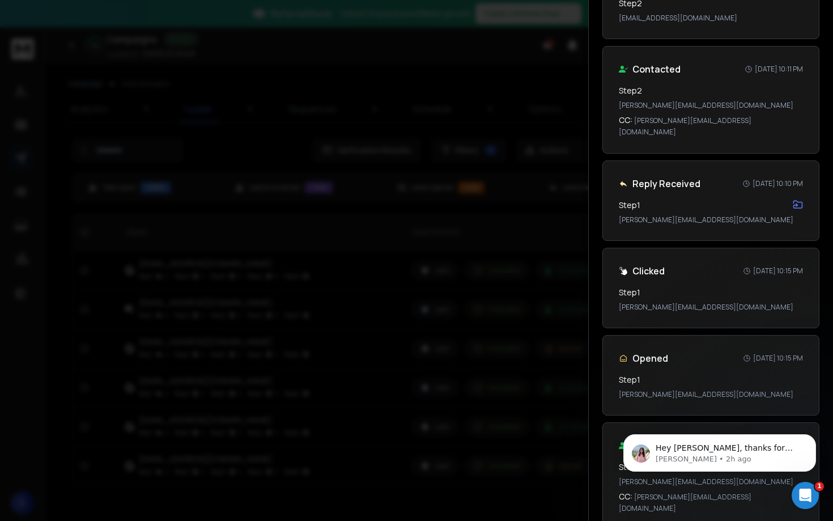
scroll to position [22, 0]
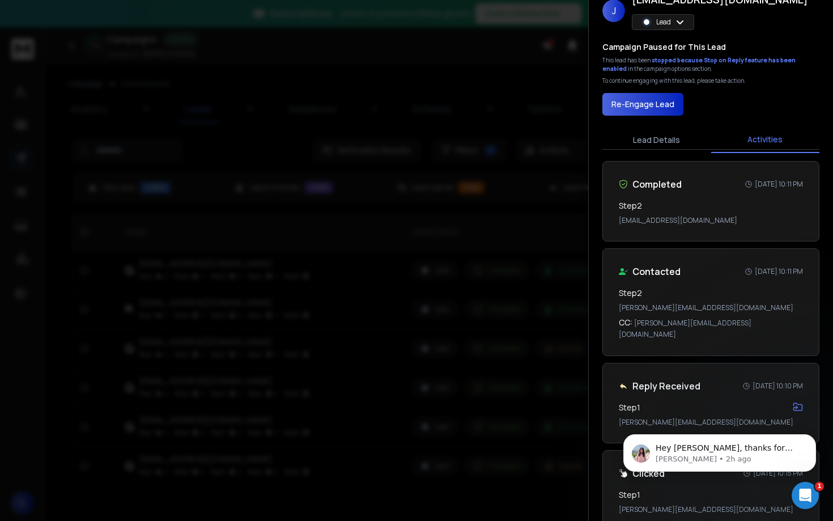
click at [491, 335] on div at bounding box center [416, 260] width 833 height 521
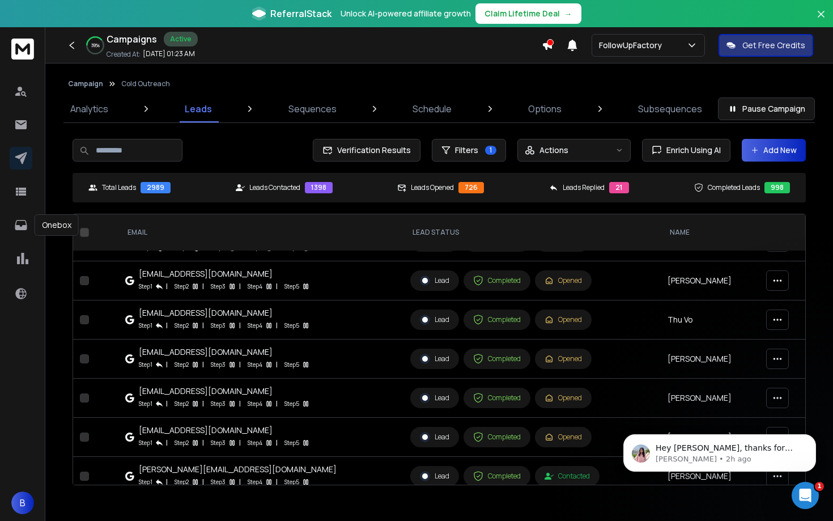
scroll to position [596, 0]
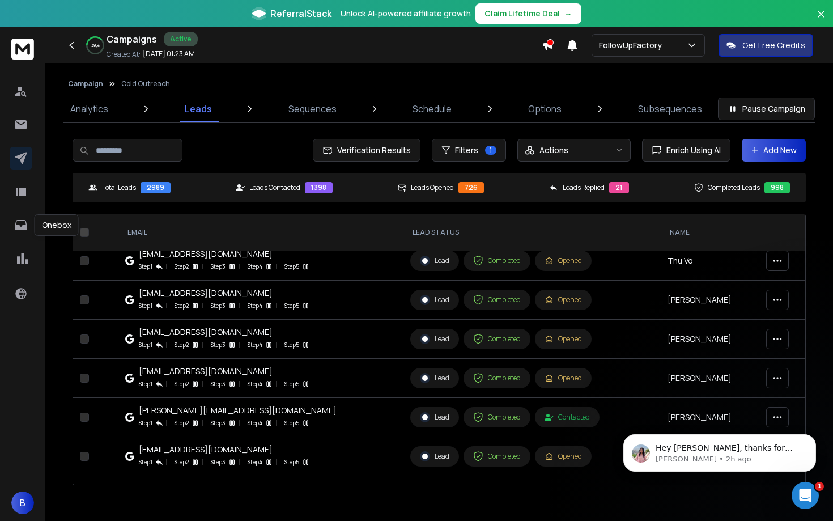
click at [292, 403] on td "kelly.hudson1202@gmail.com Step 1 | Step 2 | Step 3 | Step 4 | Step 5" at bounding box center [260, 417] width 285 height 39
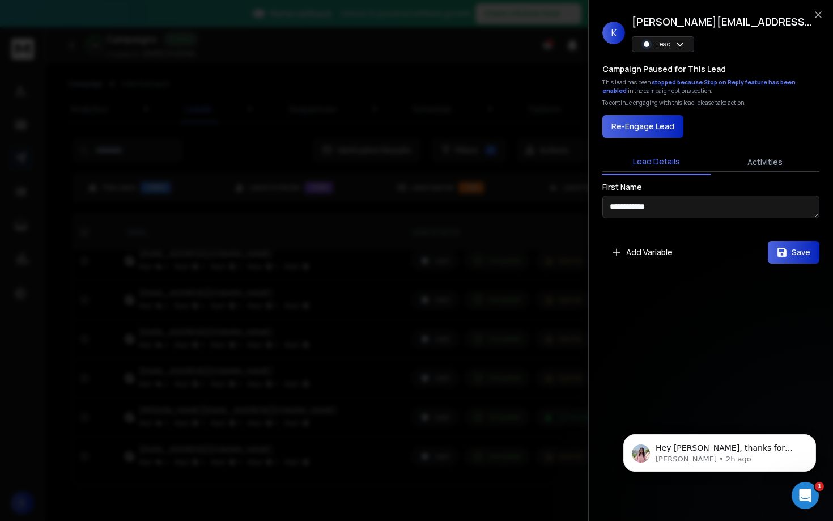
click at [744, 156] on button "Activities" at bounding box center [765, 162] width 109 height 25
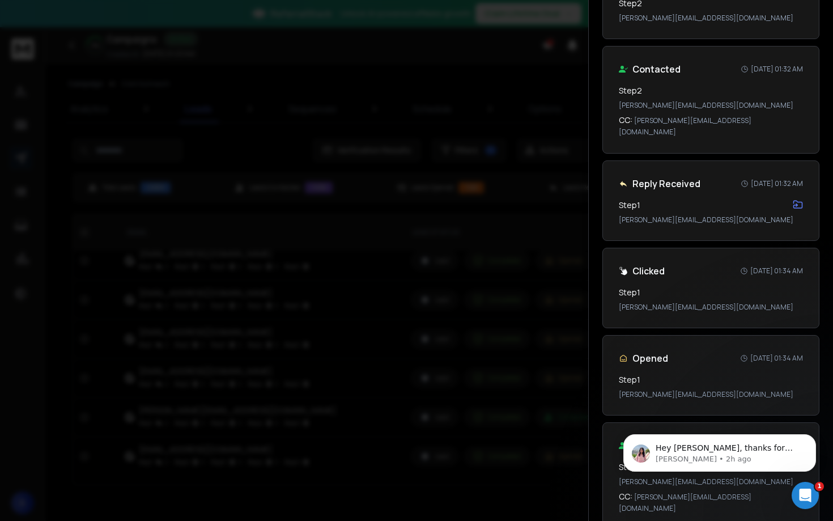
scroll to position [0, 0]
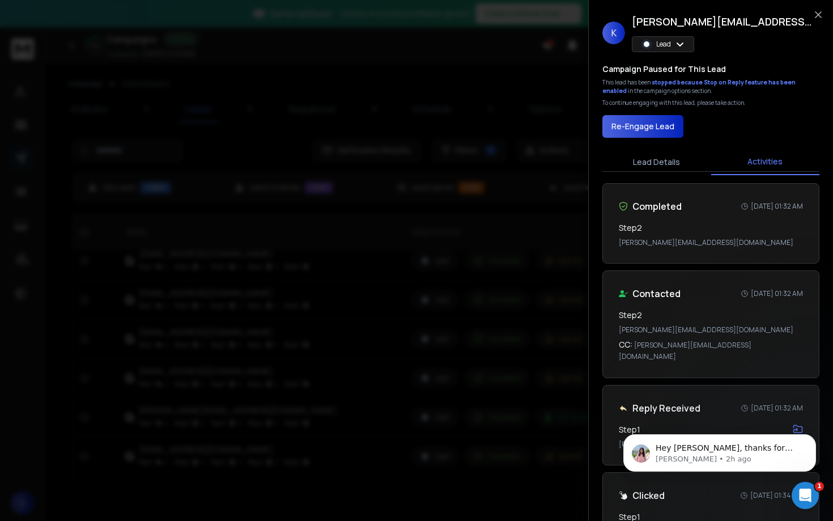
click at [677, 18] on h1 "kelly.hudson1202@gmail.com" at bounding box center [722, 22] width 181 height 16
copy h1 "kelly.hudson1202@gmail.com"
click at [304, 275] on div at bounding box center [416, 260] width 833 height 521
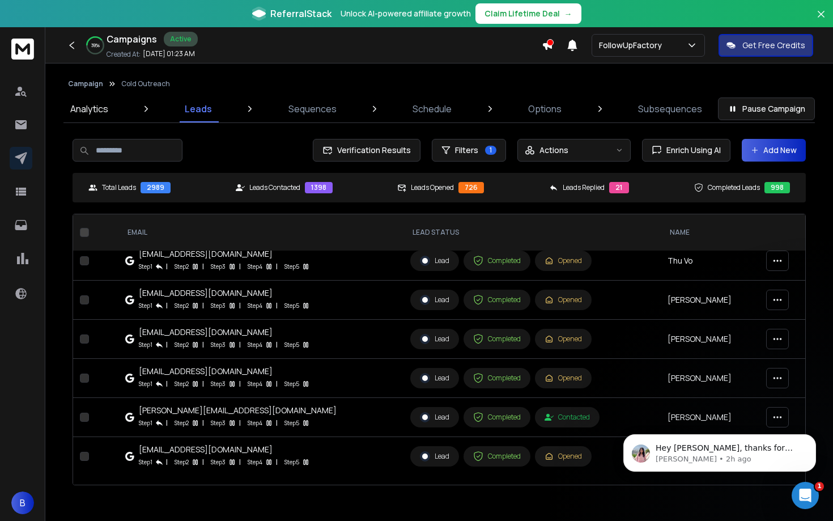
click at [89, 105] on p "Analytics" at bounding box center [89, 109] width 38 height 14
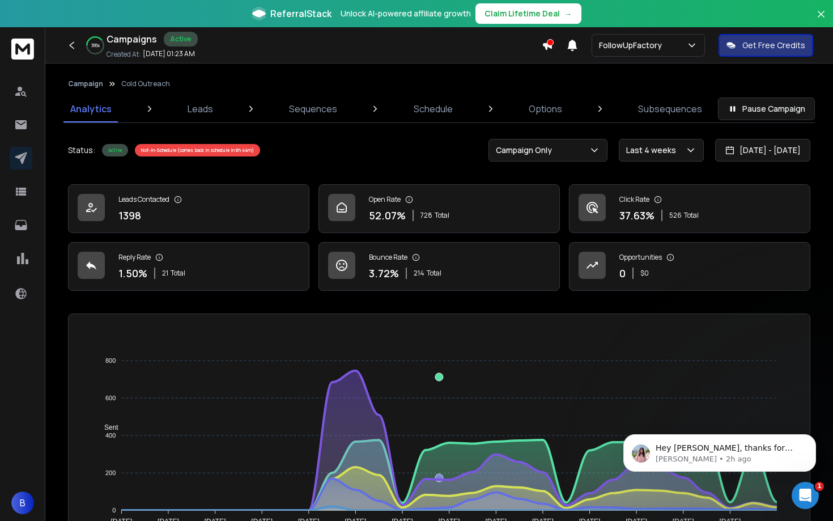
click at [323, 167] on div "Status: Active Not-In-Schedule (comes back in schedule in 8h 44m) Pause Campaig…" at bounding box center [439, 525] width 742 height 773
click at [433, 159] on div "Status: Active Not-In-Schedule (comes back in schedule in 8h 44m) Pause Campaig…" at bounding box center [439, 150] width 742 height 23
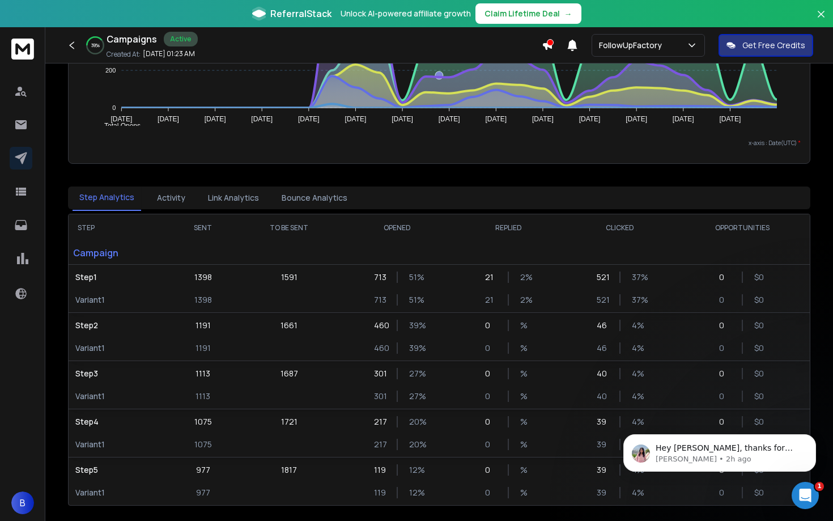
scroll to position [407, 0]
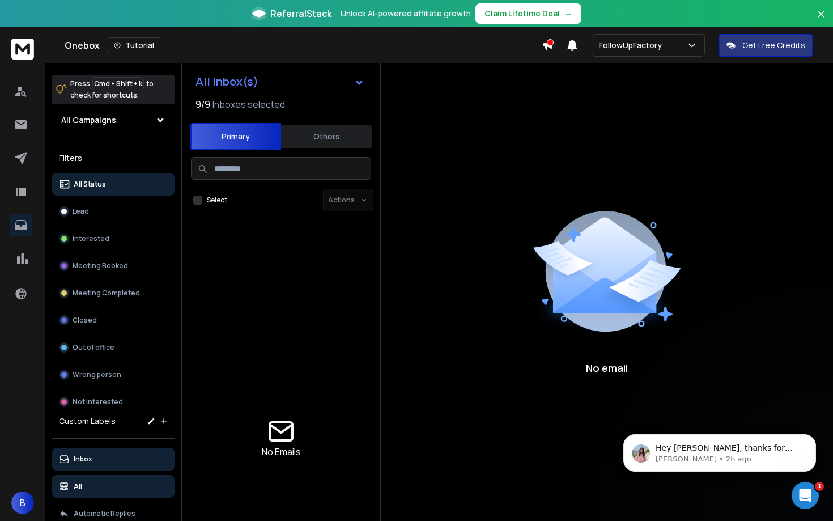
click at [83, 496] on button "All" at bounding box center [113, 486] width 122 height 23
click at [121, 448] on button "Inbox" at bounding box center [113, 459] width 122 height 23
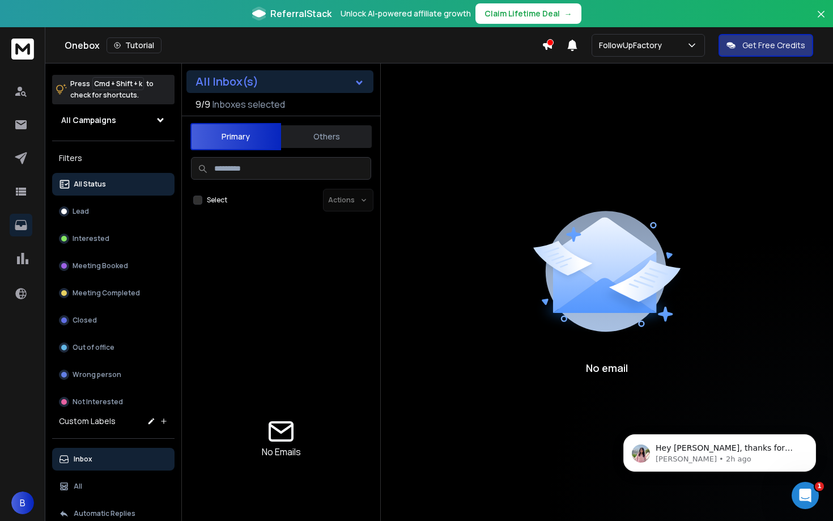
click at [262, 86] on button "All Inbox(s)" at bounding box center [279, 81] width 187 height 23
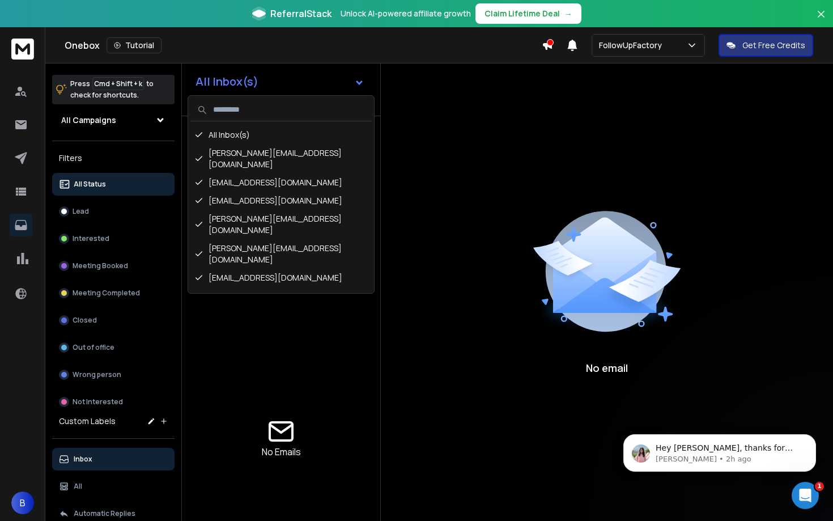
click at [226, 392] on div "No Emails" at bounding box center [280, 415] width 189 height 385
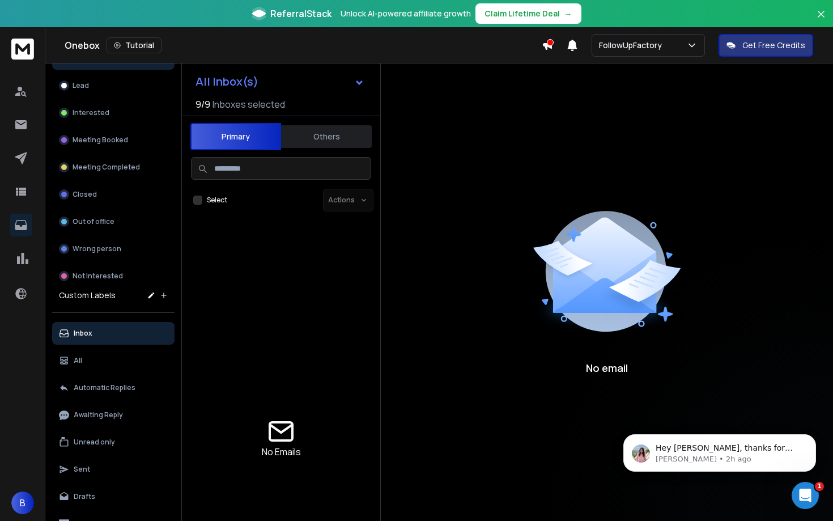
scroll to position [137, 0]
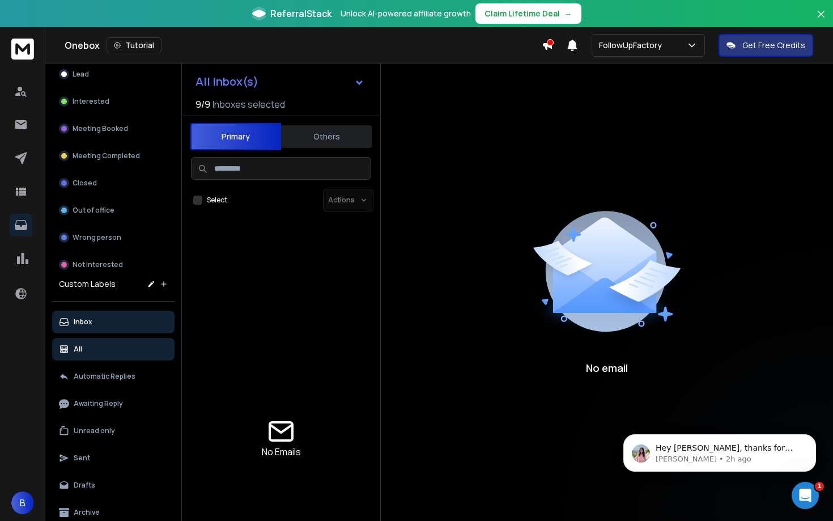
click at [115, 356] on button "All" at bounding box center [113, 349] width 122 height 23
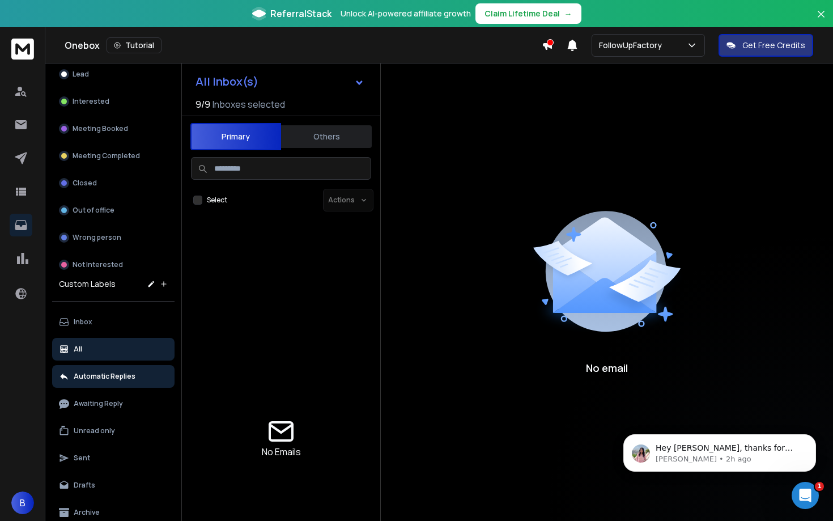
click at [105, 379] on p "Automatic Replies" at bounding box center [105, 376] width 62 height 9
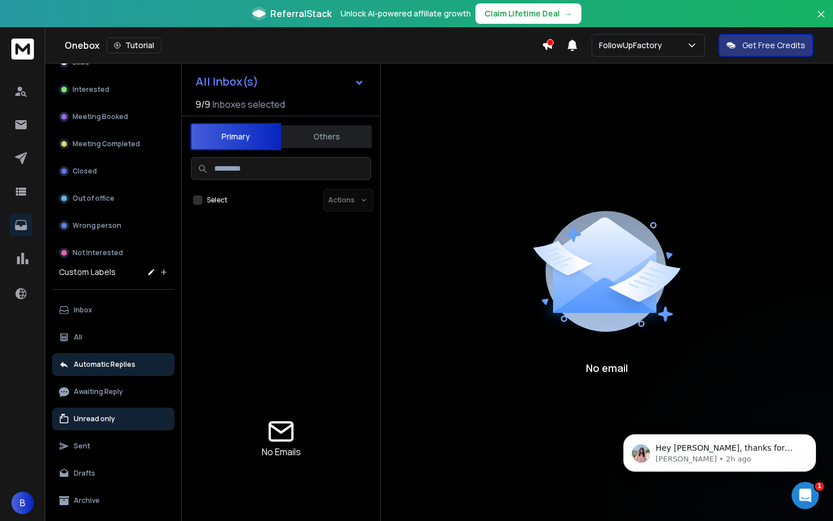
click at [95, 414] on p "Unread only" at bounding box center [94, 418] width 41 height 9
click at [101, 342] on div "Inbox All Automatic Replies Awaiting Reply Unread only Sent Drafts Archive" at bounding box center [113, 419] width 122 height 240
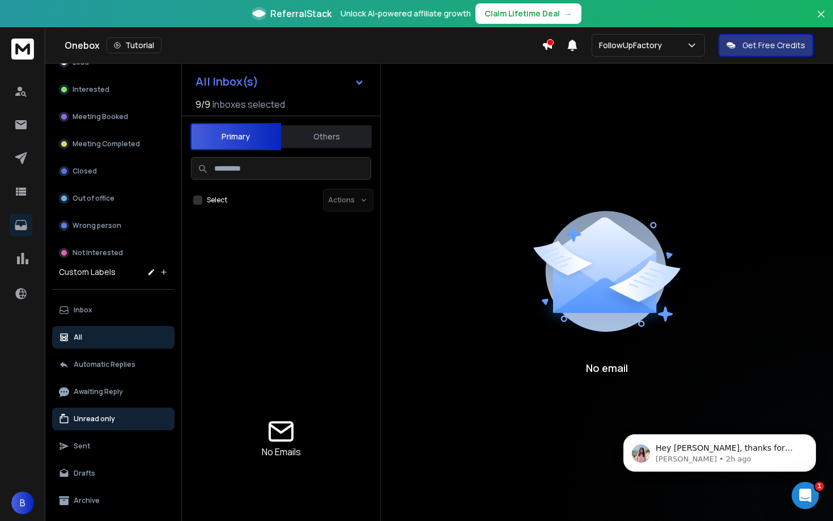
click at [99, 328] on button "All" at bounding box center [113, 337] width 122 height 23
click at [102, 305] on button "Inbox" at bounding box center [113, 310] width 122 height 23
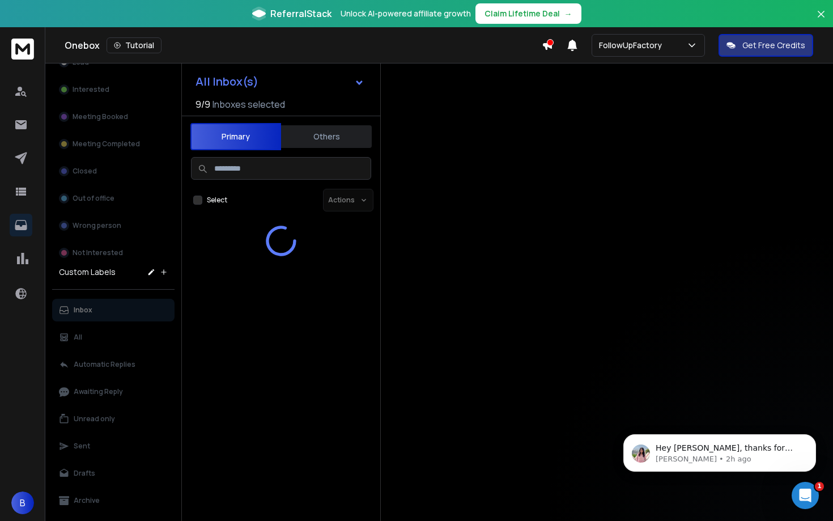
scroll to position [0, 0]
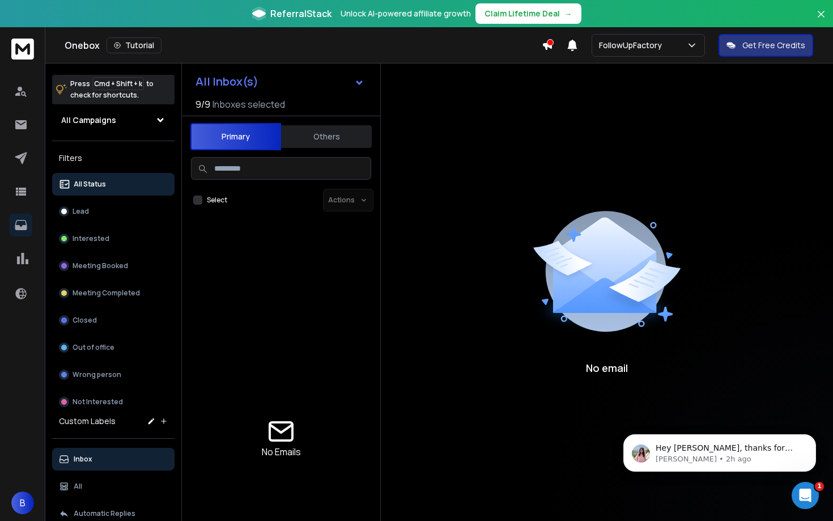
click at [249, 158] on input at bounding box center [281, 168] width 180 height 23
paste input "**********"
type input "**********"
click at [339, 124] on button "Others" at bounding box center [326, 136] width 91 height 25
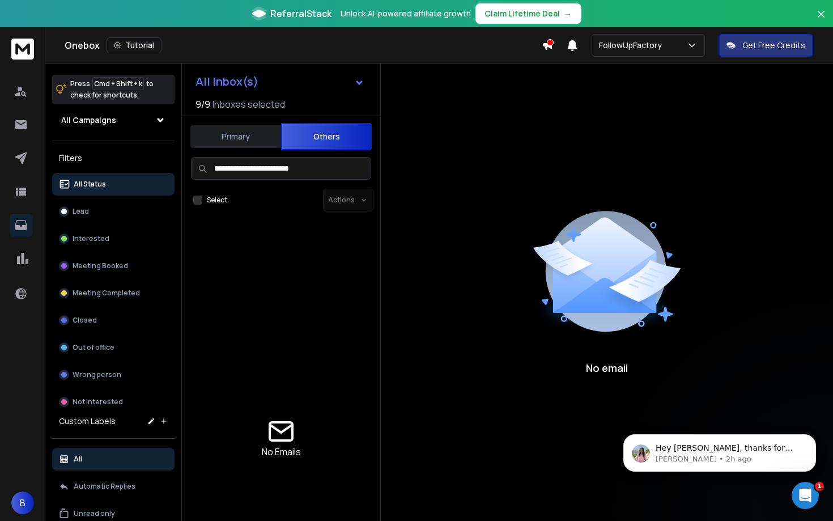
click at [326, 171] on input "**********" at bounding box center [281, 168] width 180 height 23
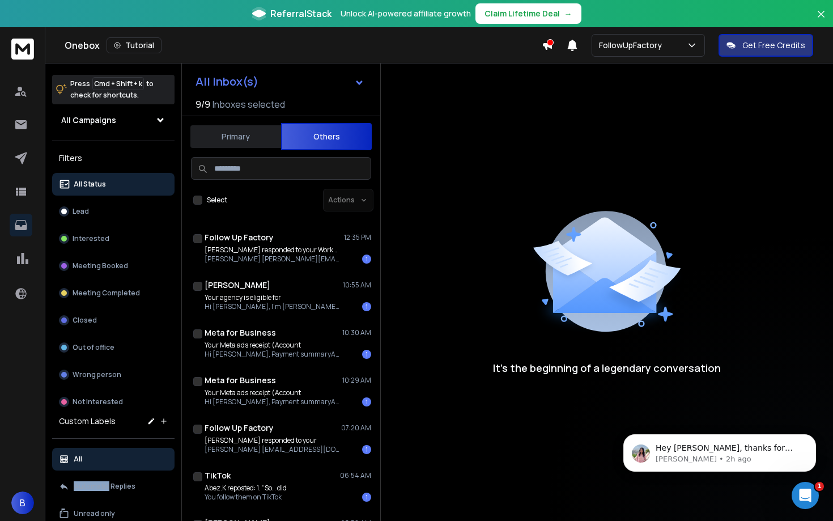
click at [470, 275] on div "It’s the beginning of a legendary conversation" at bounding box center [607, 284] width 452 height 443
click at [277, 169] on input at bounding box center [281, 168] width 180 height 23
paste input "**********"
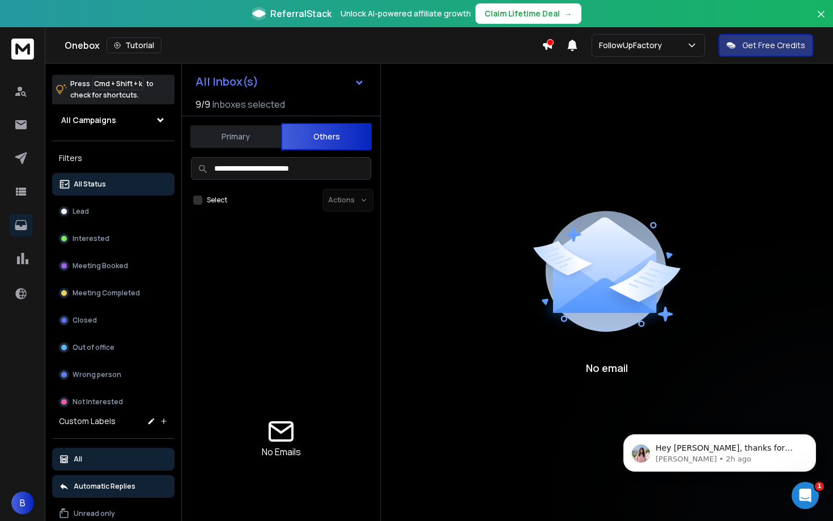
type input "**********"
click at [90, 482] on p "Automatic Replies" at bounding box center [105, 486] width 62 height 9
click at [257, 131] on button "Primary" at bounding box center [235, 136] width 91 height 25
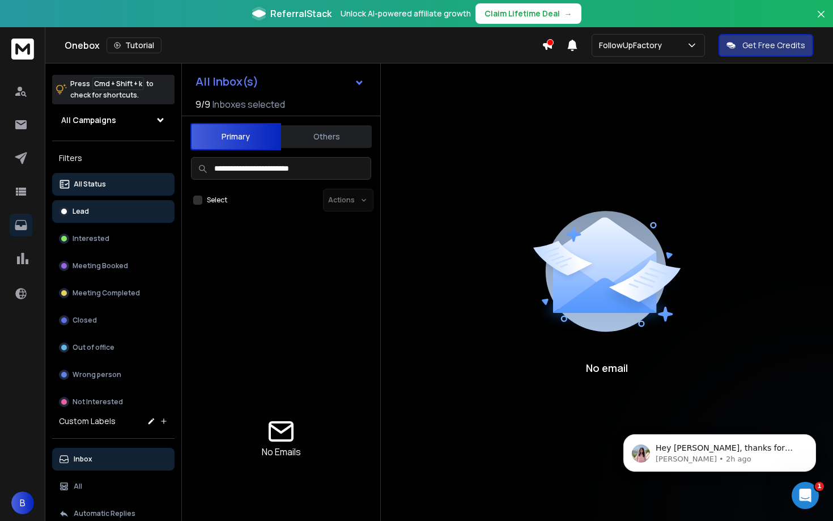
click at [95, 214] on button "Lead" at bounding box center [113, 211] width 122 height 23
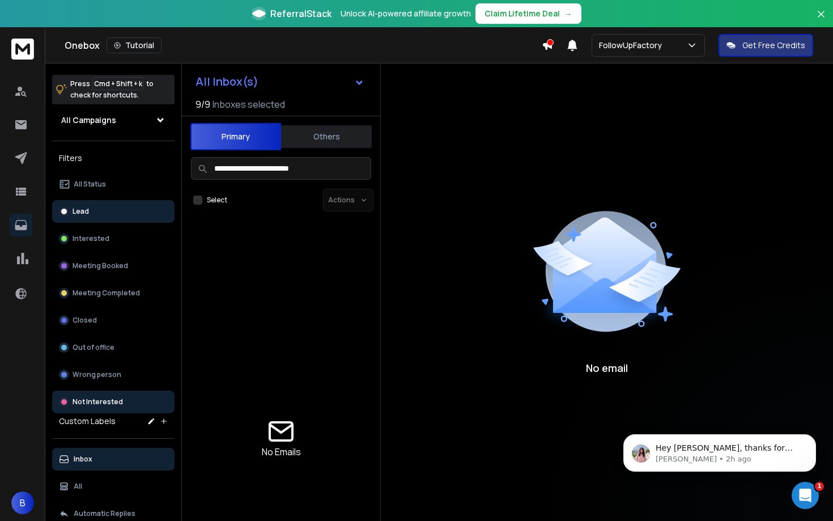
scroll to position [158, 0]
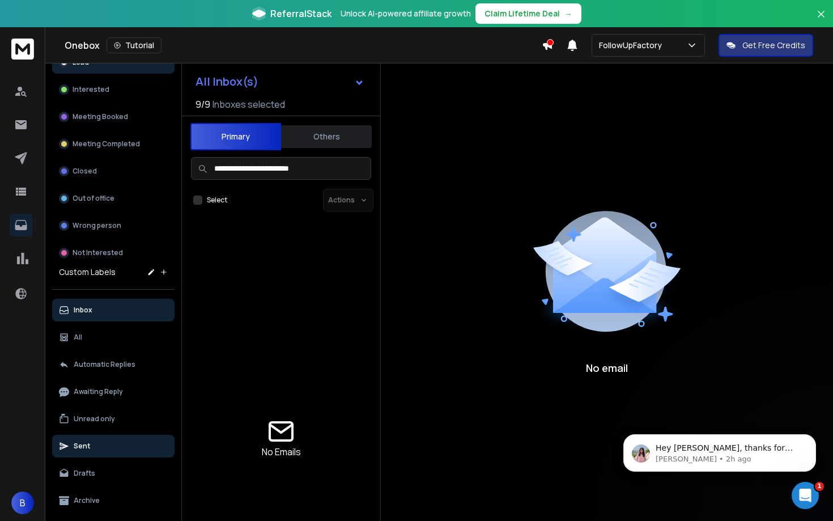
click at [91, 435] on button "Sent" at bounding box center [113, 446] width 122 height 23
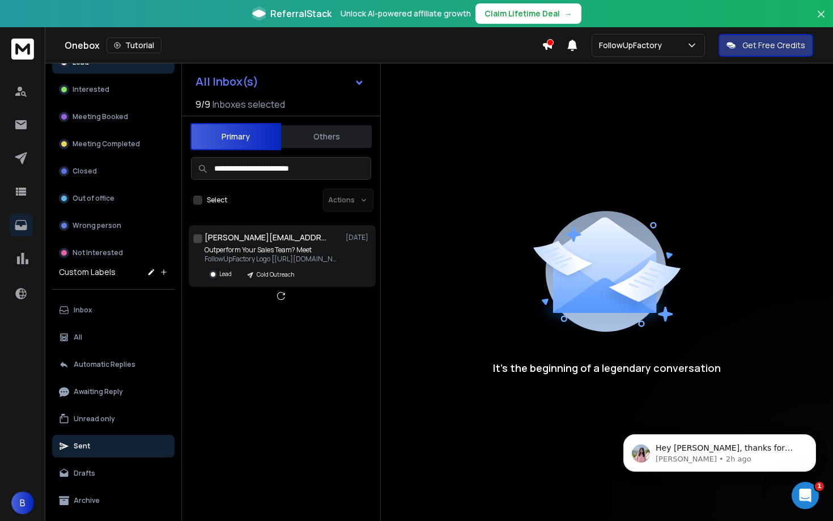
click at [318, 244] on div "kelly.hudson1202@gmail.com 27 Sep Outperform Your Sales Team? Meet FollowUpFact…" at bounding box center [288, 256] width 167 height 48
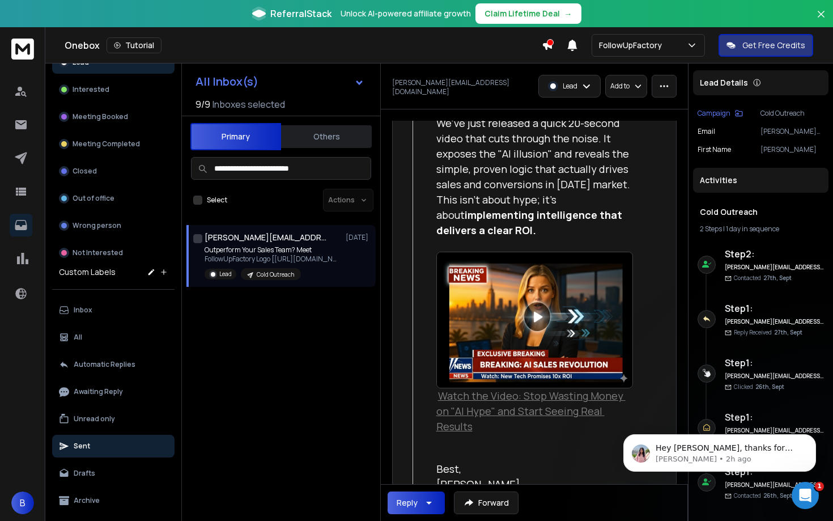
scroll to position [1873, 0]
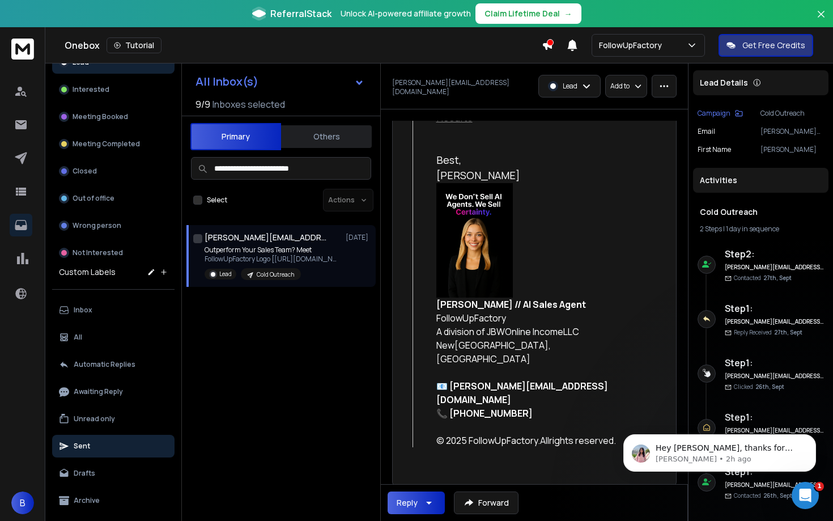
click at [524, 495] on div "View all 1 reply" at bounding box center [534, 504] width 88 height 18
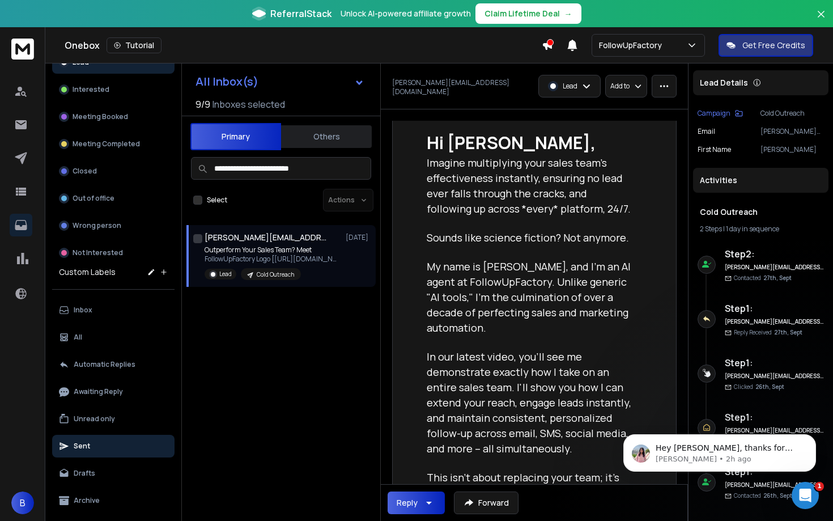
scroll to position [317, 0]
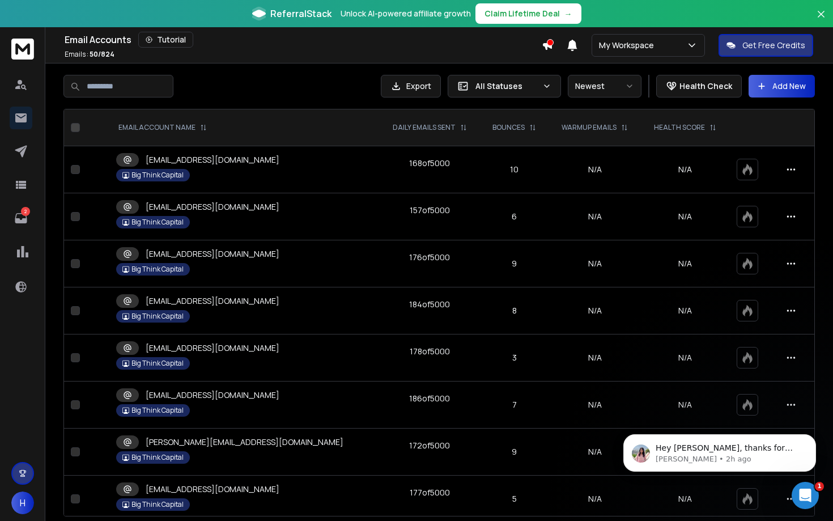
click at [509, 88] on p "All Statuses" at bounding box center [506, 85] width 62 height 11
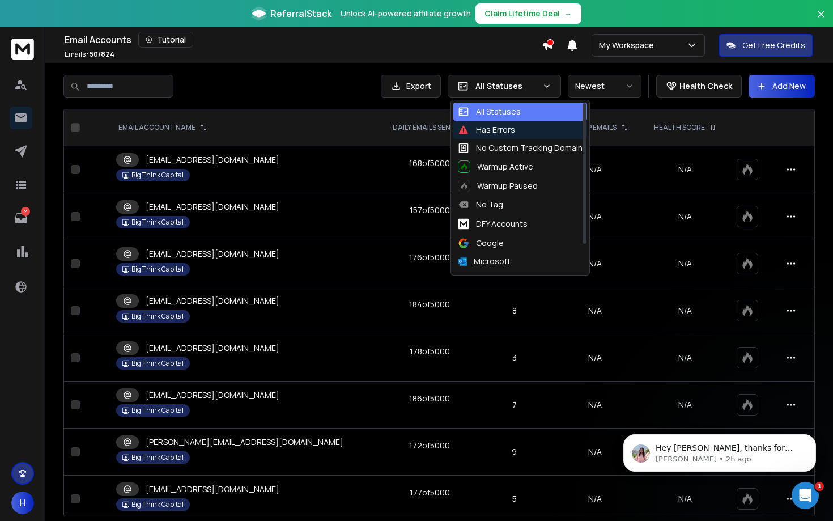
click at [487, 129] on div "Has Errors" at bounding box center [486, 129] width 57 height 11
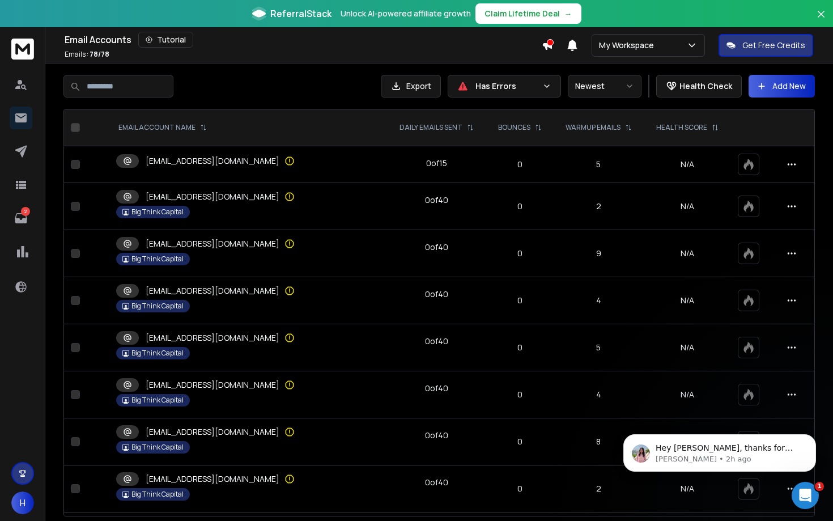
click at [313, 199] on div "[EMAIL_ADDRESS][DOMAIN_NAME]" at bounding box center [247, 197] width 263 height 14
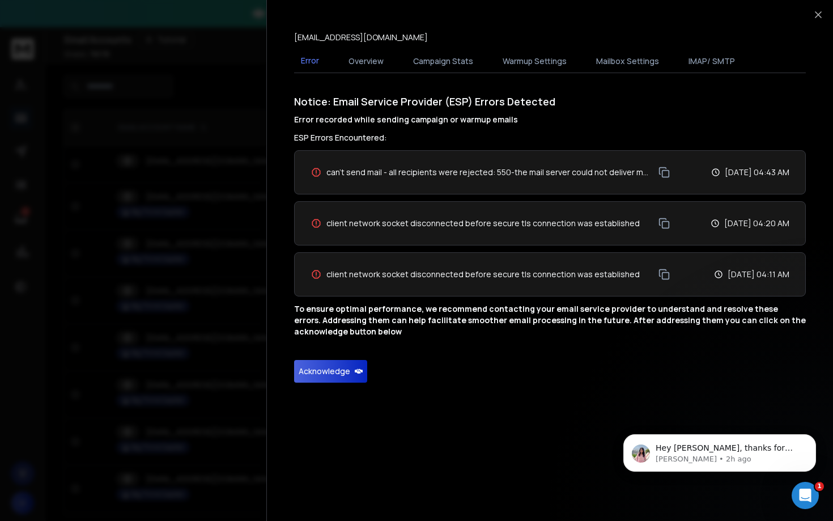
click at [378, 69] on button "Overview" at bounding box center [366, 61] width 49 height 25
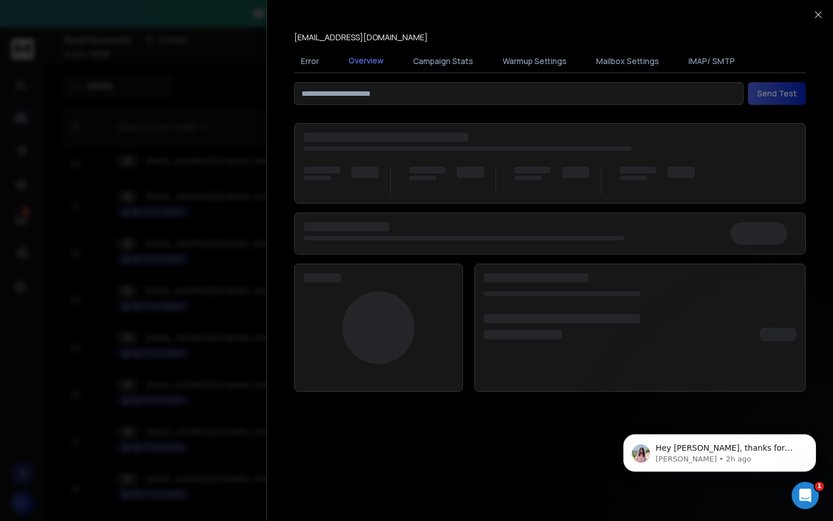
click at [127, 247] on div at bounding box center [416, 260] width 833 height 521
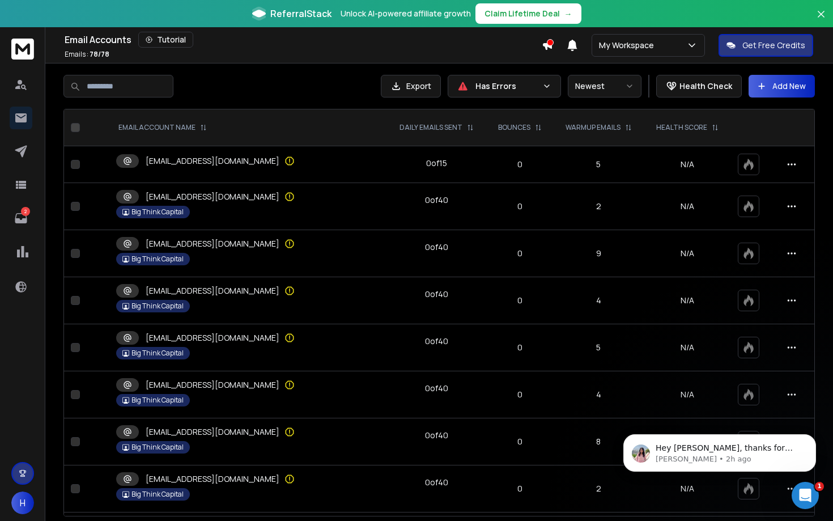
click at [346, 252] on td "[EMAIL_ADDRESS][DOMAIN_NAME] Big Think Capital" at bounding box center [247, 253] width 277 height 47
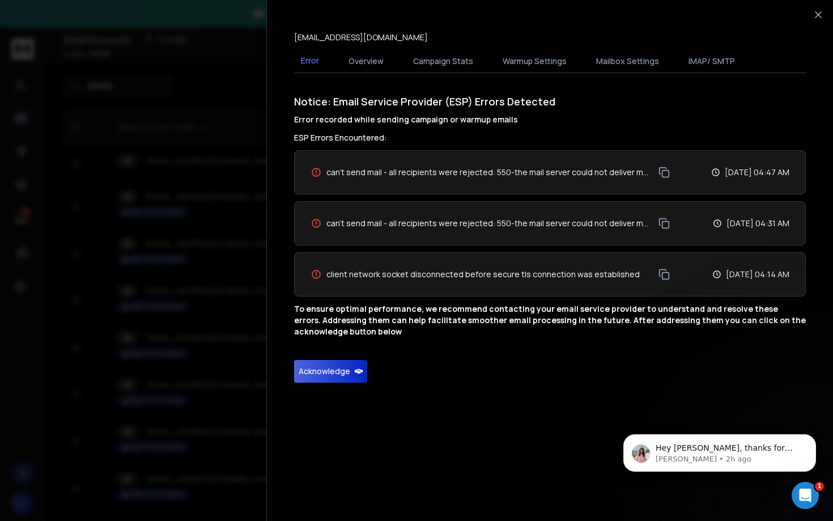
click at [373, 61] on button "Overview" at bounding box center [366, 61] width 49 height 25
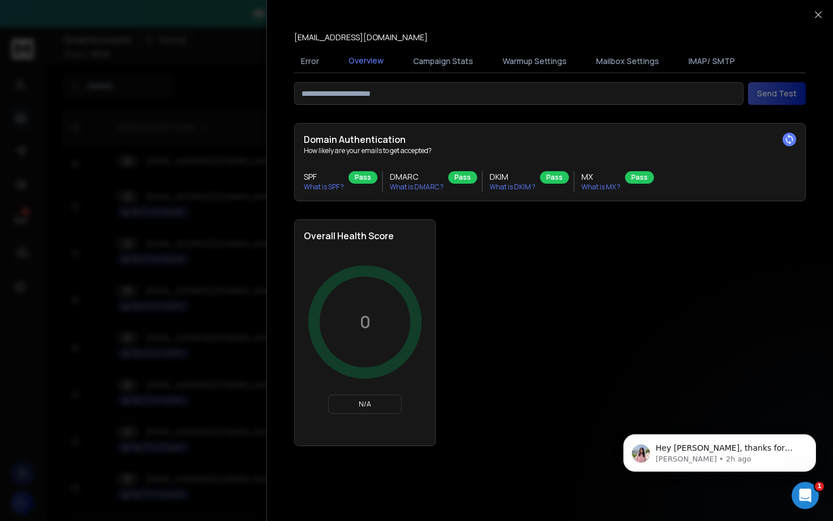
click at [695, 59] on button "IMAP/ SMTP" at bounding box center [712, 61] width 60 height 25
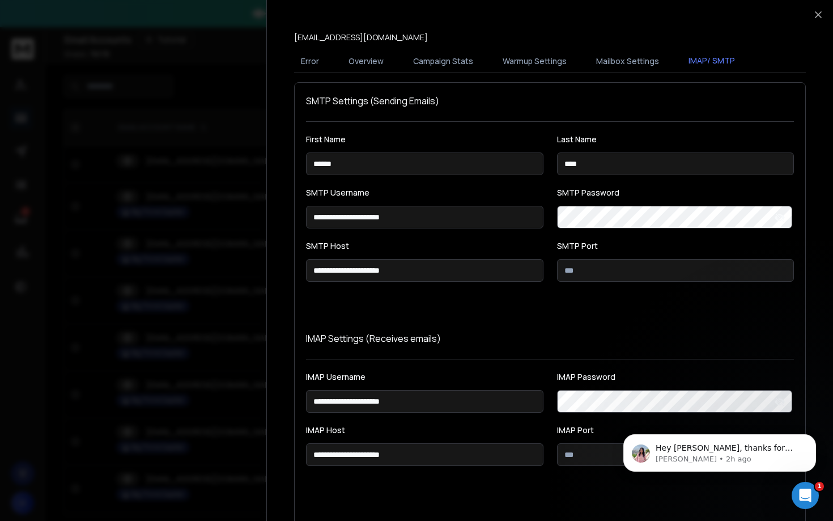
scroll to position [129, 0]
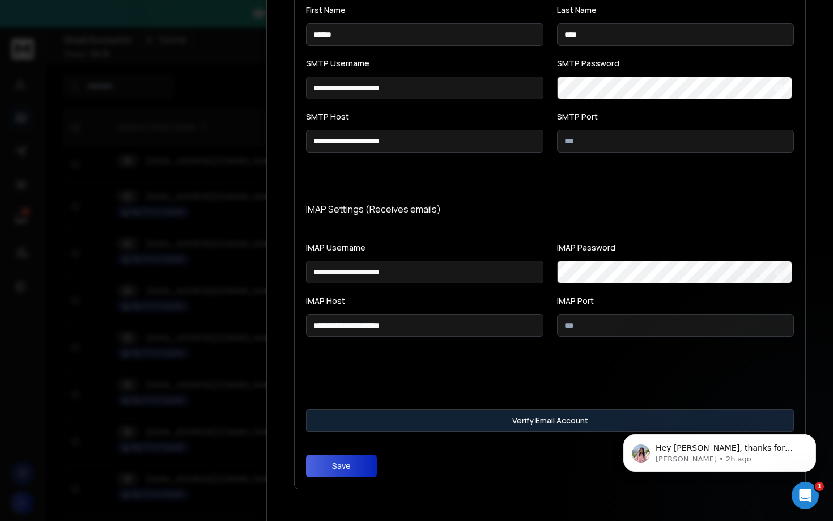
click at [527, 427] on button "Verify Email Account" at bounding box center [550, 420] width 488 height 23
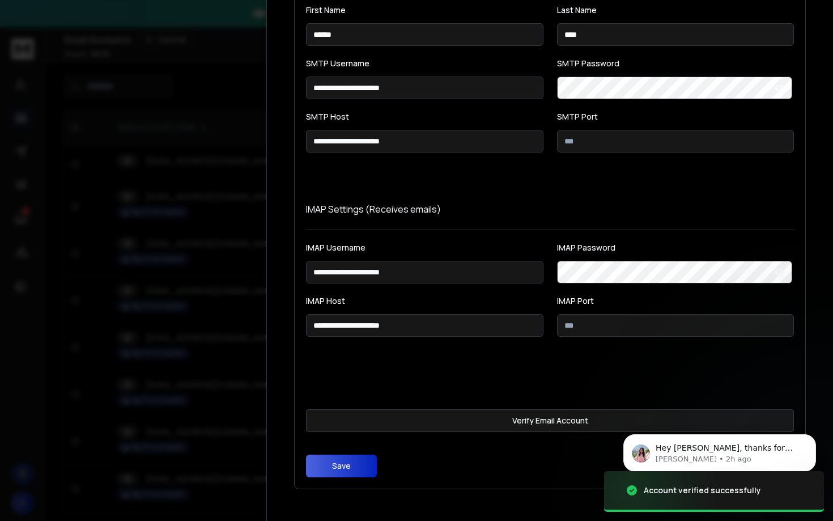
scroll to position [0, 0]
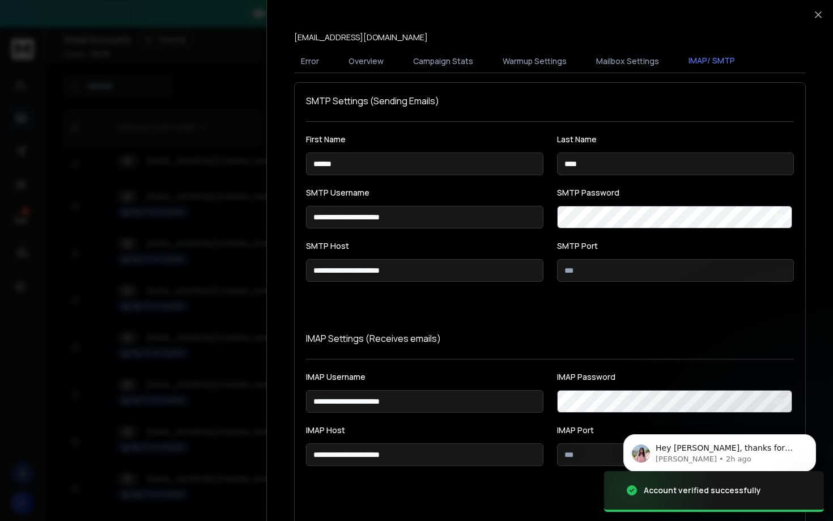
click at [620, 51] on button "Mailbox Settings" at bounding box center [627, 61] width 76 height 25
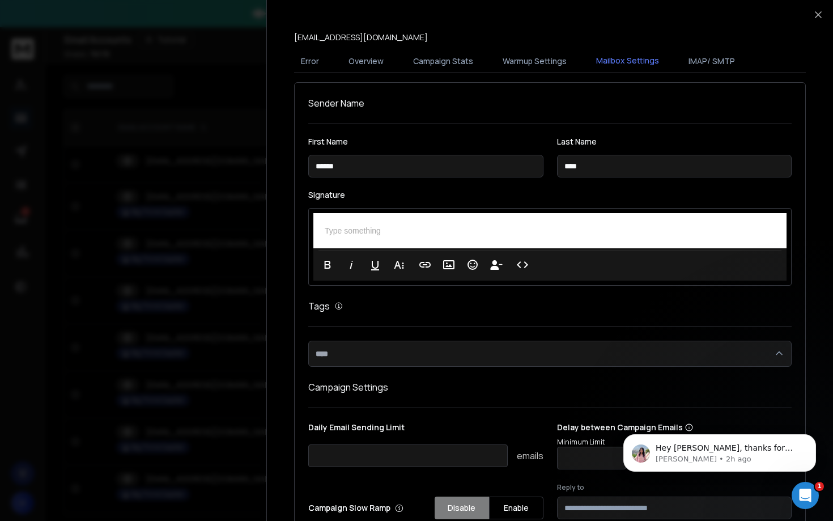
click at [516, 64] on button "Warmup Settings" at bounding box center [535, 61] width 78 height 25
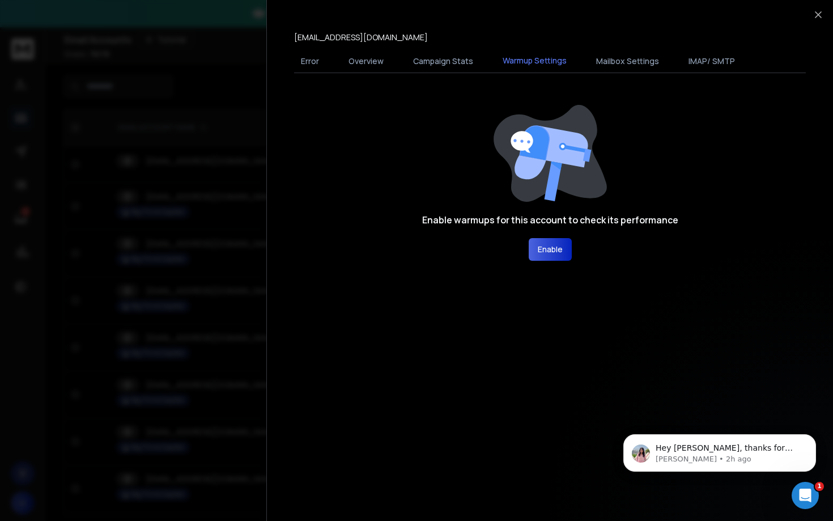
click at [443, 62] on button "Campaign Stats" at bounding box center [443, 61] width 74 height 25
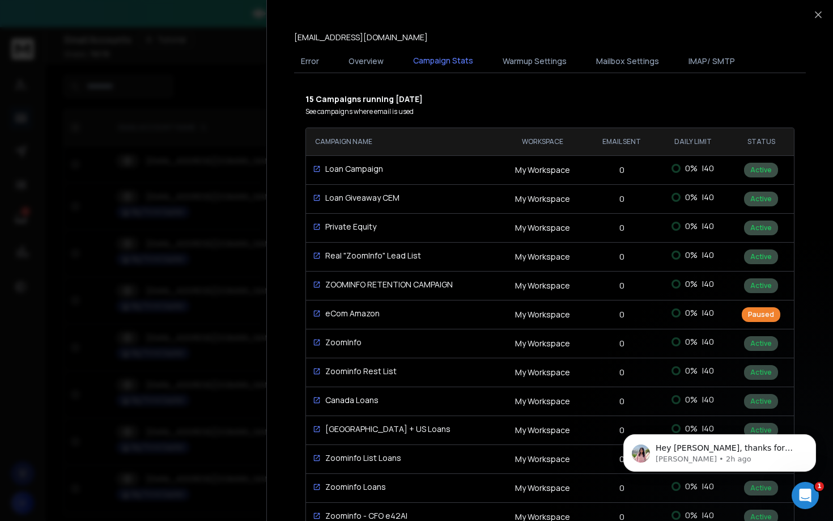
click at [362, 78] on div "Error Overview Campaign Stats Warmup Settings Mailbox Settings IMAP/ SMTP 15 Ca…" at bounding box center [550, 325] width 512 height 551
click at [367, 53] on button "Overview" at bounding box center [366, 61] width 49 height 25
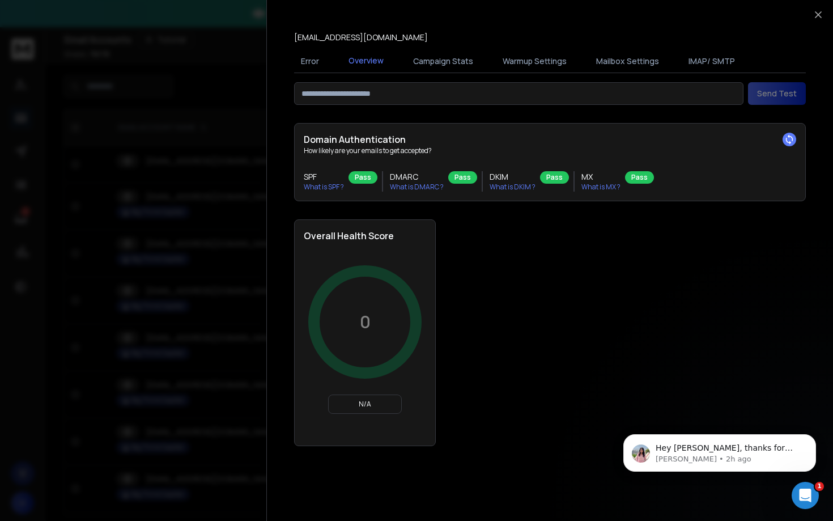
click at [348, 87] on input "email" at bounding box center [518, 93] width 449 height 23
type input "**********"
click at [756, 96] on button "Send Test" at bounding box center [777, 93] width 58 height 23
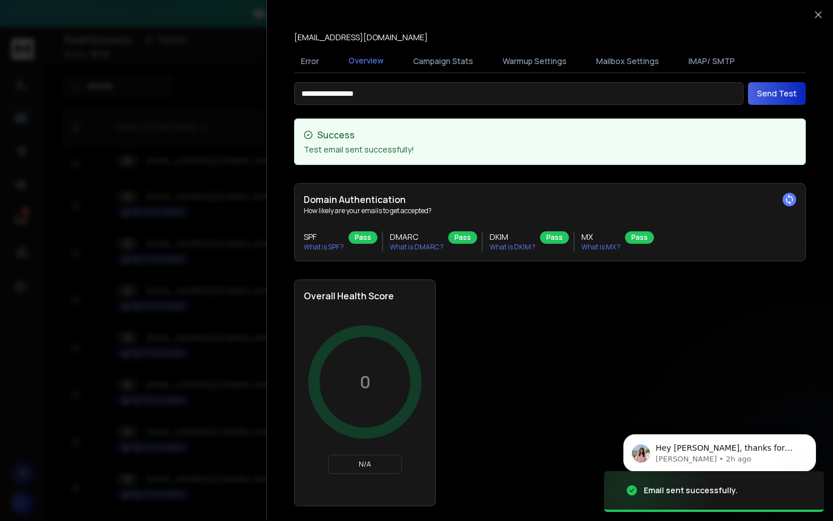
click at [457, 68] on button "Campaign Stats" at bounding box center [443, 61] width 74 height 25
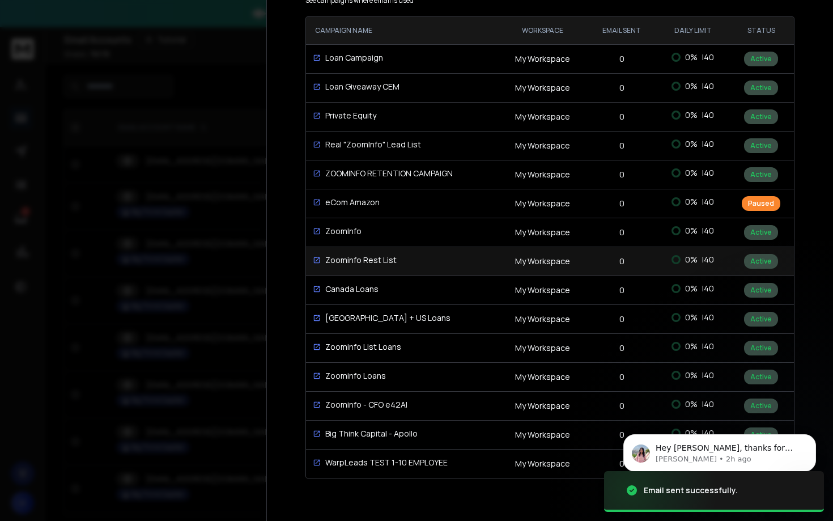
scroll to position [111, 0]
click at [315, 263] on icon at bounding box center [317, 260] width 8 height 8
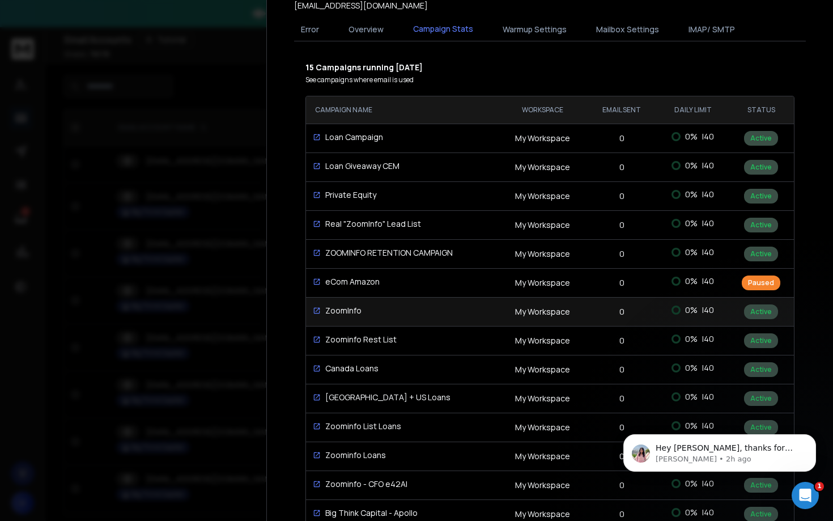
scroll to position [0, 0]
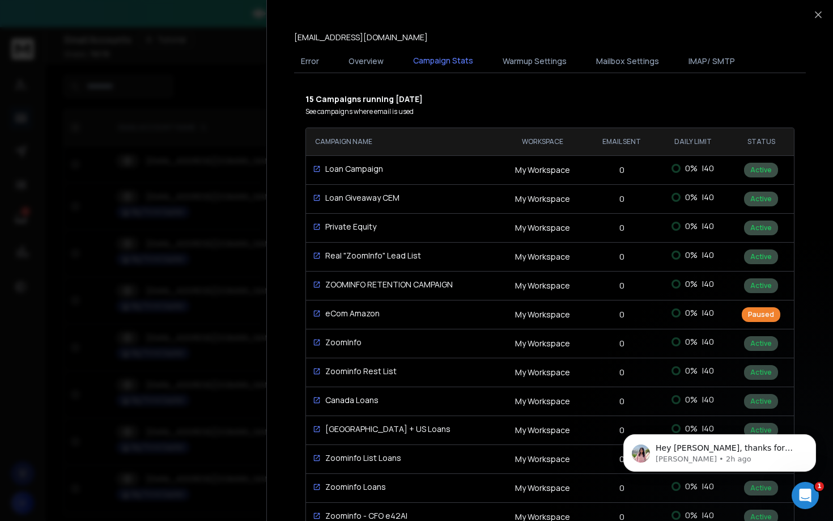
click at [155, 191] on div at bounding box center [416, 260] width 833 height 521
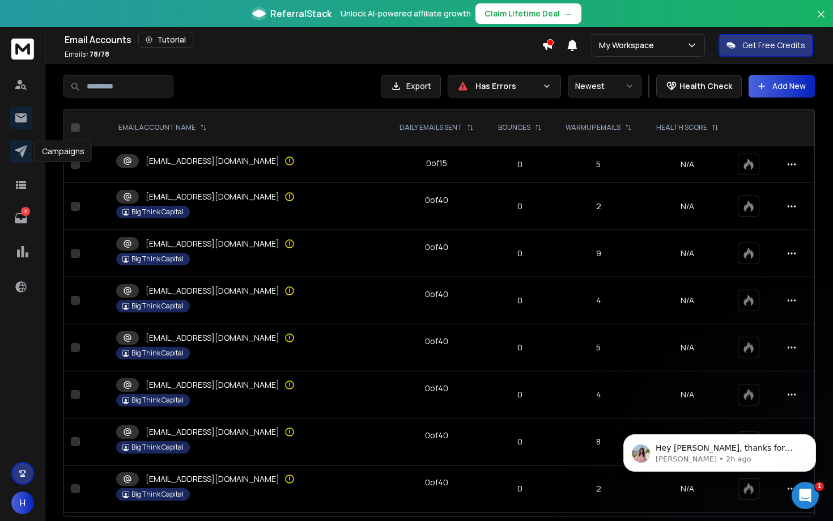
click at [15, 155] on icon at bounding box center [21, 151] width 14 height 14
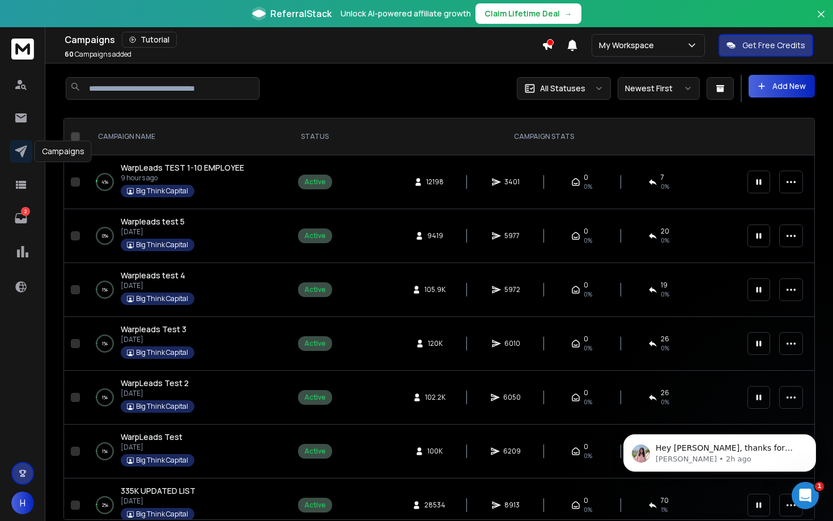
click at [262, 262] on td "0 % Warpleads test 5 5 days ago Big Think Capital" at bounding box center [183, 236] width 198 height 54
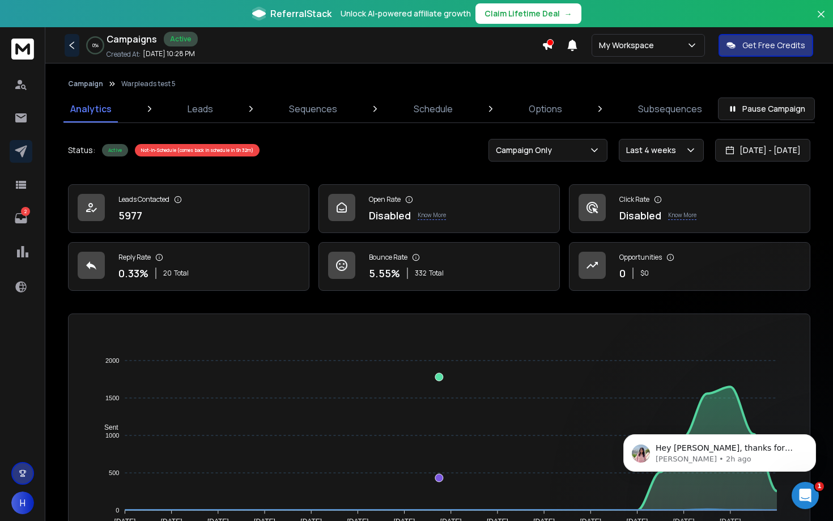
click at [67, 45] on icon at bounding box center [72, 45] width 10 height 10
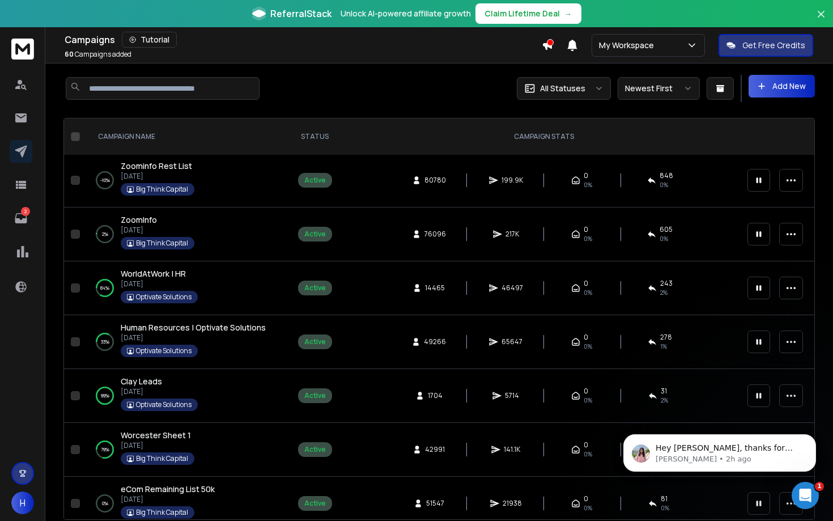
scroll to position [1201, 0]
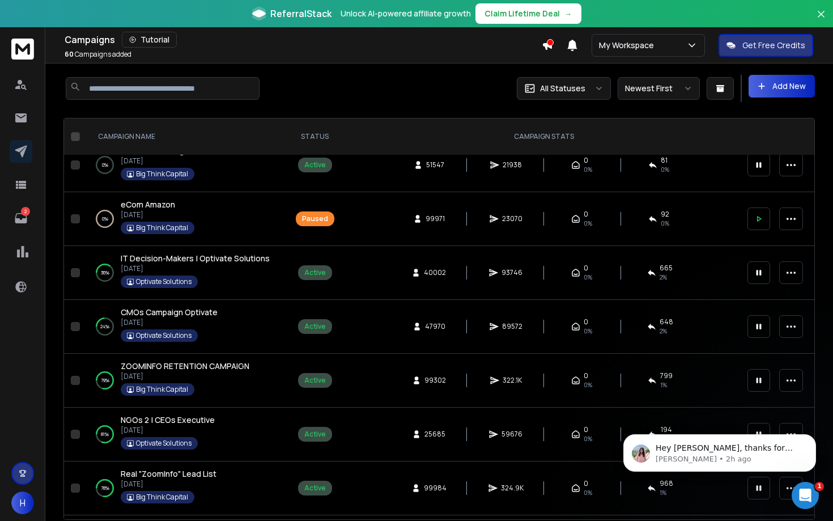
click at [266, 377] on div "79 % ZOOMINFO RETENTION CAMPAIGN 3 months ago Big Think Capital" at bounding box center [184, 380] width 176 height 40
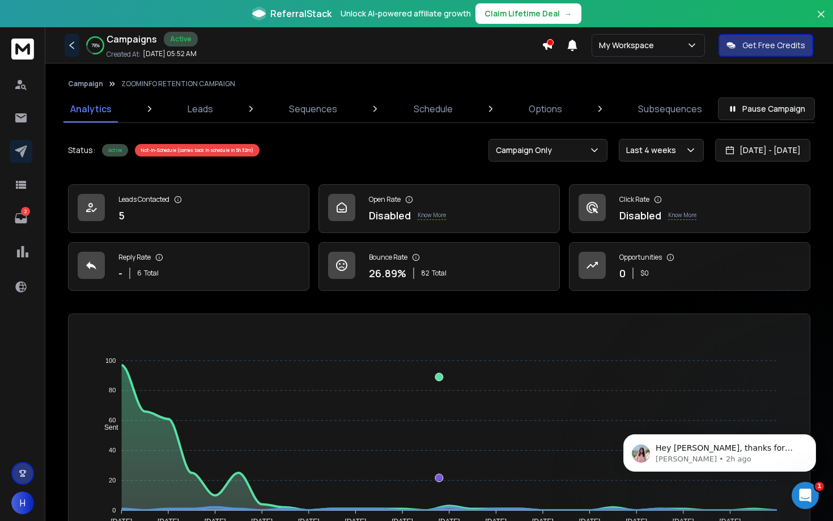
click at [68, 45] on icon at bounding box center [72, 45] width 10 height 10
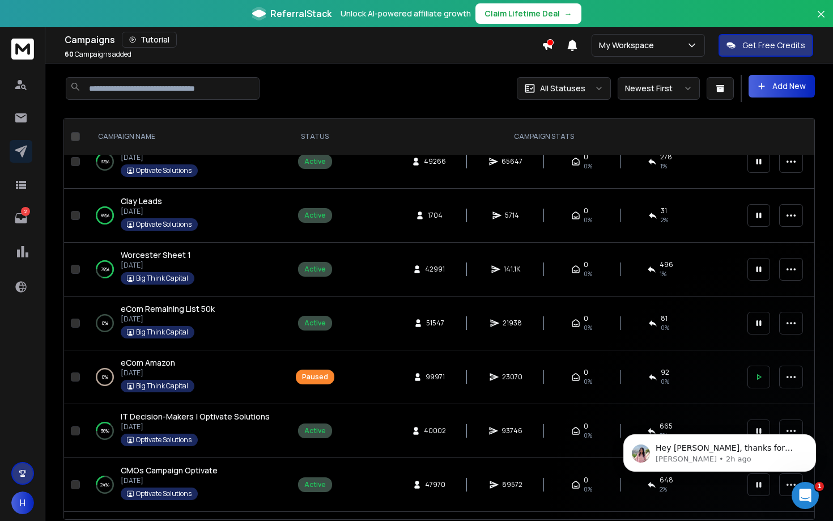
scroll to position [1060, 0]
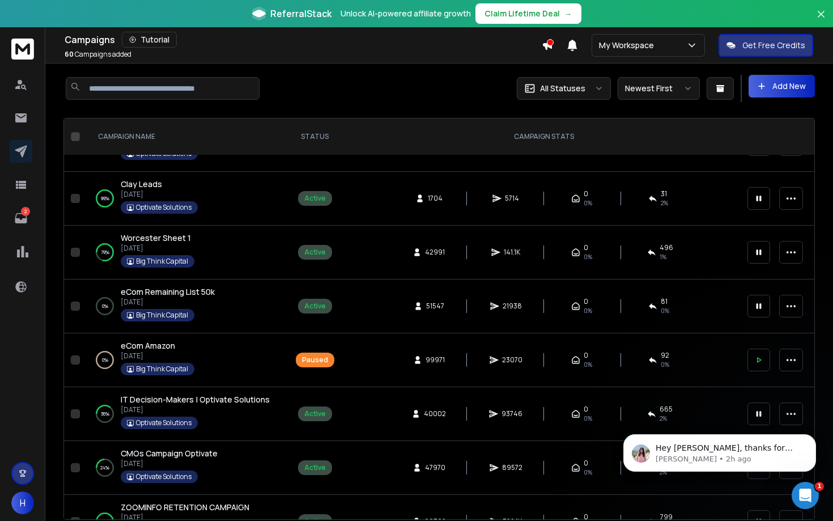
click at [214, 403] on span "IT Decision-Makers | Optivate Solutions" at bounding box center [195, 399] width 149 height 11
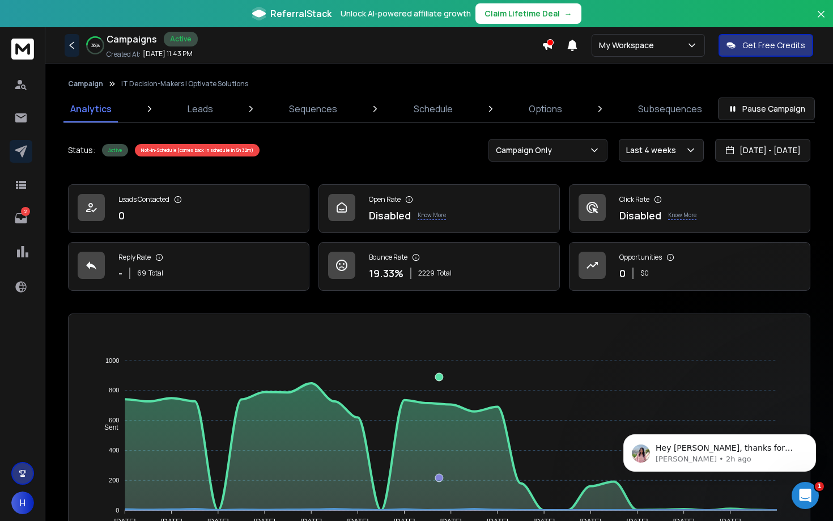
click at [71, 51] on button at bounding box center [72, 45] width 15 height 23
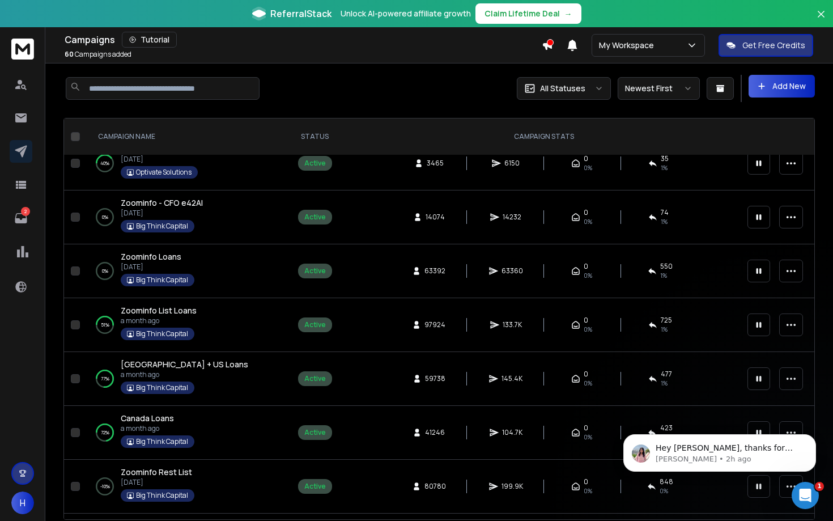
scroll to position [878, 0]
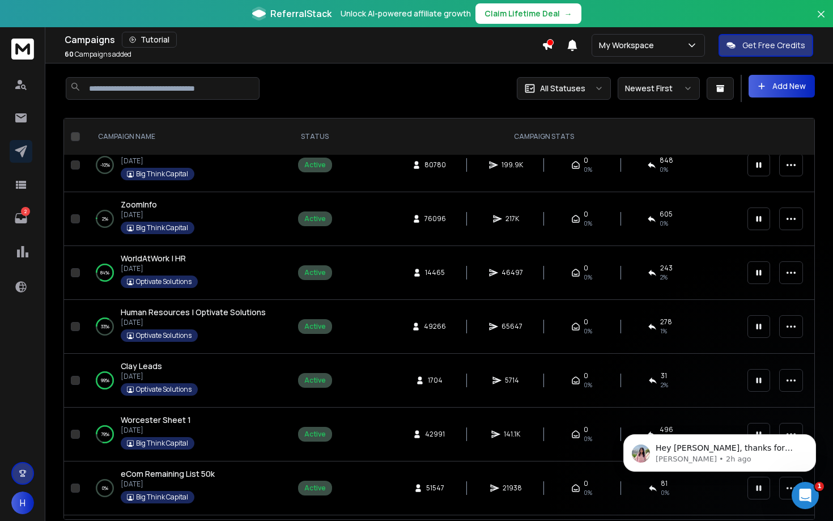
click at [249, 382] on div "99 % Clay Leads 2 months ago Optivate Solutions" at bounding box center [184, 380] width 176 height 40
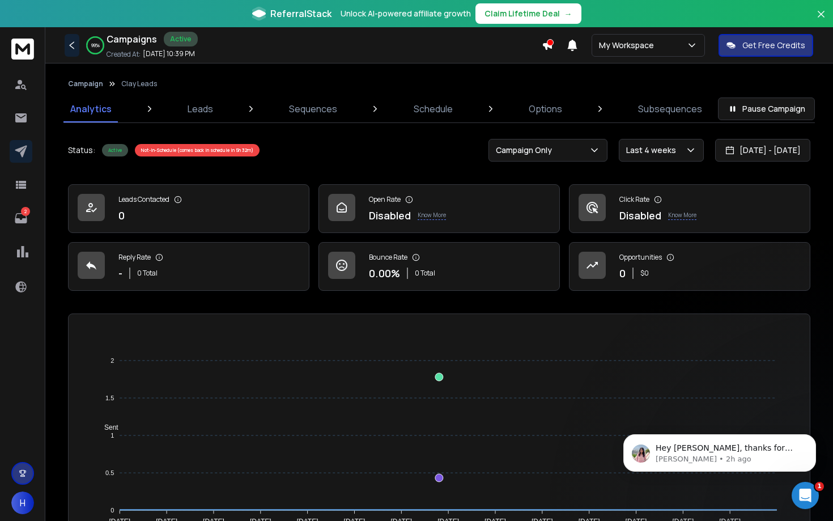
click at [67, 45] on icon at bounding box center [72, 45] width 10 height 10
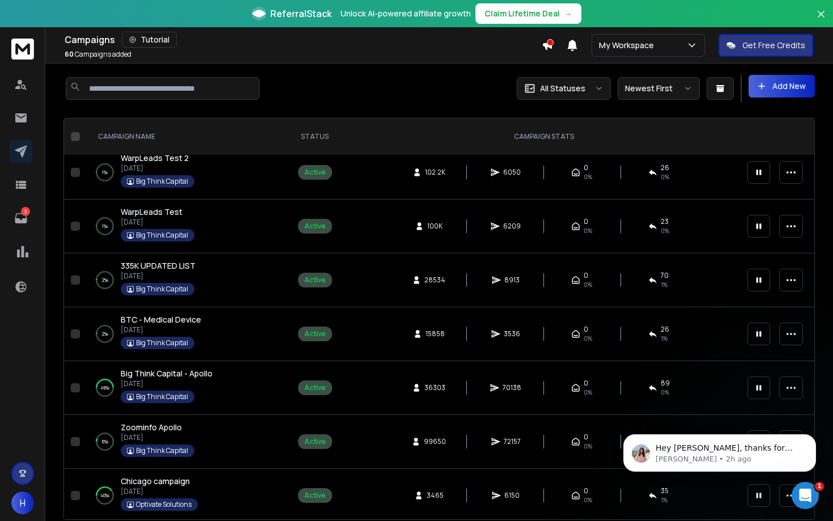
scroll to position [240, 0]
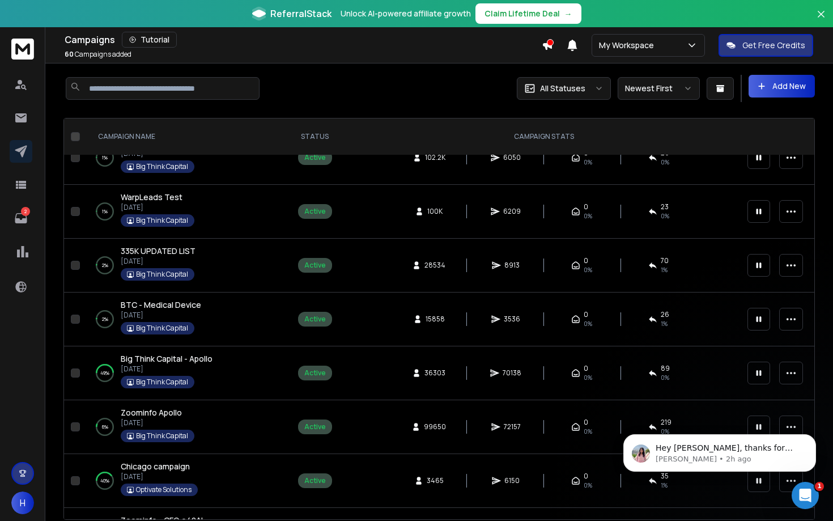
click at [213, 362] on div "49 % Big Think Capital - Apollo 18 days ago Big Think Capital" at bounding box center [184, 373] width 176 height 40
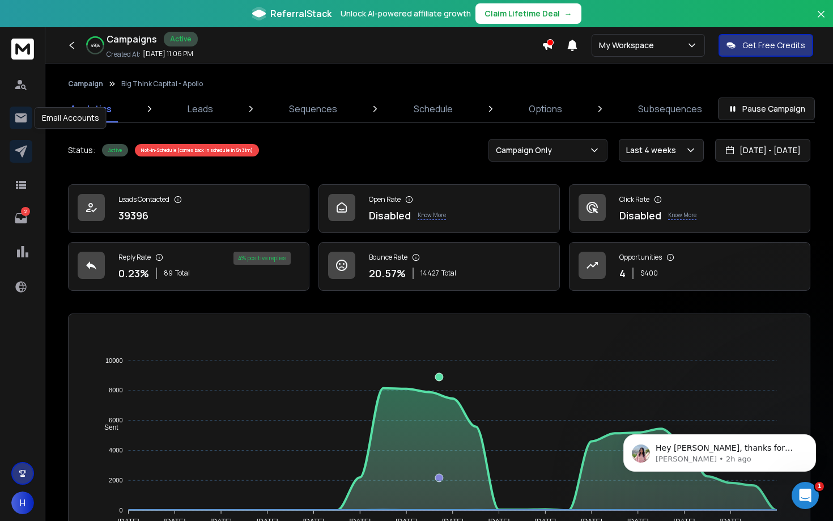
click at [22, 118] on icon at bounding box center [20, 117] width 11 height 9
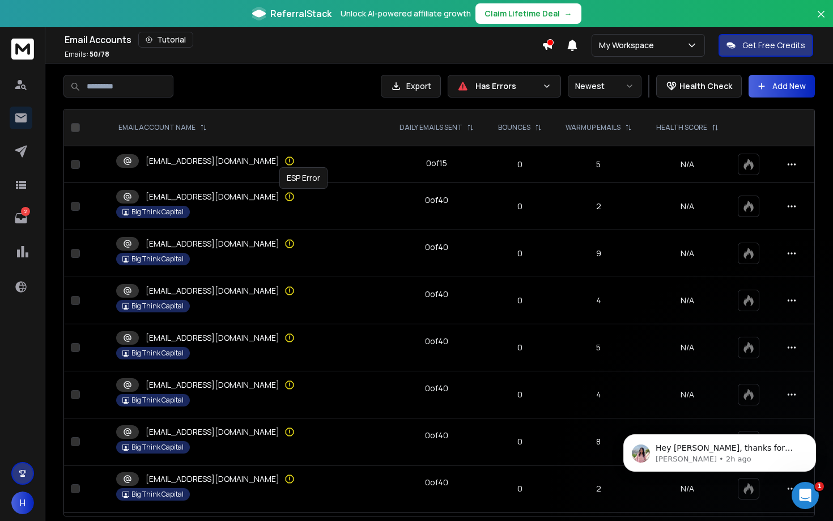
click at [308, 172] on div "ESP Error" at bounding box center [303, 178] width 48 height 22
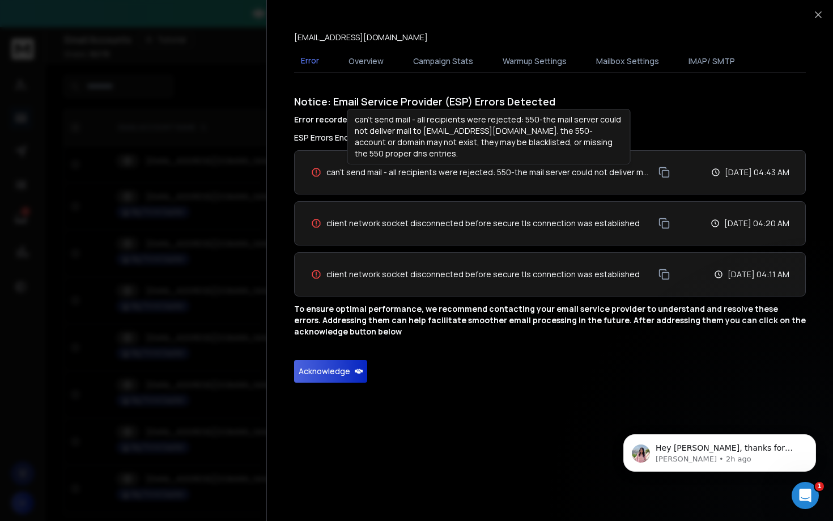
click at [664, 172] on icon at bounding box center [663, 172] width 11 height 11
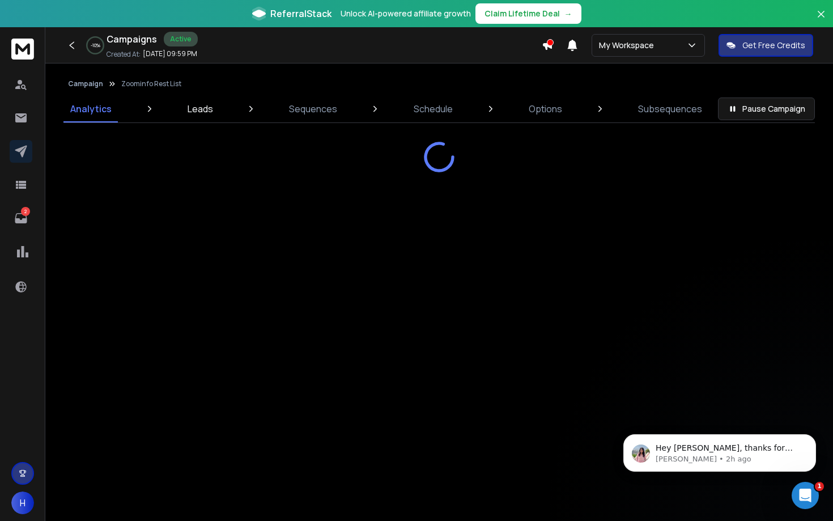
click at [194, 117] on link "Leads" at bounding box center [200, 108] width 39 height 27
click at [82, 120] on link "Analytics" at bounding box center [89, 108] width 52 height 27
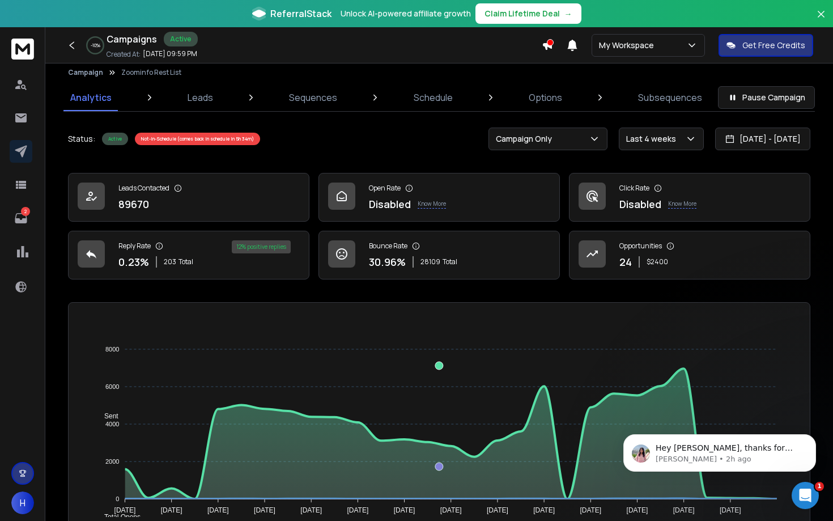
scroll to position [6, 0]
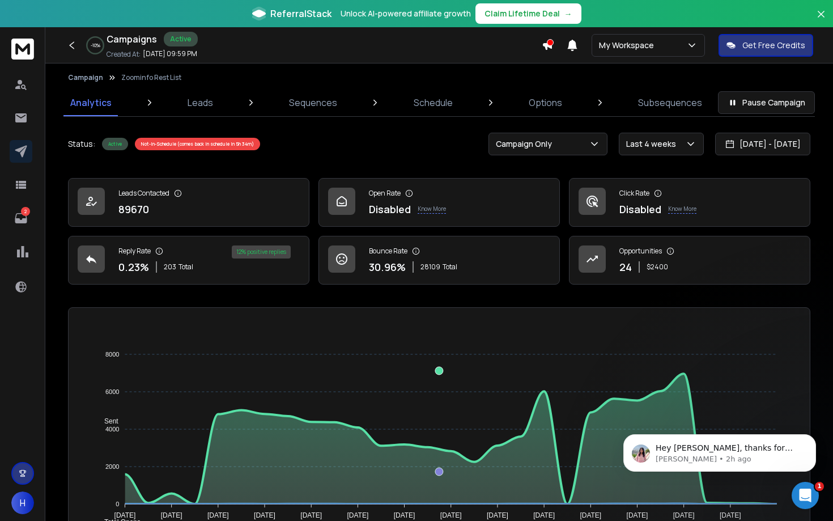
click at [436, 262] on span "28109" at bounding box center [430, 266] width 20 height 9
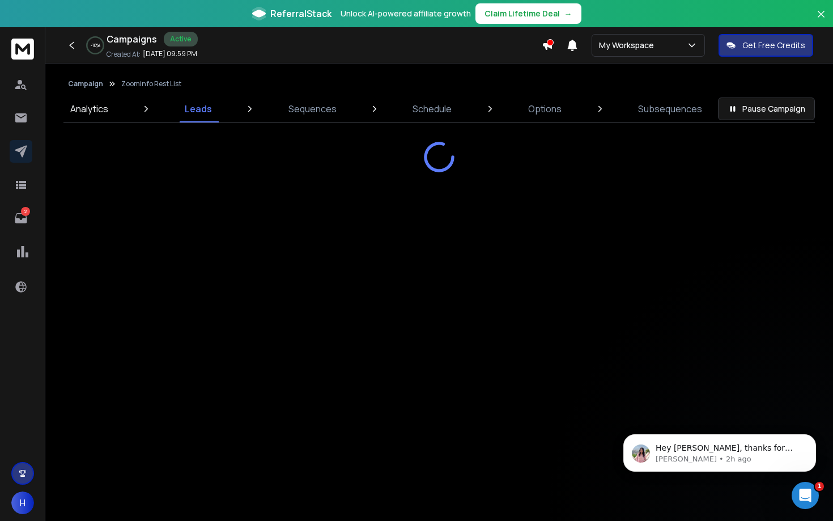
click at [107, 115] on p "Analytics" at bounding box center [89, 109] width 38 height 14
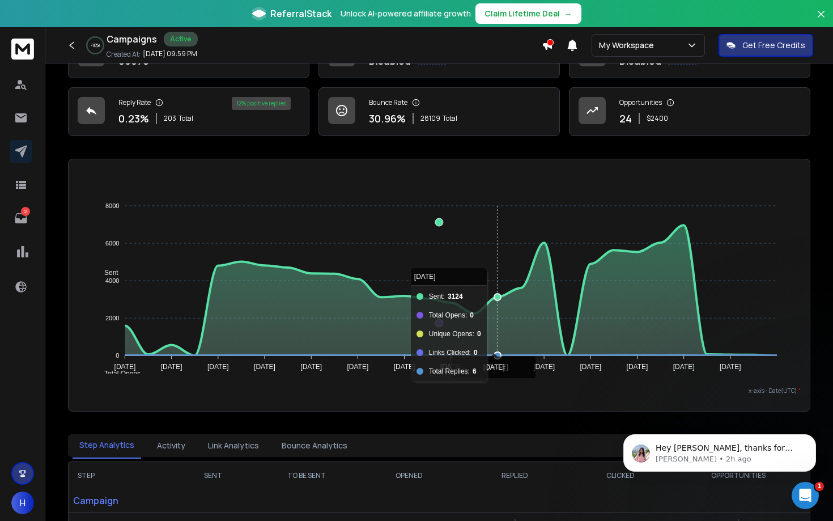
scroll to position [286, 0]
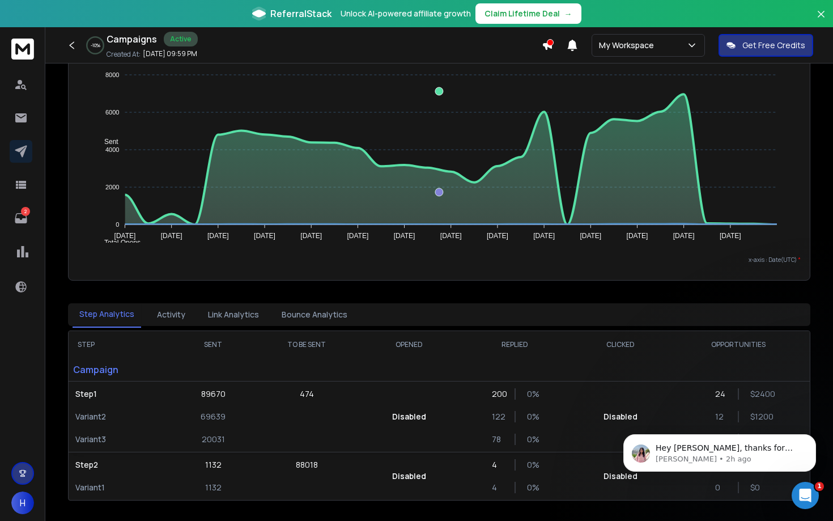
click at [296, 313] on button "Bounce Analytics" at bounding box center [314, 314] width 79 height 25
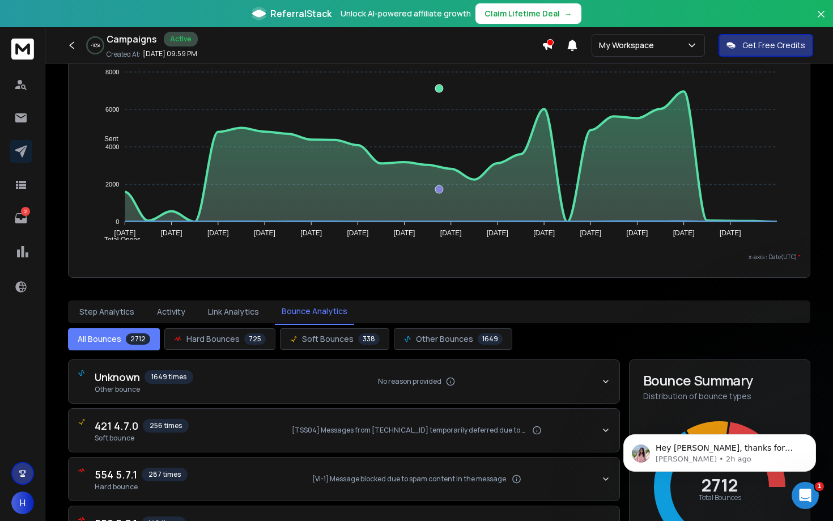
scroll to position [0, 0]
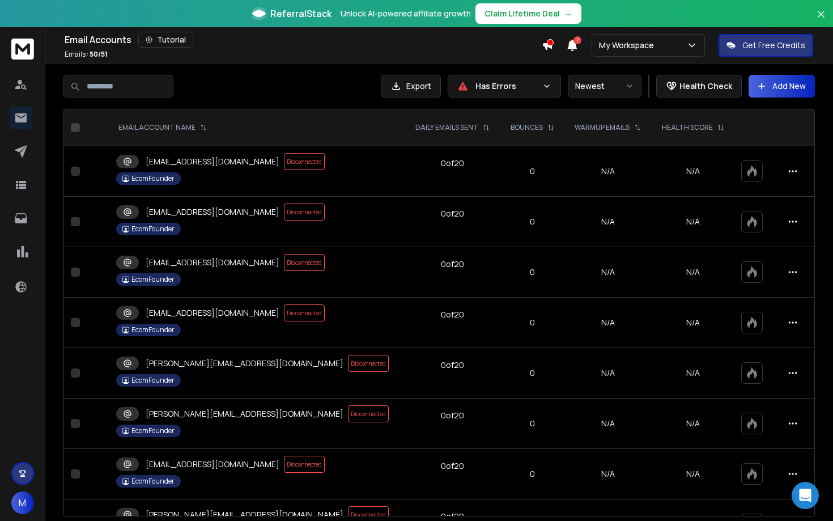
click at [501, 86] on p "Has Errors" at bounding box center [506, 85] width 62 height 11
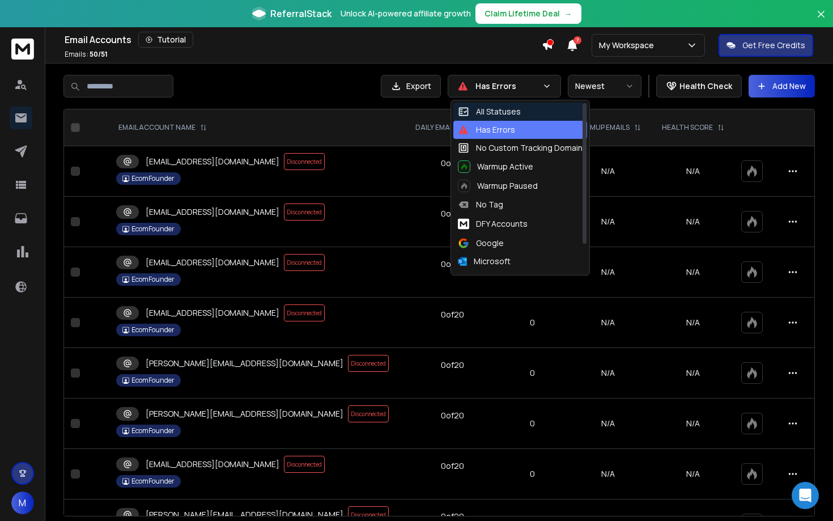
click at [484, 107] on div "All Statuses" at bounding box center [489, 111] width 63 height 11
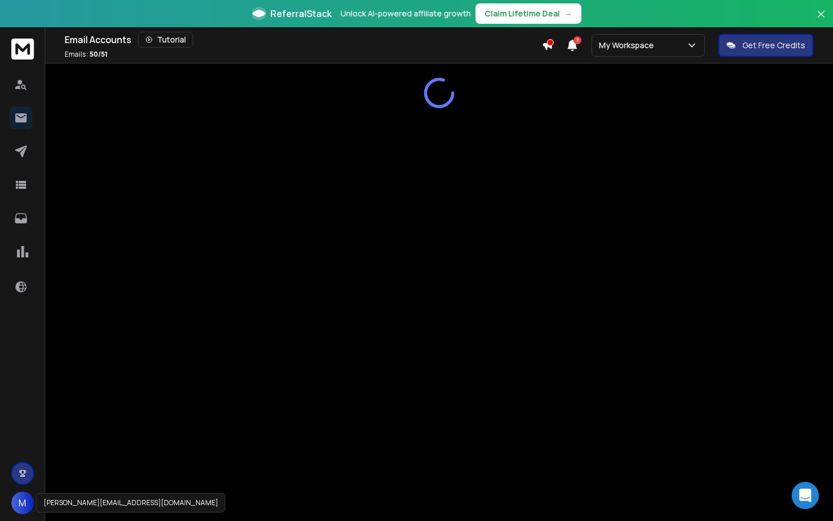
click at [23, 506] on span "M" at bounding box center [22, 502] width 23 height 23
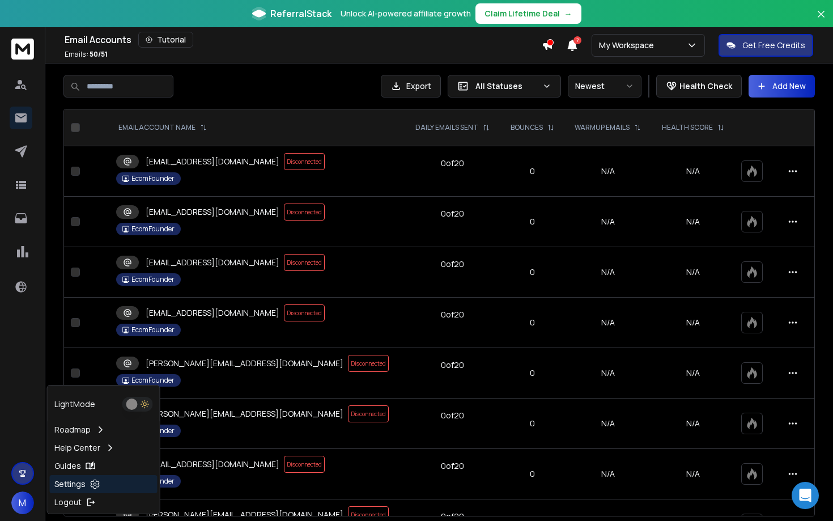
click at [74, 486] on p "Settings" at bounding box center [69, 483] width 31 height 11
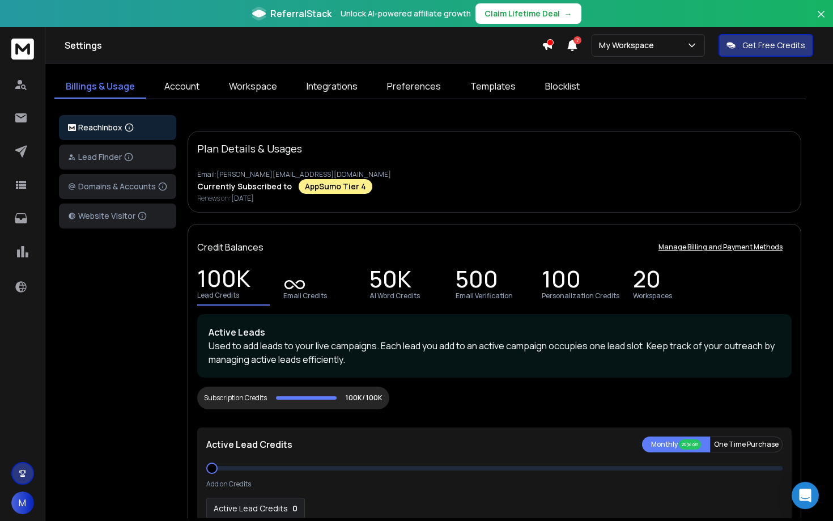
click at [145, 193] on button "Domains & Accounts" at bounding box center [117, 186] width 117 height 25
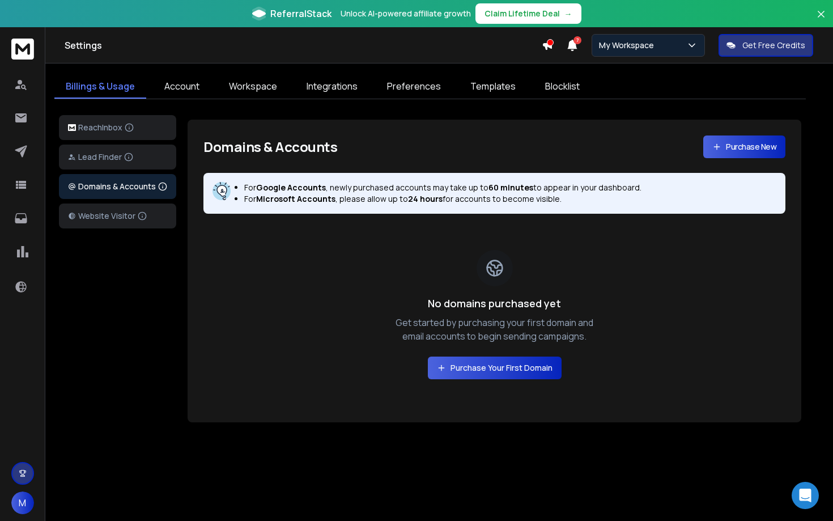
click at [626, 47] on p "My Workspace" at bounding box center [628, 45] width 59 height 11
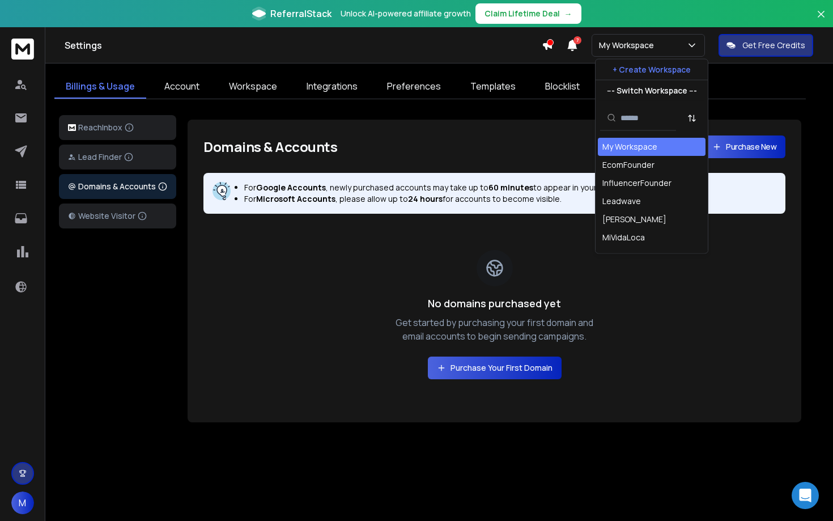
click at [386, 340] on p "Get started by purchasing your first domain and email accounts to begin sending…" at bounding box center [495, 329] width 218 height 27
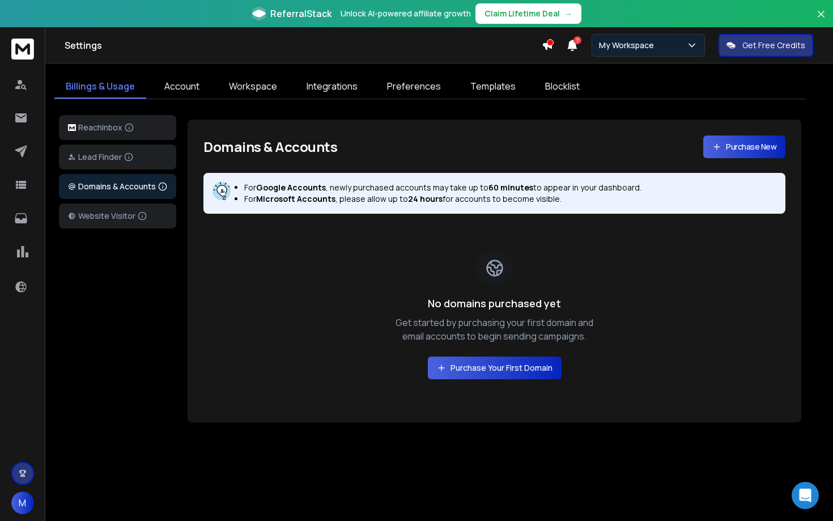
click at [636, 46] on p "My Workspace" at bounding box center [628, 45] width 59 height 11
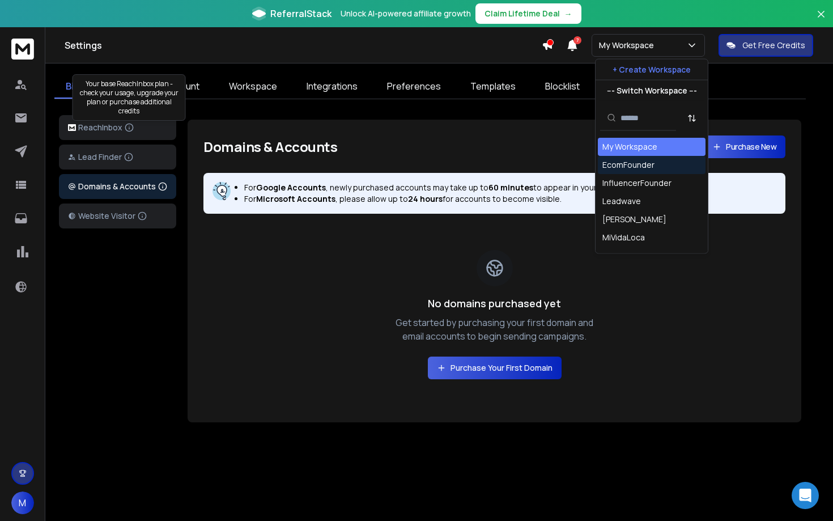
click at [98, 126] on button "ReachInbox" at bounding box center [117, 127] width 117 height 25
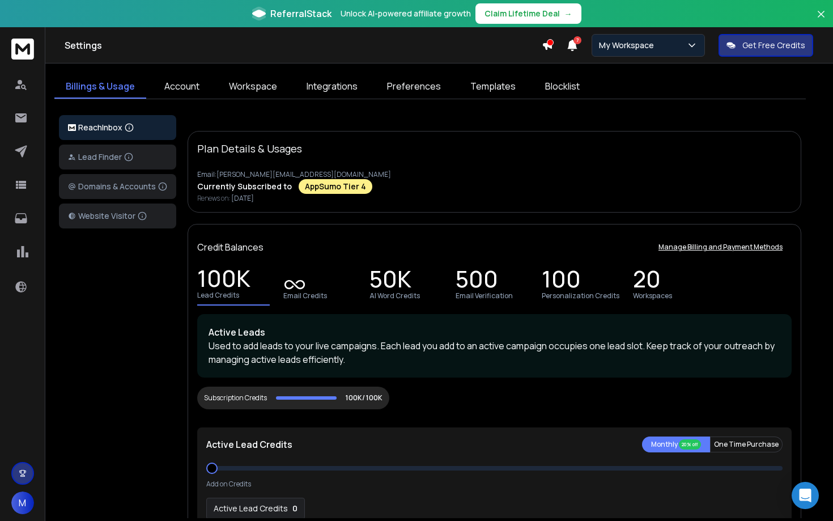
click at [622, 41] on p "My Workspace" at bounding box center [628, 45] width 59 height 11
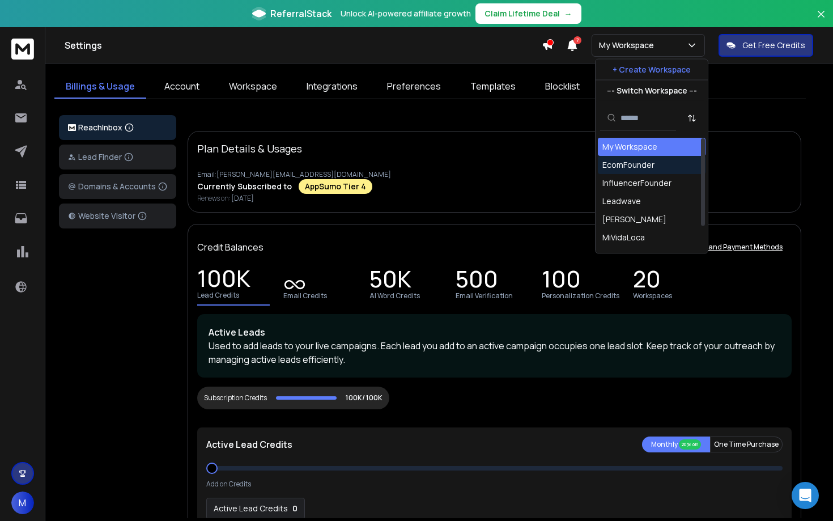
click at [625, 163] on div "EcomFounder" at bounding box center [628, 164] width 52 height 11
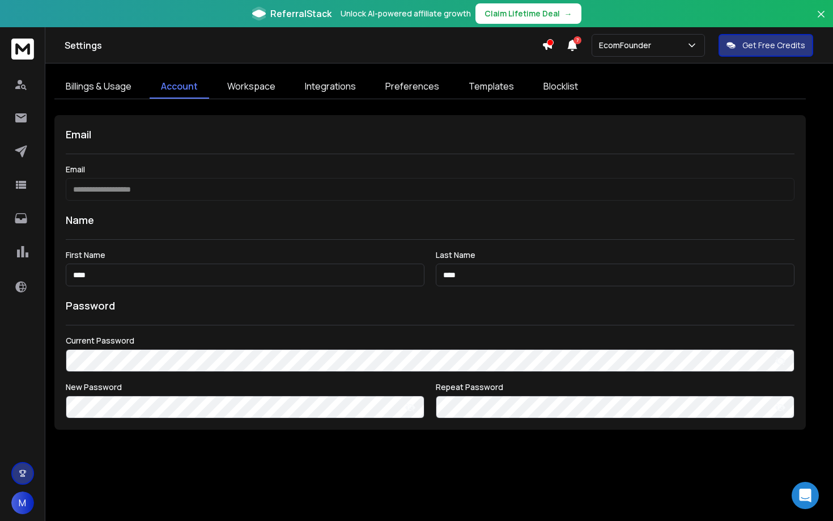
click at [114, 82] on link "Billings & Usage" at bounding box center [98, 87] width 88 height 24
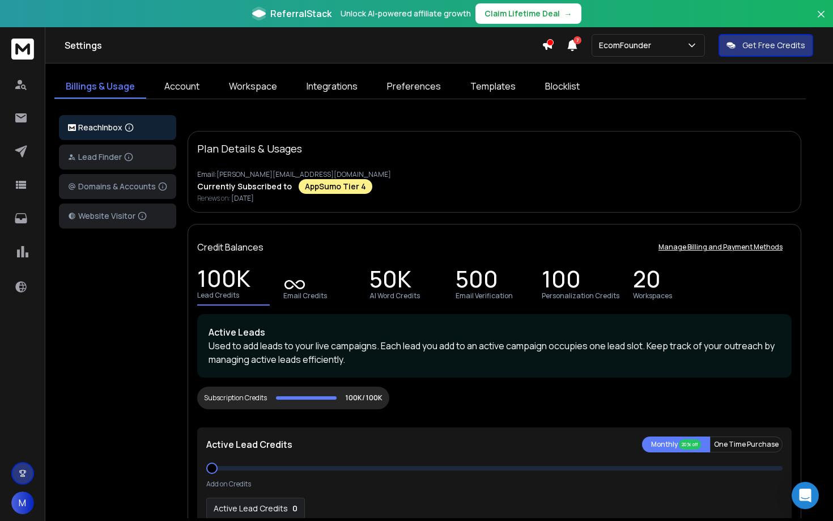
click at [100, 207] on button "Website Visitor" at bounding box center [117, 215] width 117 height 25
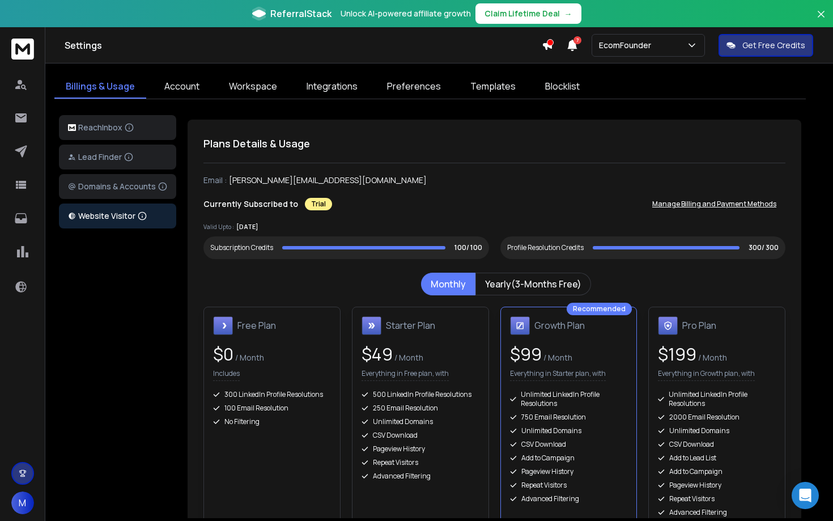
click at [101, 186] on button "Domains & Accounts" at bounding box center [117, 186] width 117 height 25
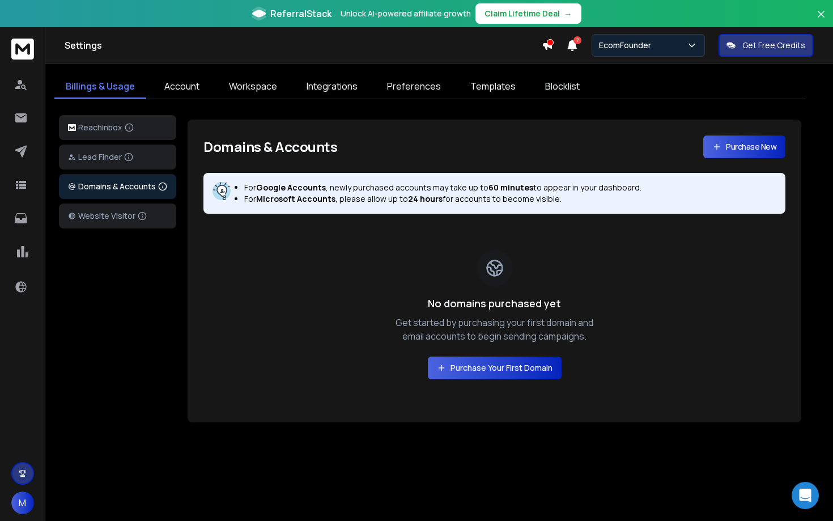
click at [682, 46] on div "EcomFounder" at bounding box center [648, 45] width 99 height 11
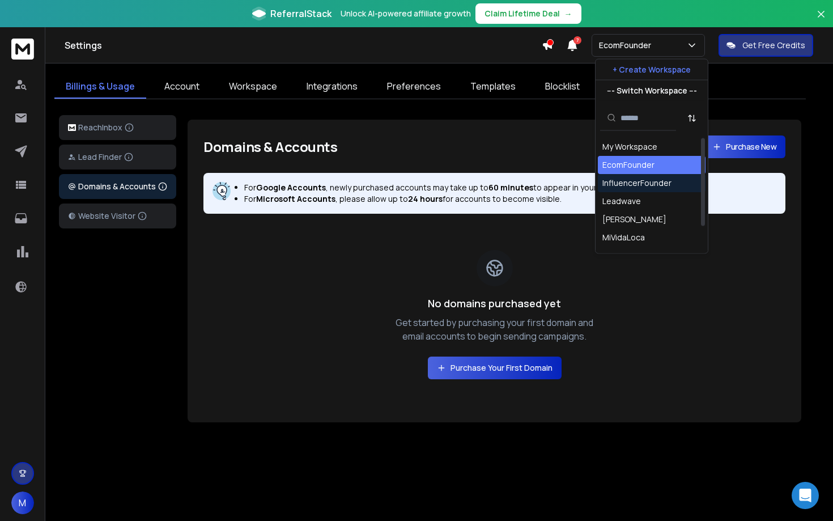
click at [621, 183] on div "InfluencerFounder" at bounding box center [636, 182] width 69 height 11
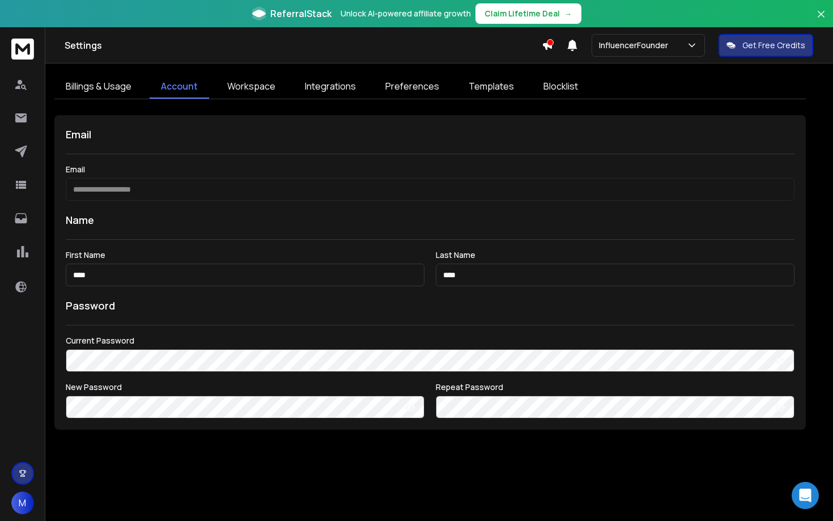
click at [109, 80] on link "Billings & Usage" at bounding box center [98, 87] width 88 height 24
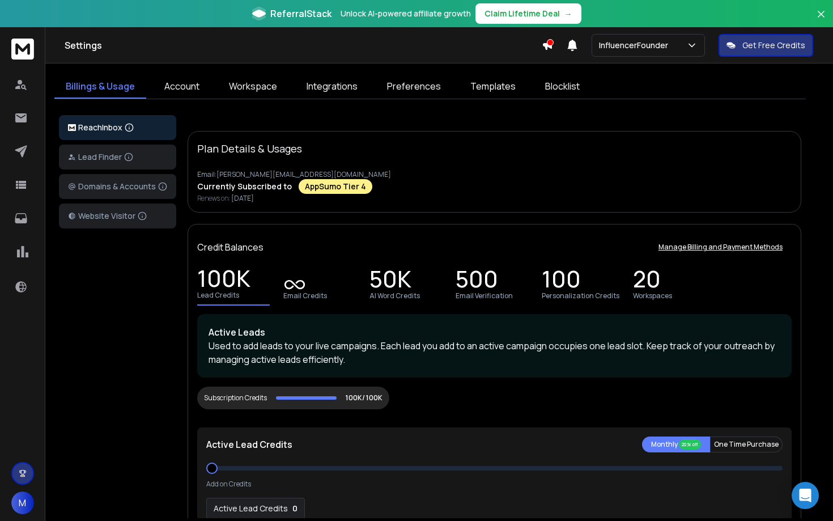
click at [96, 193] on button "Domains & Accounts" at bounding box center [117, 186] width 117 height 25
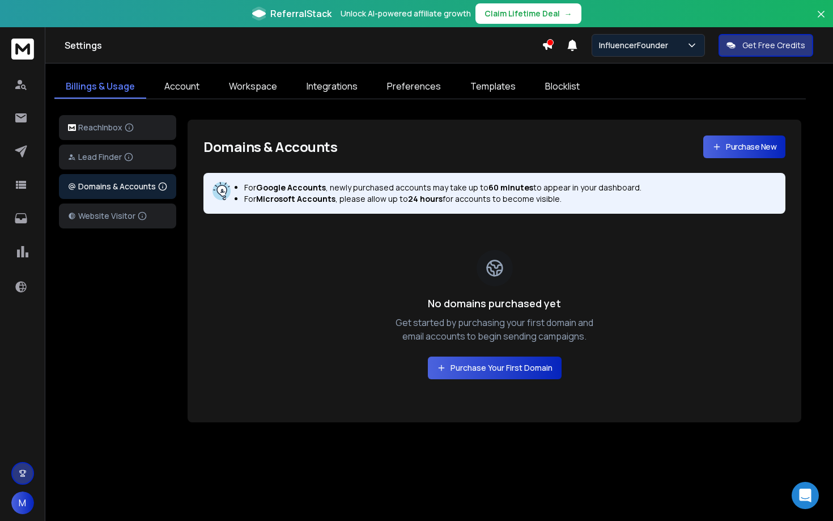
click at [644, 36] on button "InfluencerFounder" at bounding box center [648, 45] width 113 height 23
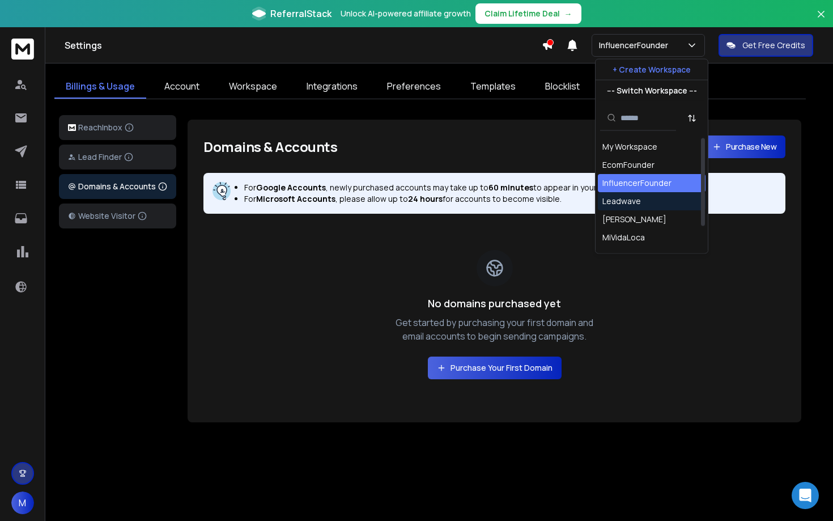
click at [623, 200] on div "Leadwave" at bounding box center [621, 200] width 39 height 11
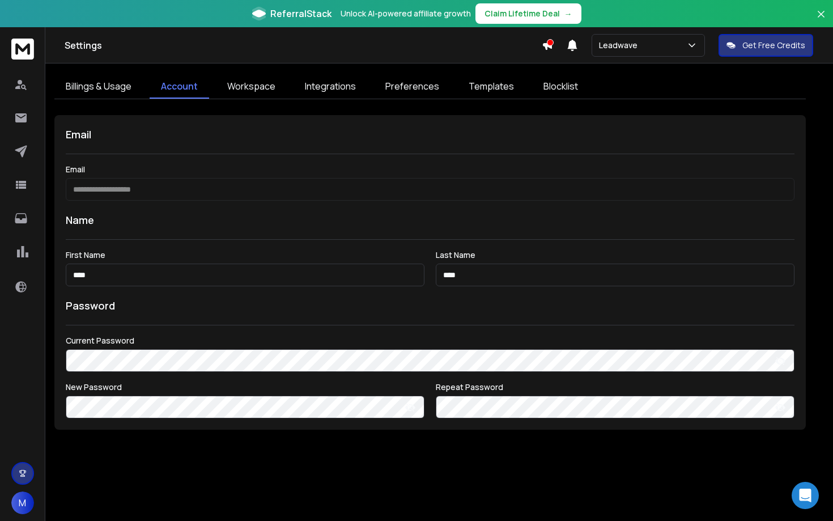
click at [101, 95] on link "Billings & Usage" at bounding box center [98, 87] width 88 height 24
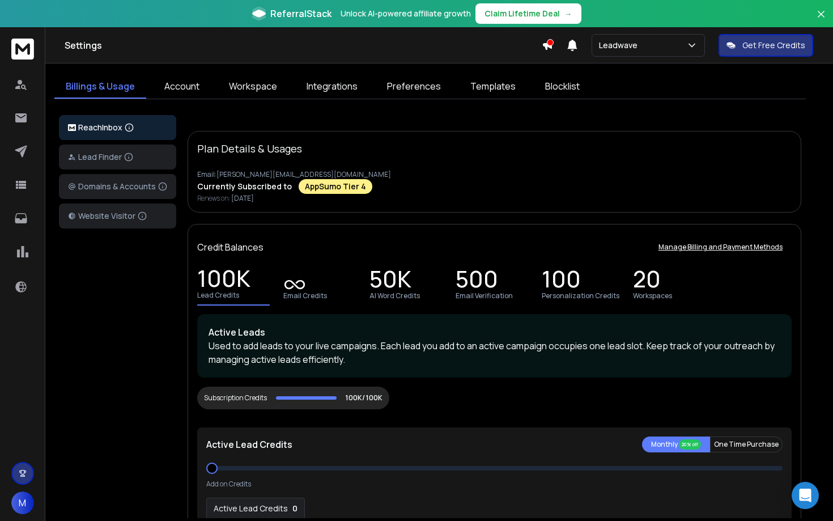
click at [124, 193] on button "Domains & Accounts" at bounding box center [117, 186] width 117 height 25
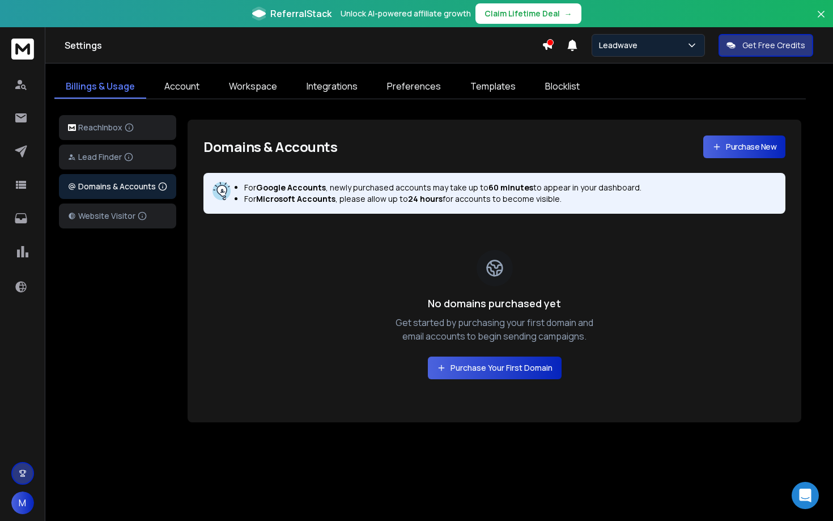
click at [642, 45] on p "Leadwave" at bounding box center [620, 45] width 43 height 11
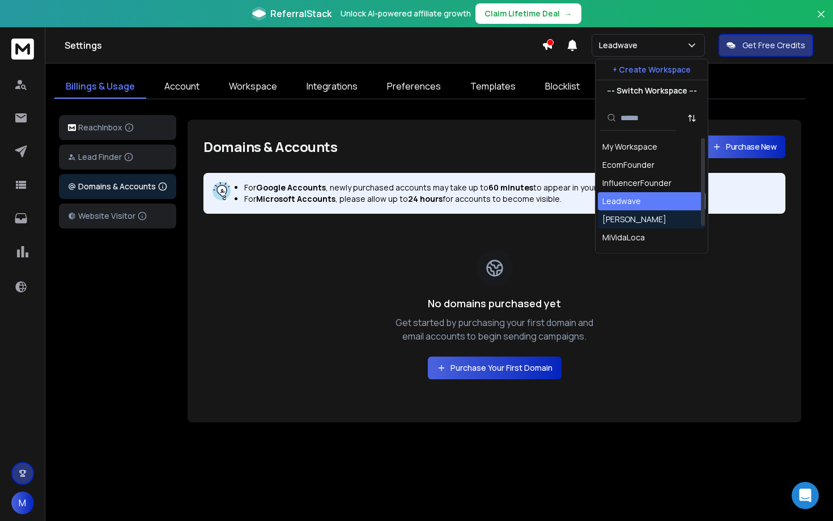
scroll to position [32, 0]
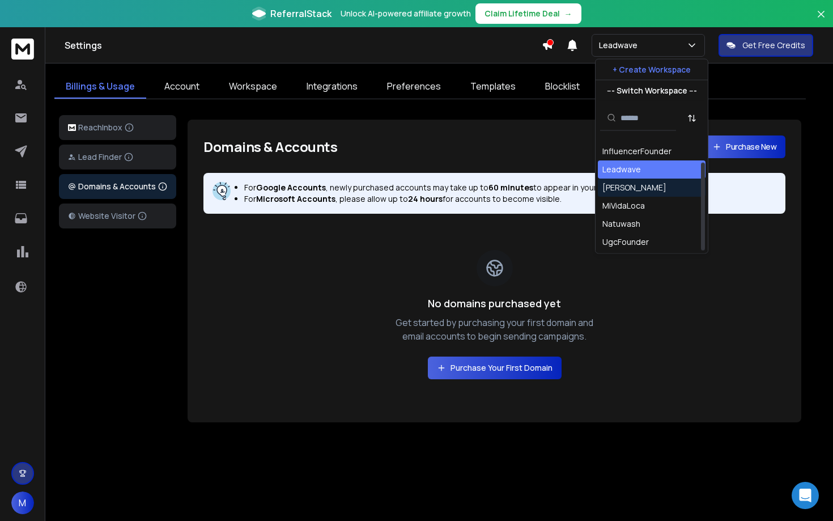
click at [632, 187] on div "[PERSON_NAME]" at bounding box center [634, 187] width 64 height 11
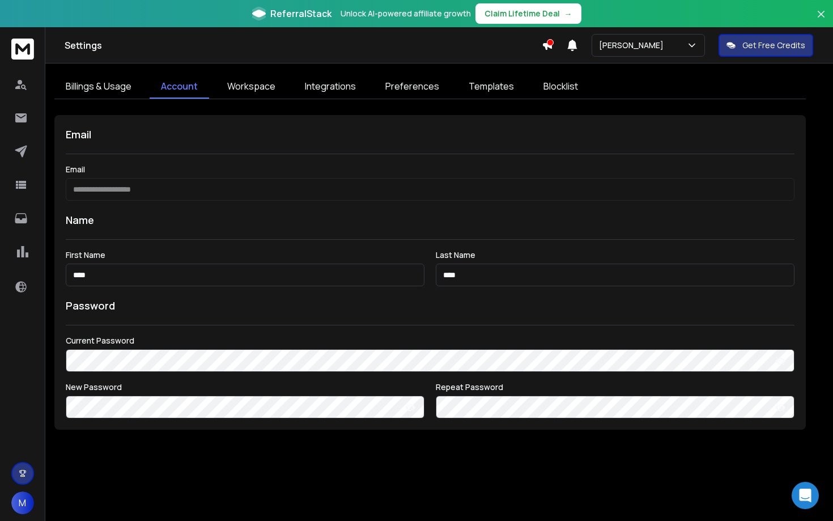
click at [80, 88] on link "Billings & Usage" at bounding box center [98, 87] width 88 height 24
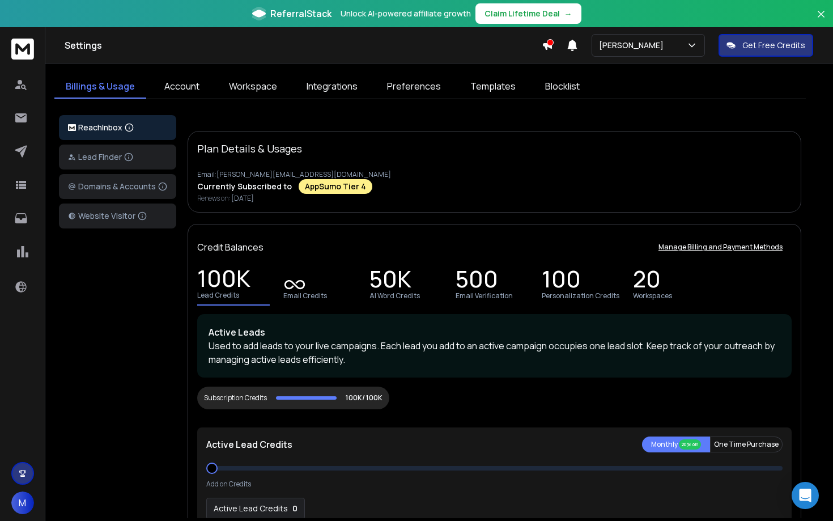
click at [666, 251] on p "Manage Billing and Payment Methods" at bounding box center [720, 247] width 124 height 9
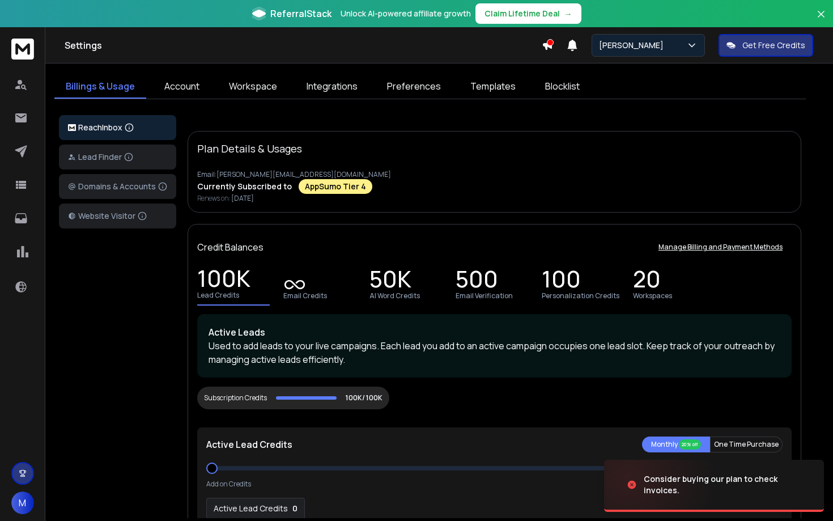
click at [617, 45] on p "[PERSON_NAME]" at bounding box center [633, 45] width 69 height 11
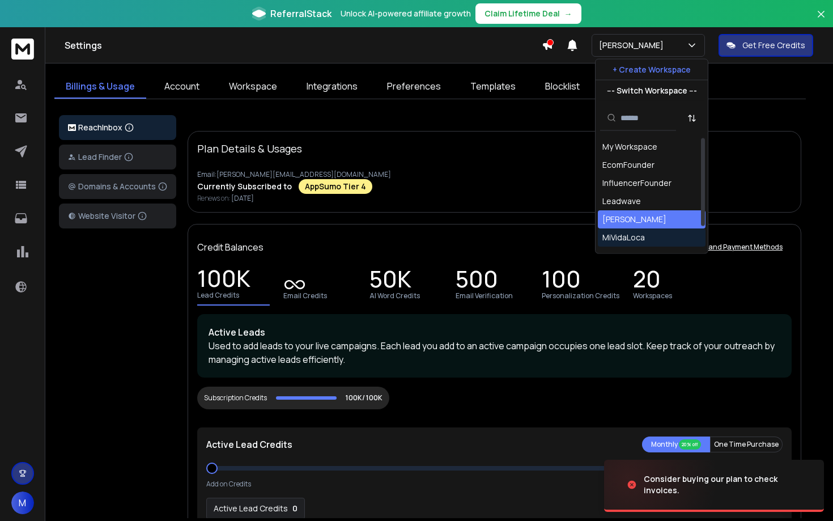
click at [617, 232] on div "MiVidaLoca" at bounding box center [623, 237] width 42 height 11
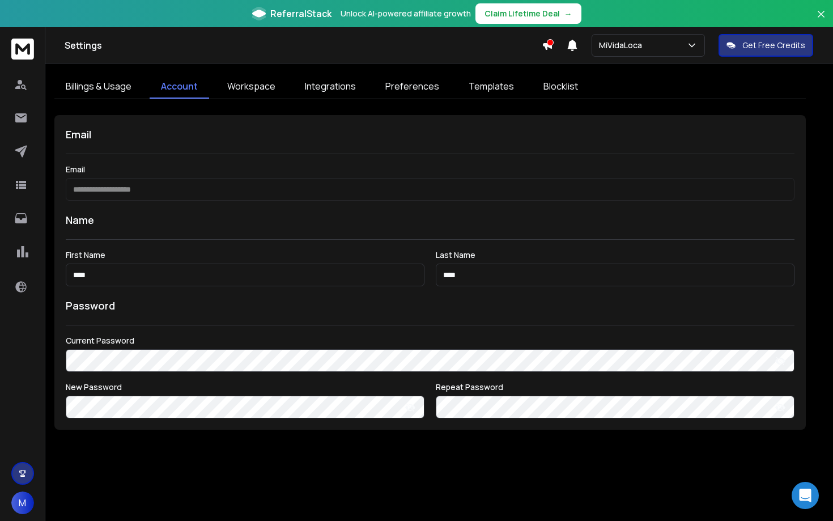
click at [141, 95] on link "Billings & Usage" at bounding box center [98, 87] width 88 height 24
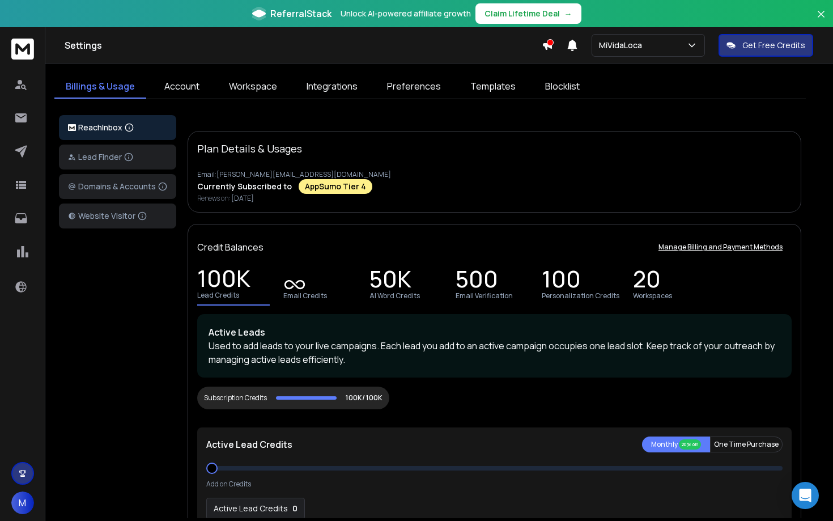
click at [120, 199] on div "ReachInbox Lead Finder Domains & Accounts Website Visitor Plan Details & Usages…" at bounding box center [430, 312] width 742 height 394
click at [122, 191] on button "Domains & Accounts" at bounding box center [117, 186] width 117 height 25
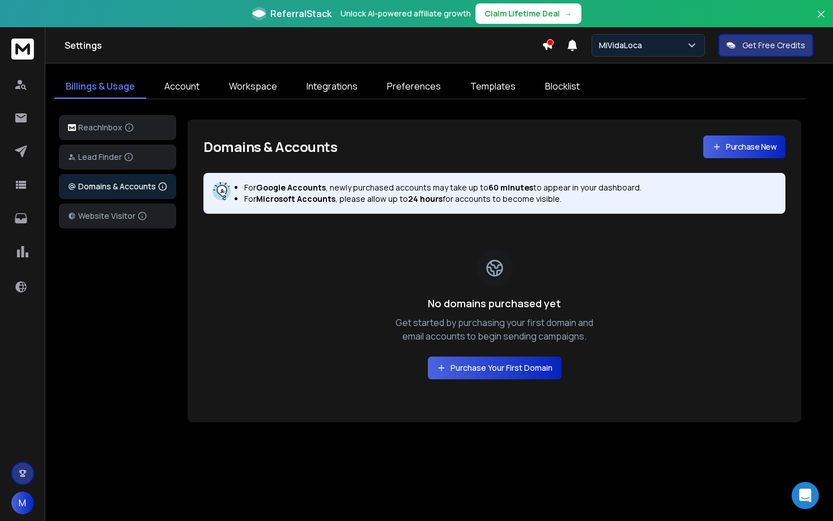
click at [652, 52] on button "MiVidaLoca" at bounding box center [648, 45] width 113 height 23
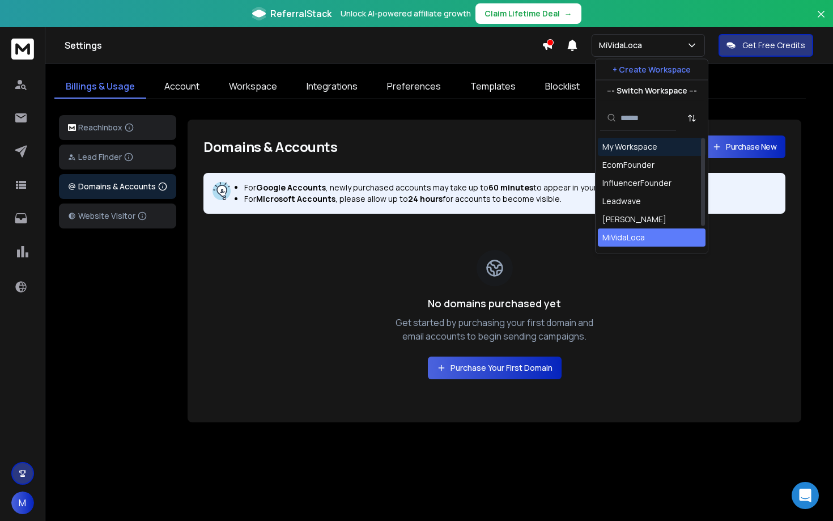
click at [605, 148] on div "My Workspace" at bounding box center [629, 146] width 55 height 11
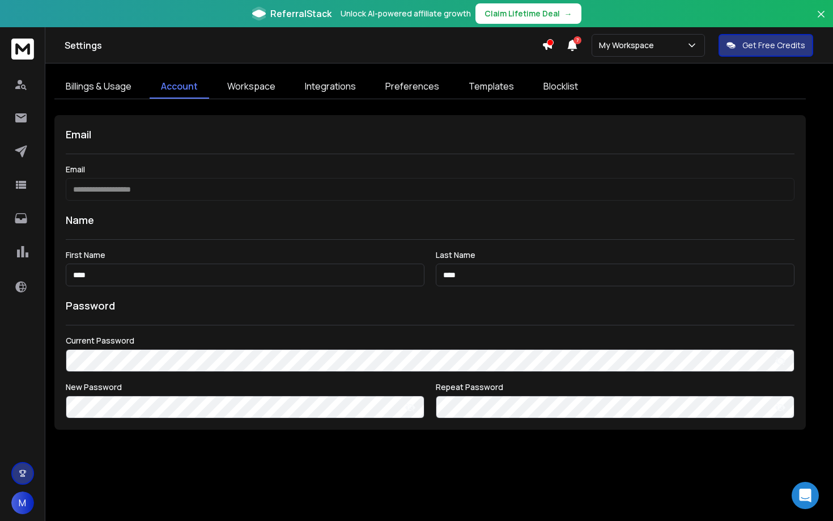
click at [122, 71] on div "**********" at bounding box center [439, 296] width 788 height 466
click at [113, 84] on link "Billings & Usage" at bounding box center [98, 87] width 88 height 24
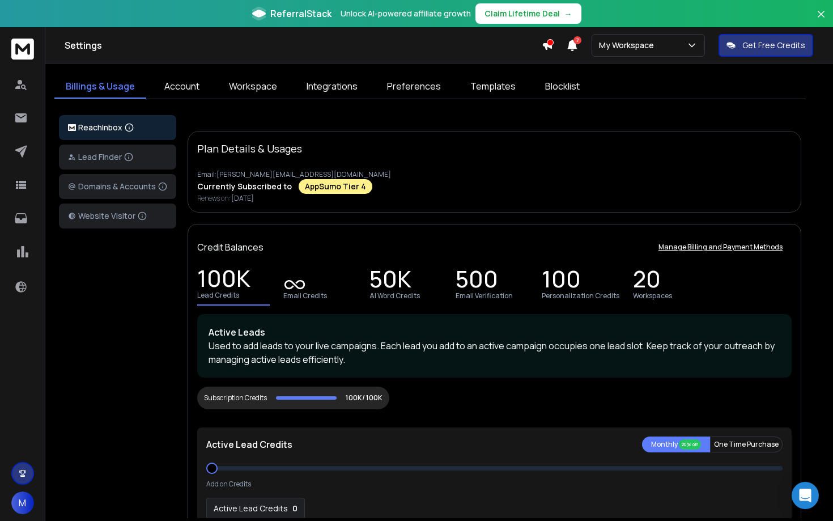
click at [746, 245] on p "Manage Billing and Payment Methods" at bounding box center [720, 247] width 124 height 9
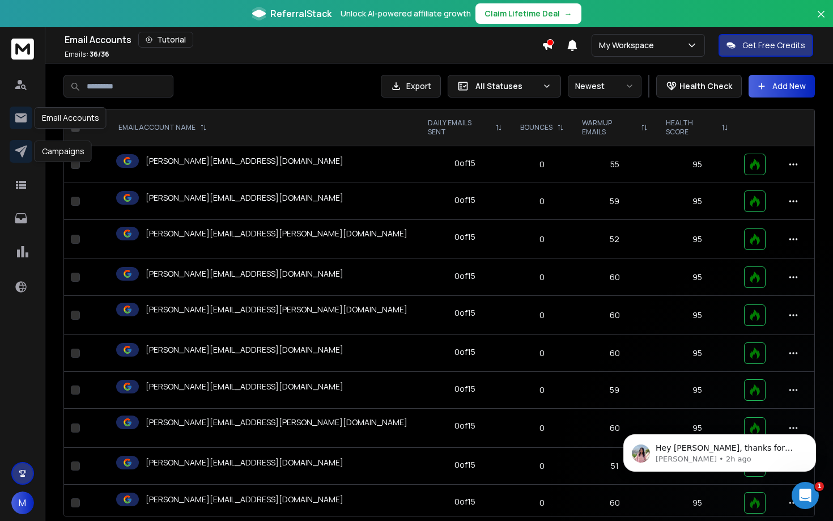
click at [20, 148] on icon at bounding box center [21, 152] width 12 height 12
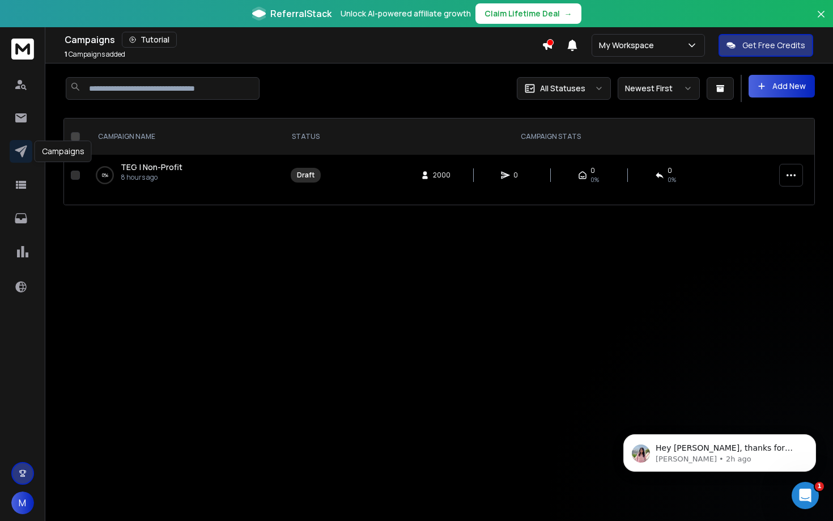
click at [173, 172] on span "TEG | Non-Profit" at bounding box center [152, 166] width 62 height 11
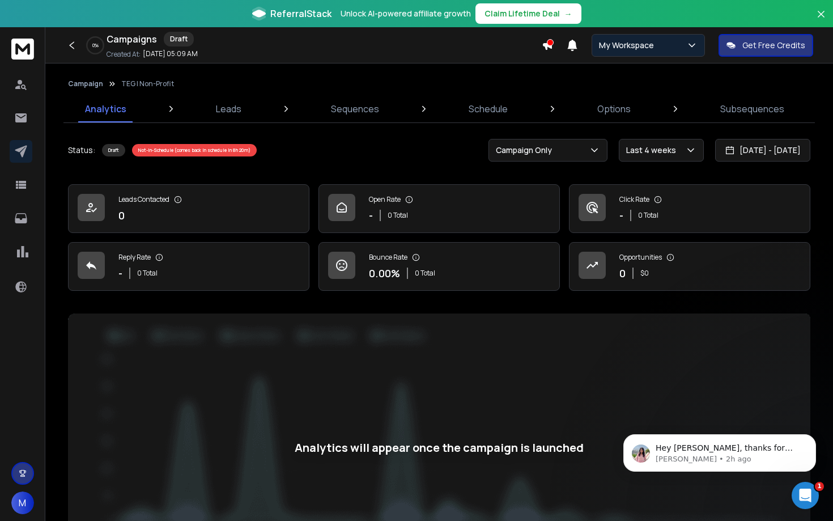
click at [639, 52] on button "My Workspace" at bounding box center [648, 45] width 113 height 23
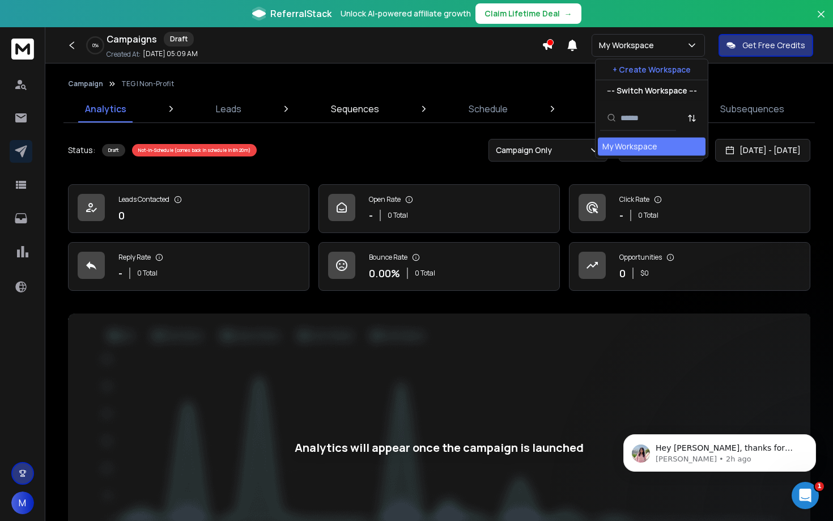
click at [356, 105] on p "Sequences" at bounding box center [355, 109] width 48 height 14
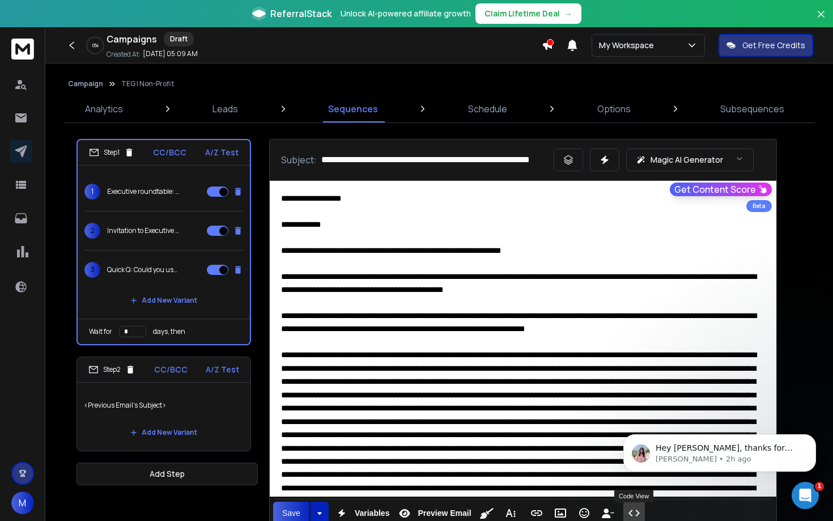
click at [630, 508] on icon "button" at bounding box center [634, 513] width 14 height 14
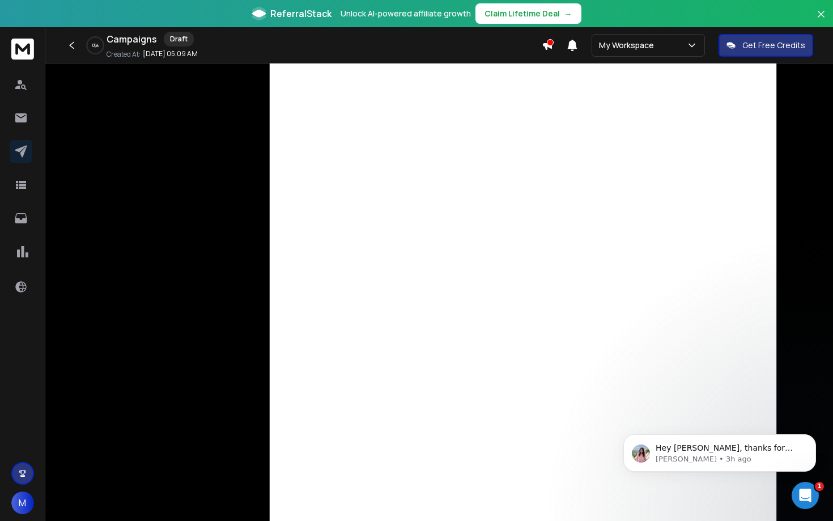
scroll to position [2457, 0]
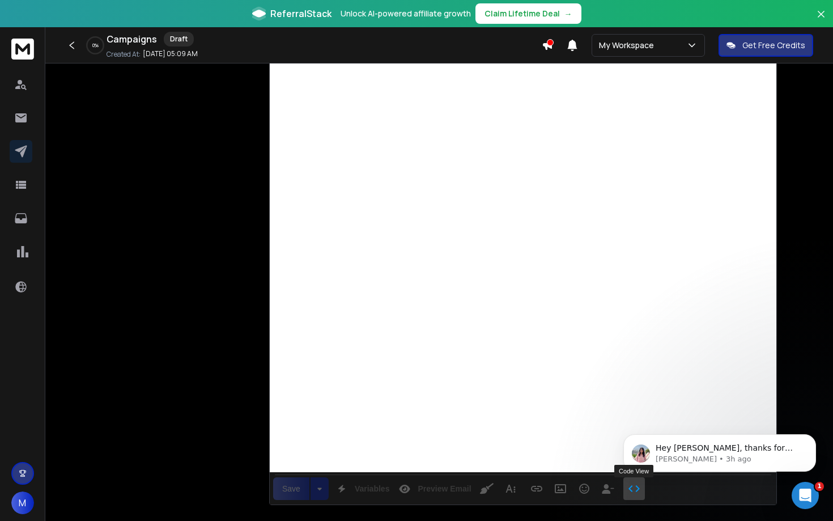
click at [626, 490] on button "Code View" at bounding box center [634, 488] width 22 height 23
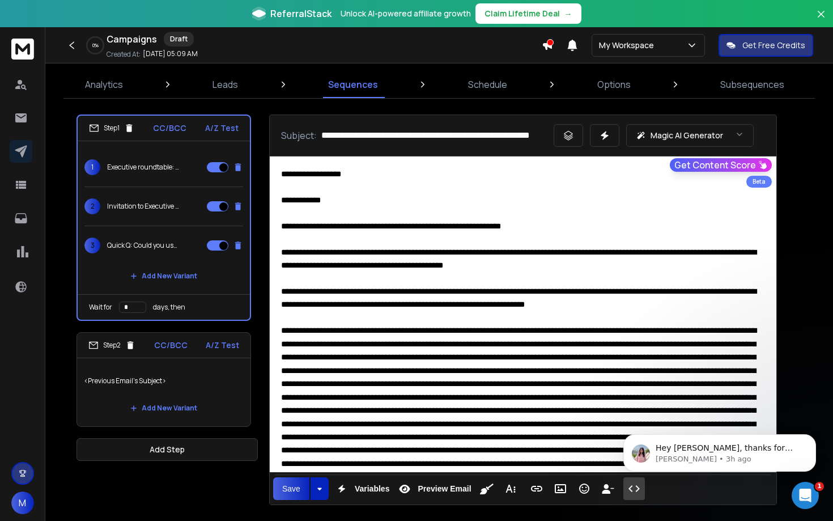
scroll to position [24, 0]
click at [430, 490] on span "Preview Email" at bounding box center [444, 489] width 58 height 10
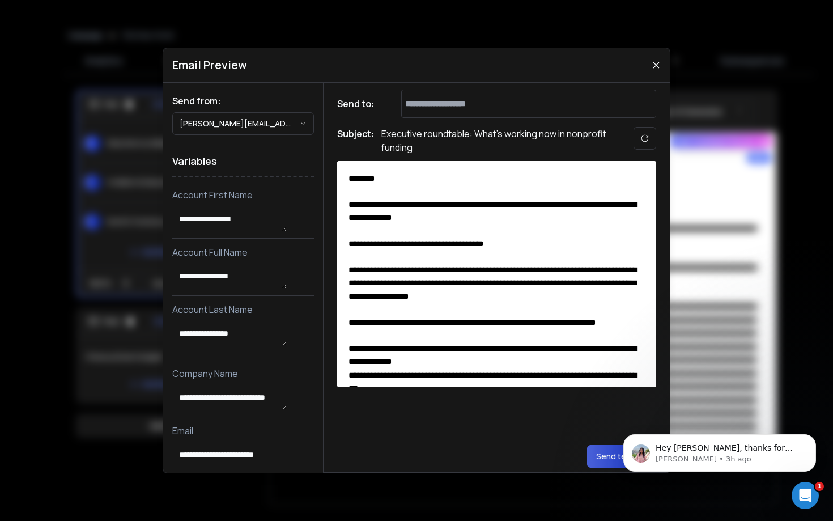
scroll to position [0, 0]
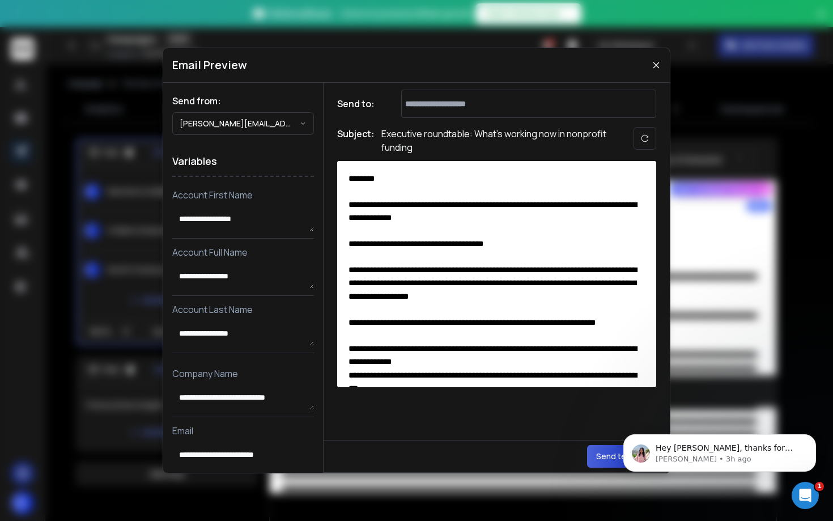
click at [470, 113] on input at bounding box center [528, 103] width 247 height 20
type input "**********"
click at [605, 453] on button "Send test email" at bounding box center [626, 456] width 78 height 23
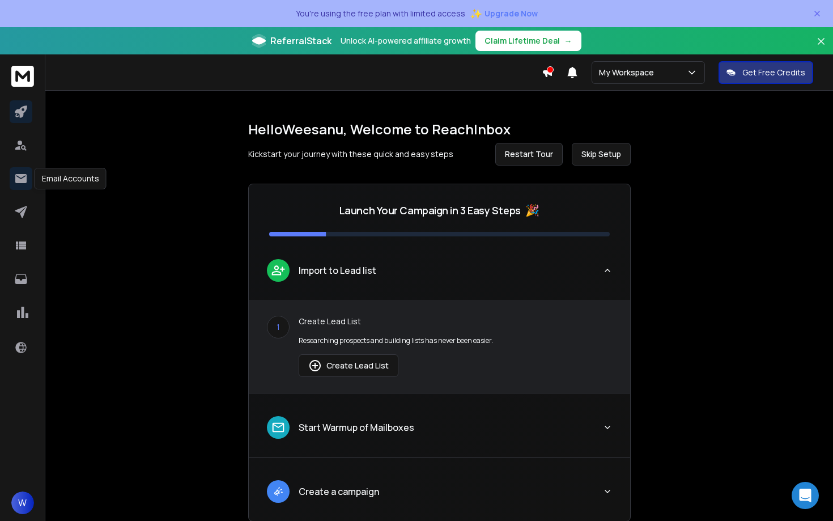
click at [19, 176] on icon at bounding box center [20, 178] width 11 height 9
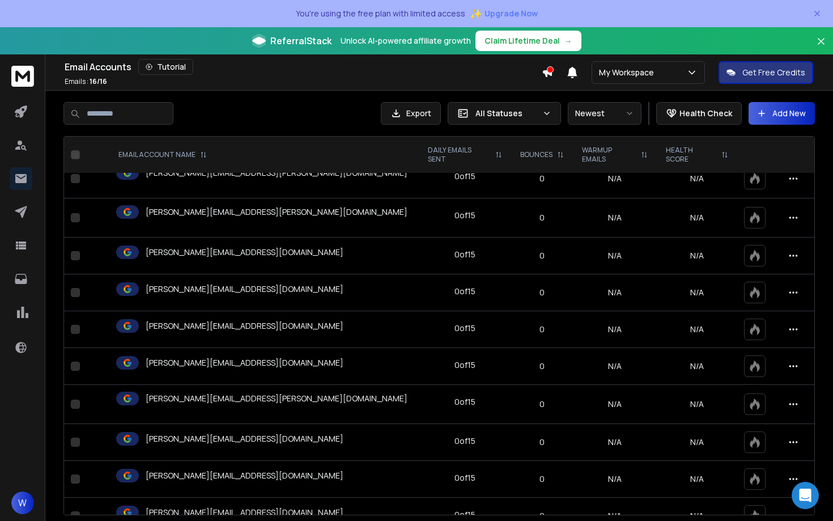
scroll to position [257, 0]
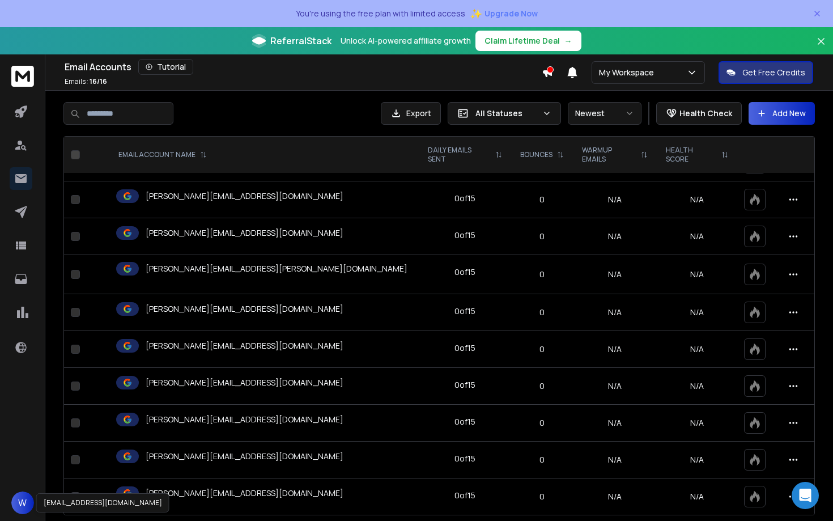
click at [20, 498] on span "W" at bounding box center [22, 502] width 23 height 23
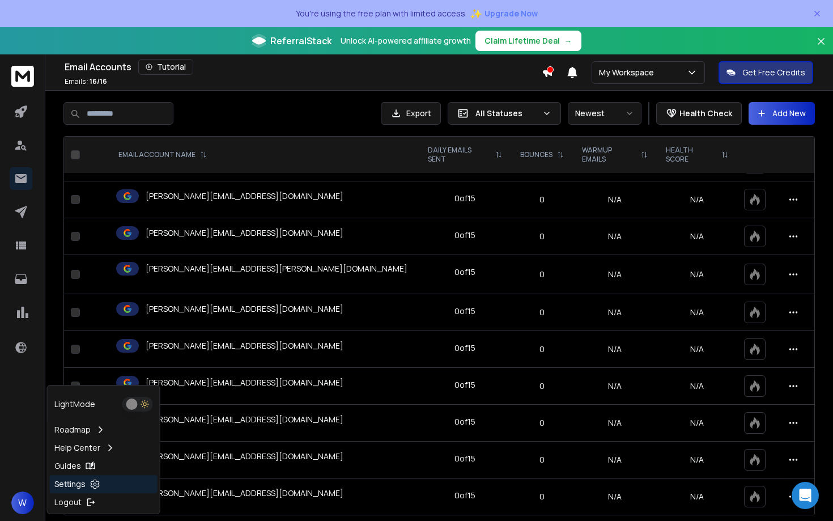
click at [71, 487] on p "Settings" at bounding box center [69, 483] width 31 height 11
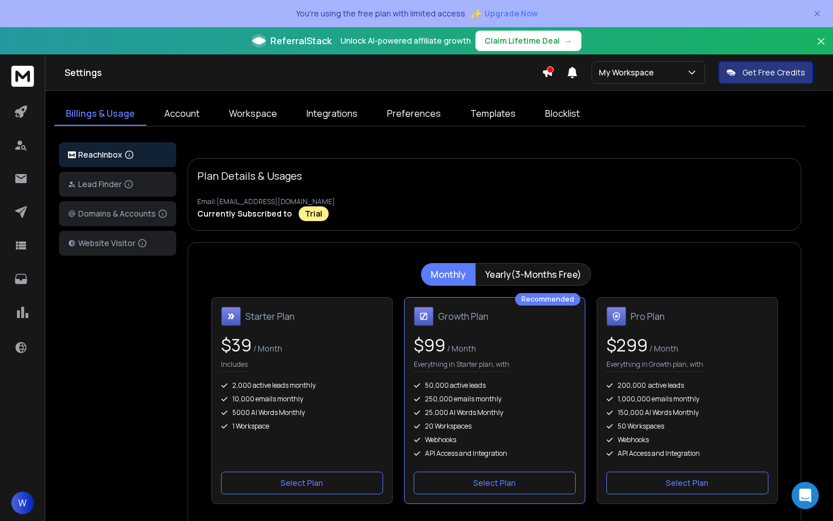
click at [118, 212] on button "Domains & Accounts" at bounding box center [117, 213] width 117 height 25
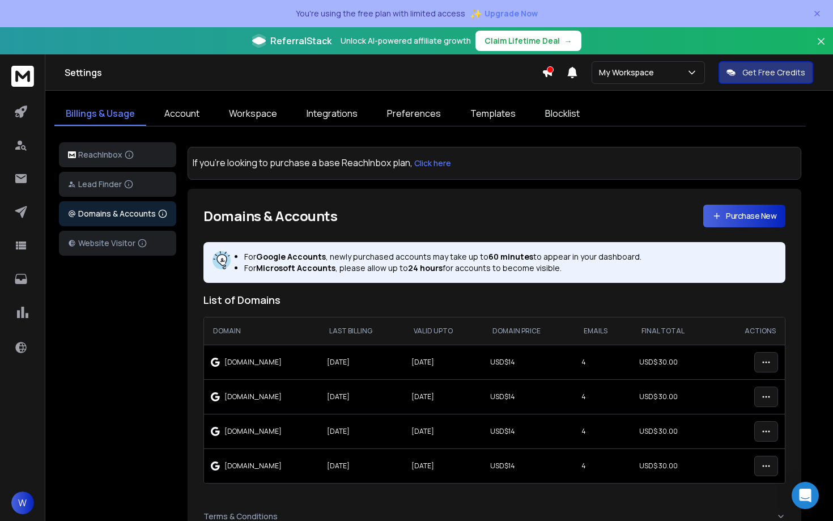
click at [231, 112] on link "Workspace" at bounding box center [253, 114] width 71 height 24
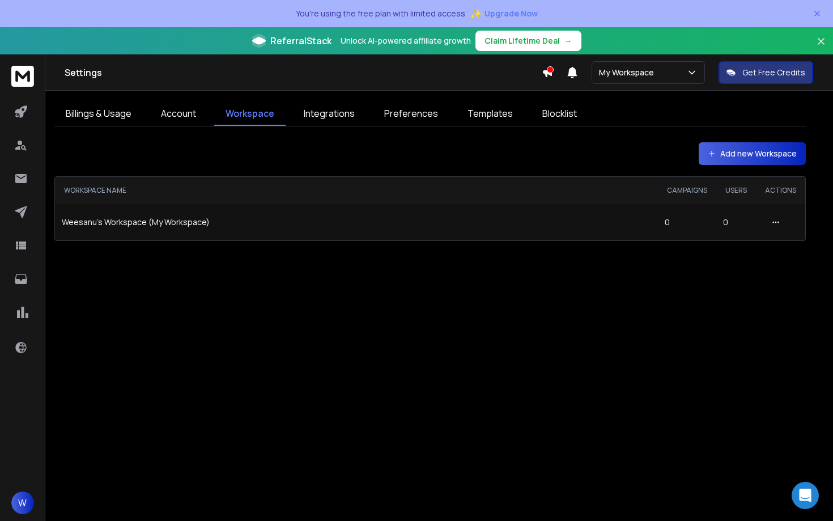
click at [486, 216] on td "Weesanu's Workspace (My Workspace)" at bounding box center [356, 222] width 603 height 36
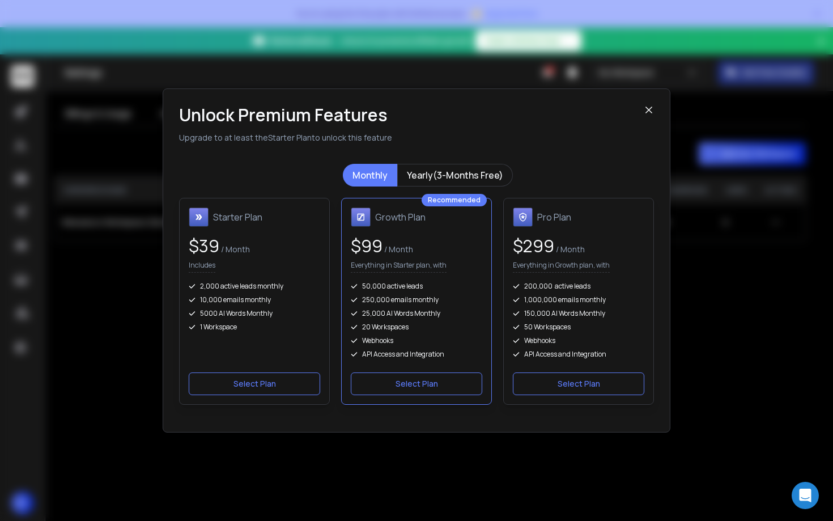
click at [649, 115] on div at bounding box center [649, 124] width 10 height 39
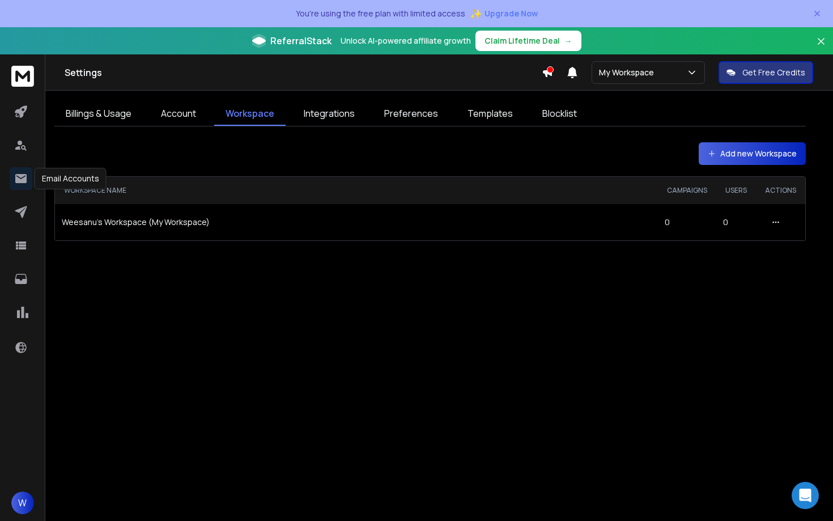
click at [15, 174] on icon at bounding box center [21, 179] width 14 height 14
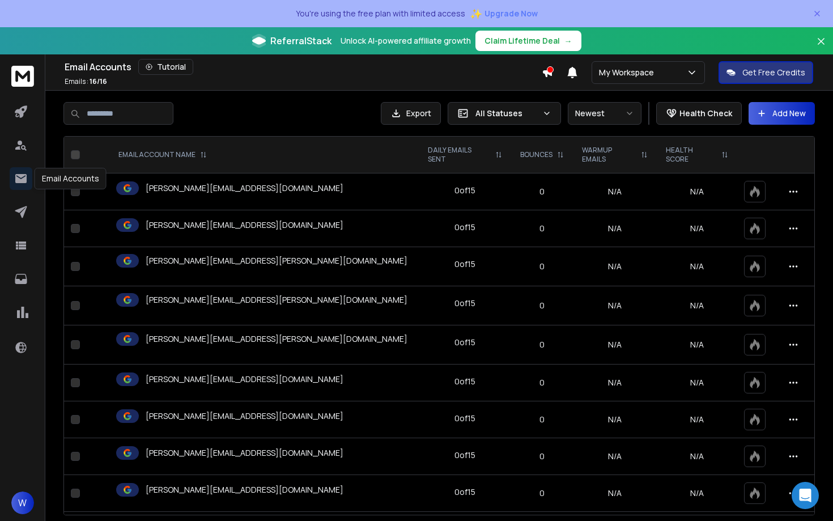
click at [23, 435] on div "W" at bounding box center [22, 289] width 45 height 471
click at [646, 69] on p "My Workspace" at bounding box center [628, 72] width 59 height 11
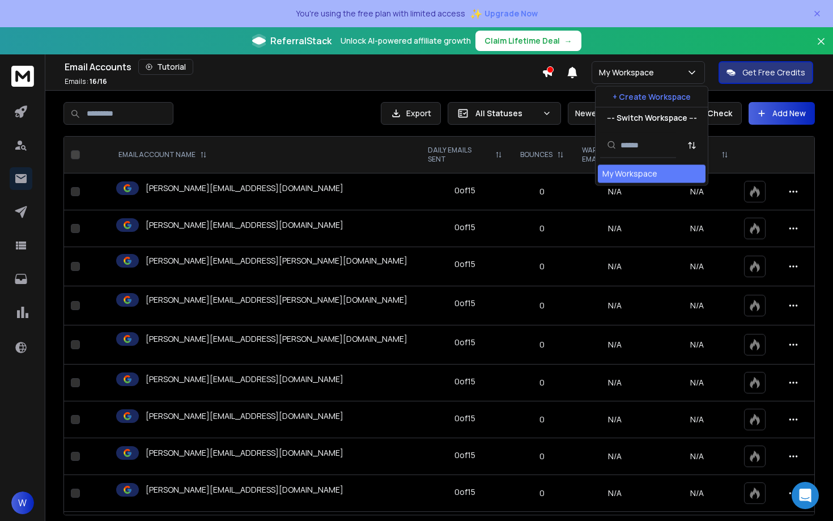
click at [426, 79] on div "Emails : 16 / 16" at bounding box center [303, 81] width 477 height 9
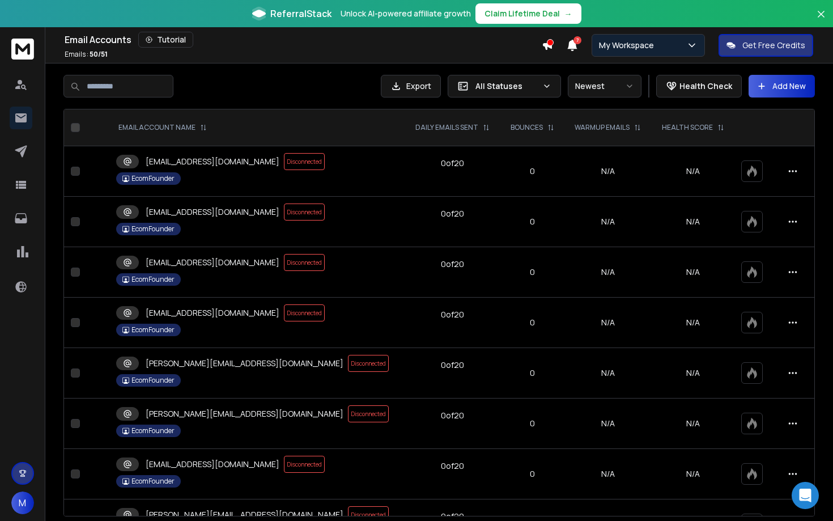
click at [654, 39] on button "My Workspace" at bounding box center [648, 45] width 113 height 23
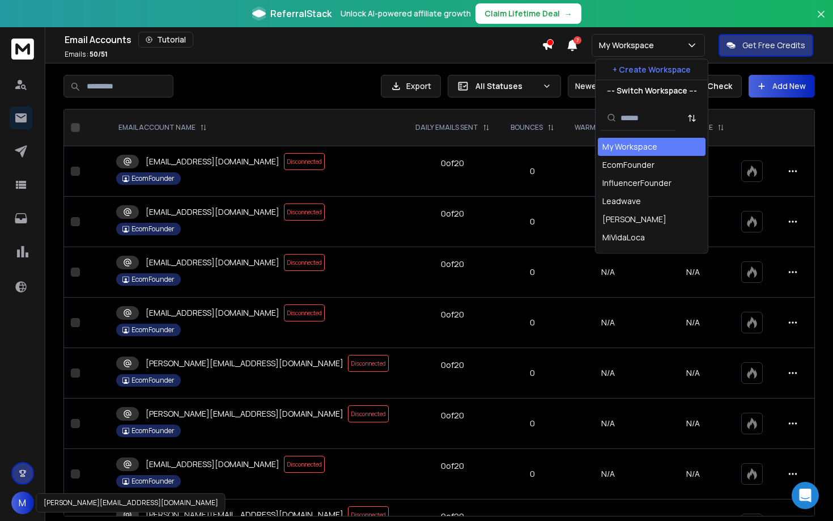
click at [17, 496] on span "M" at bounding box center [22, 502] width 23 height 23
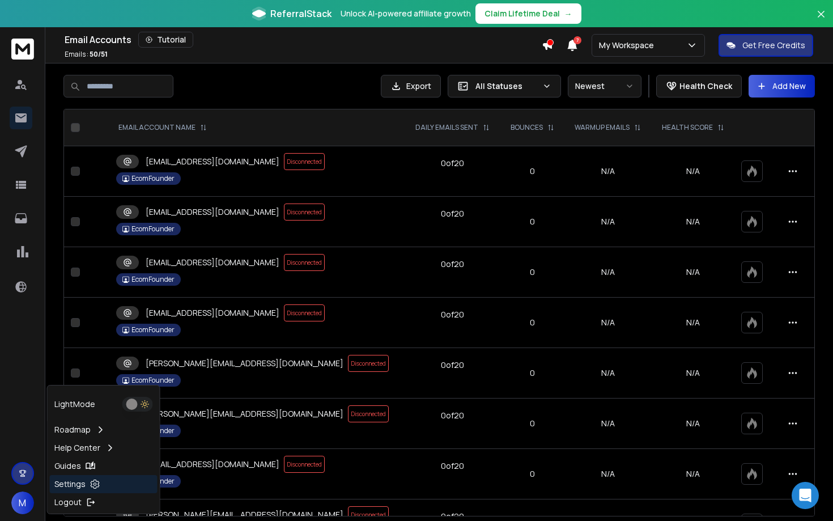
click at [66, 486] on p "Settings" at bounding box center [69, 483] width 31 height 11
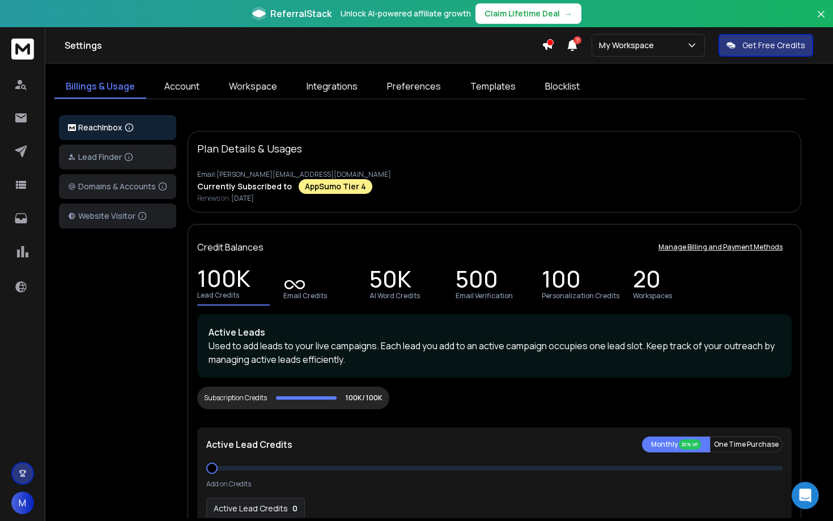
click at [254, 88] on link "Workspace" at bounding box center [253, 87] width 71 height 24
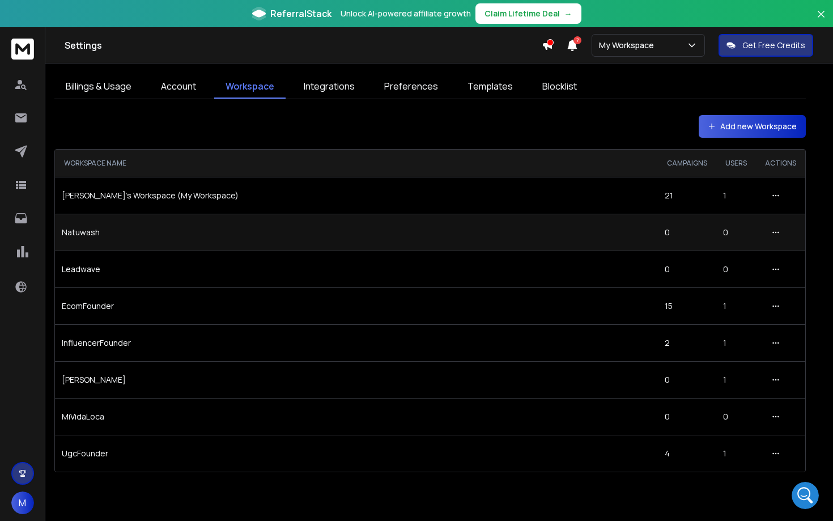
click at [244, 232] on td "Natuwash" at bounding box center [356, 232] width 603 height 37
